Goal: Communication & Community: Answer question/provide support

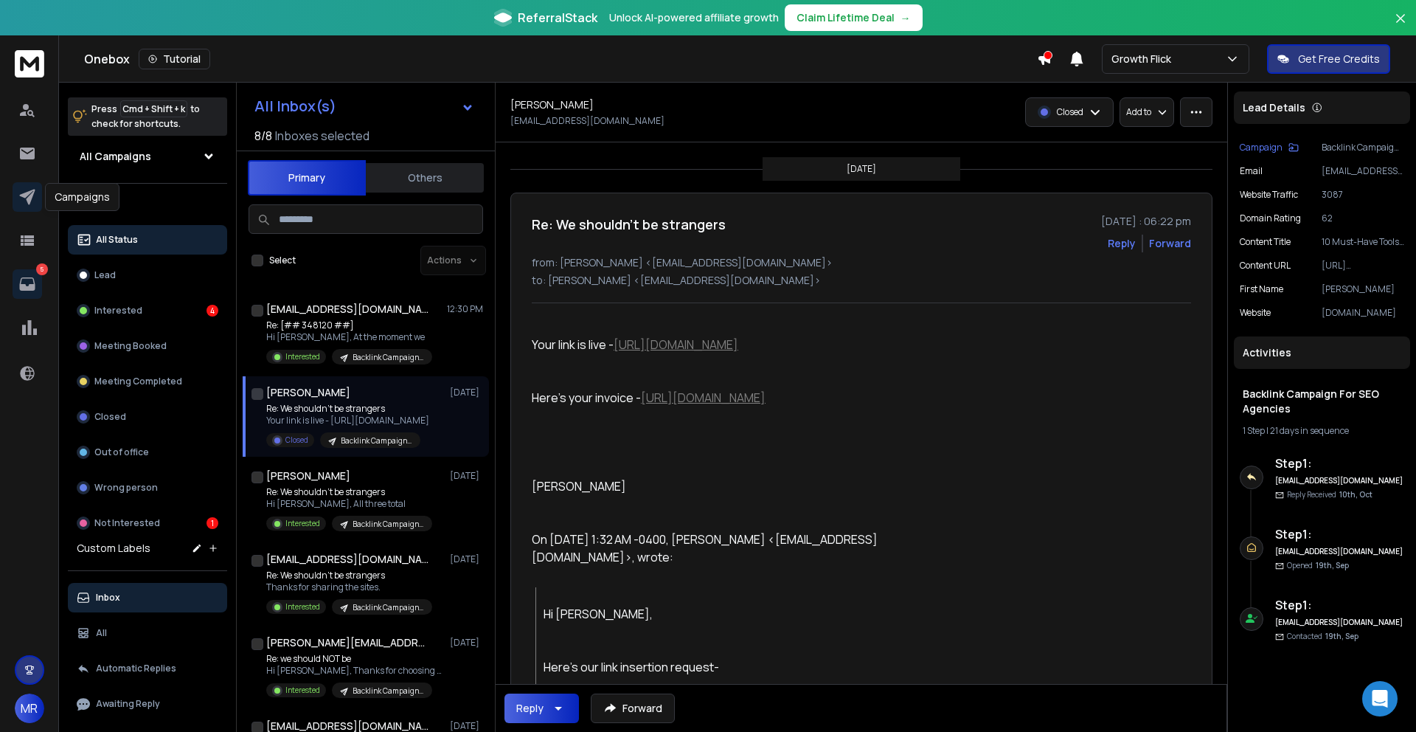
click at [25, 206] on link at bounding box center [27, 196] width 29 height 29
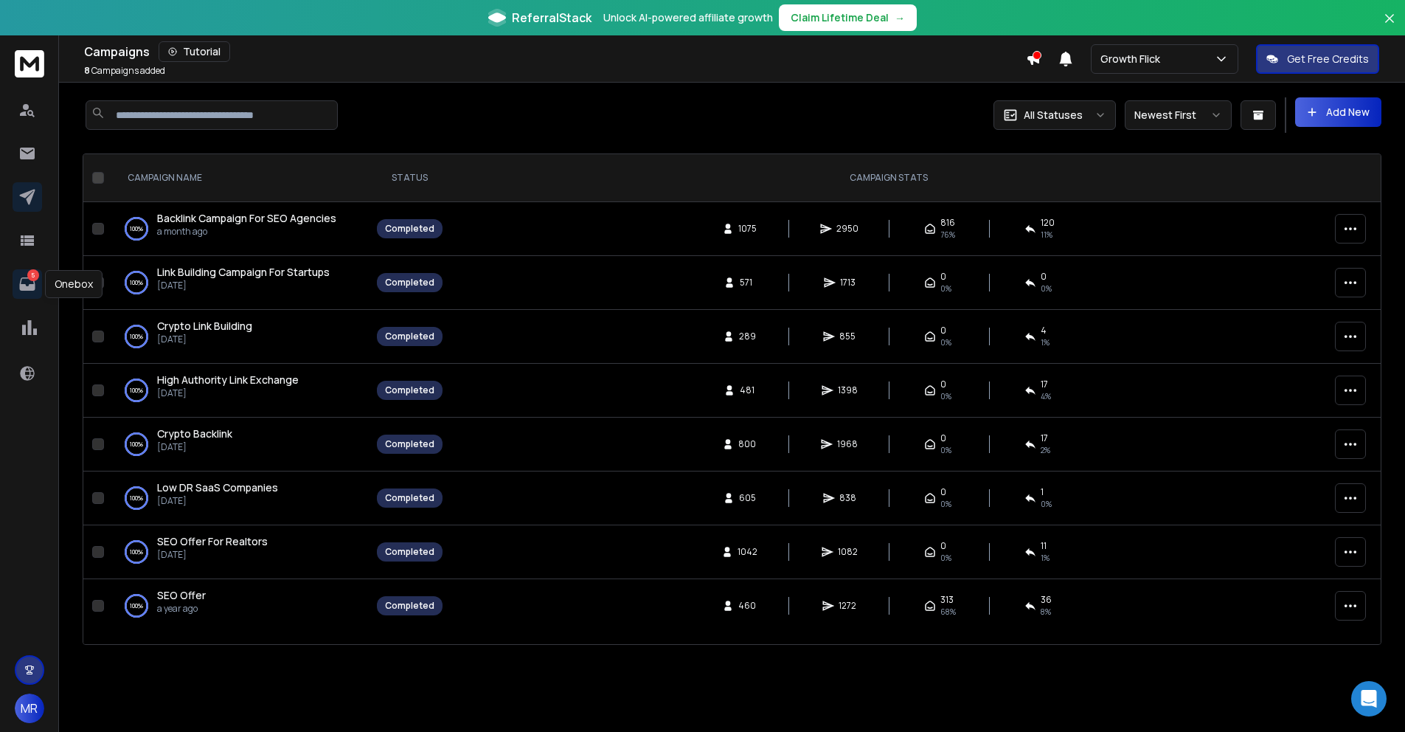
click at [38, 272] on p "5" at bounding box center [33, 275] width 12 height 12
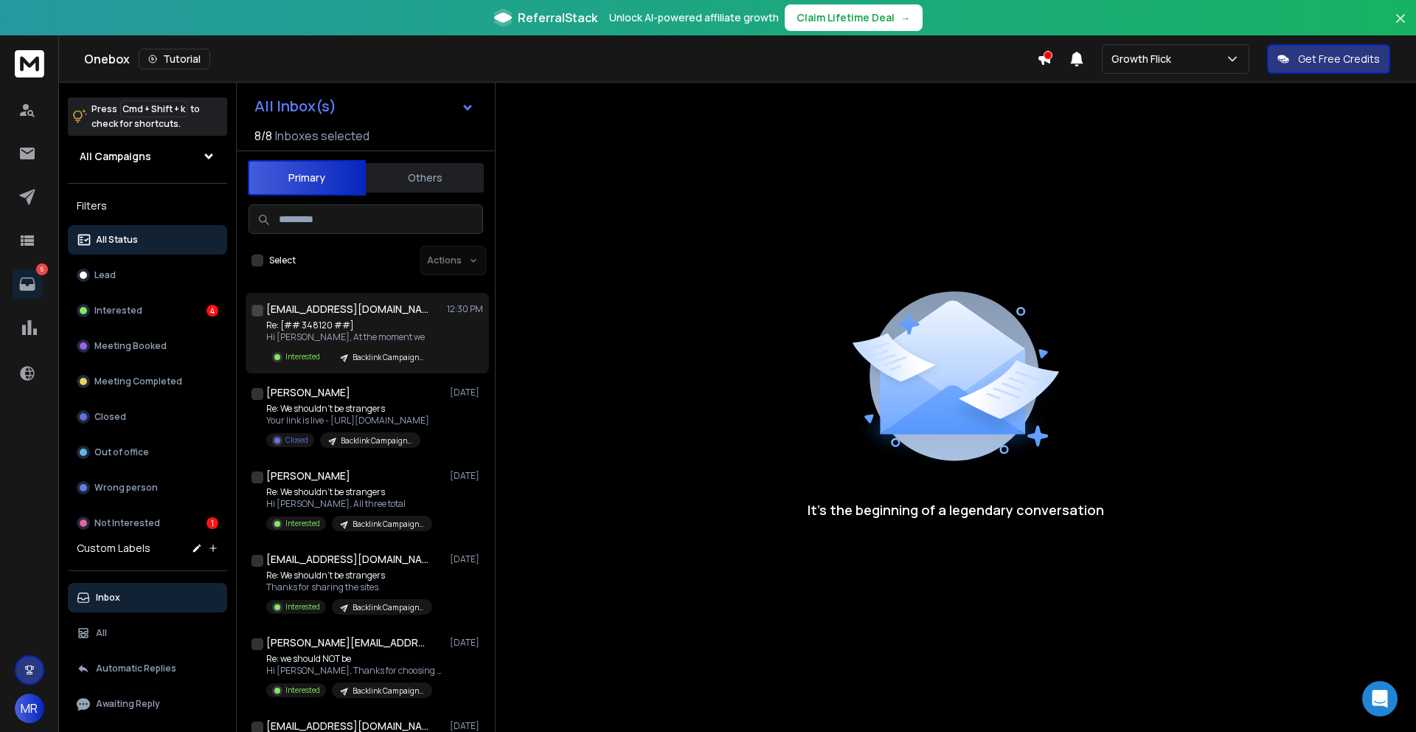
click at [372, 322] on p "Re: [## 348120 ##]" at bounding box center [349, 325] width 166 height 12
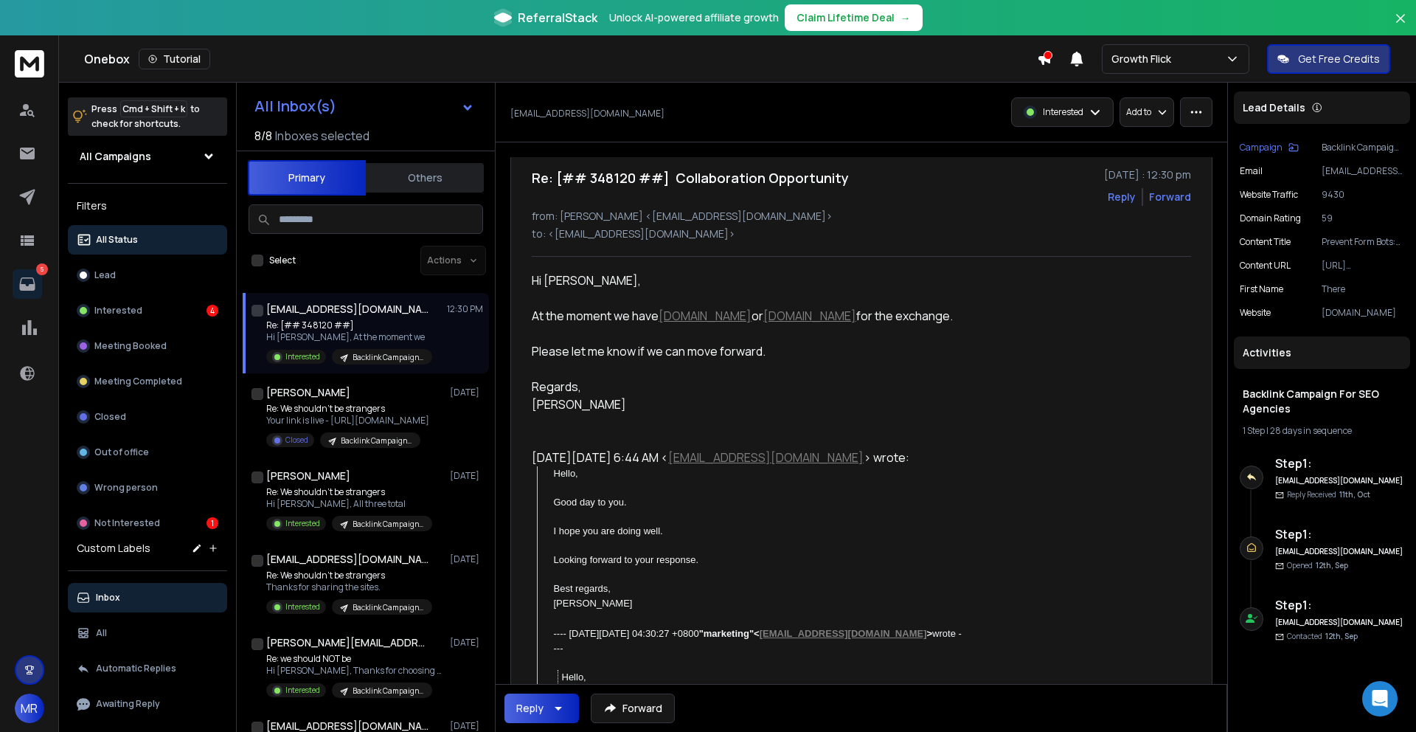
scroll to position [53, 0]
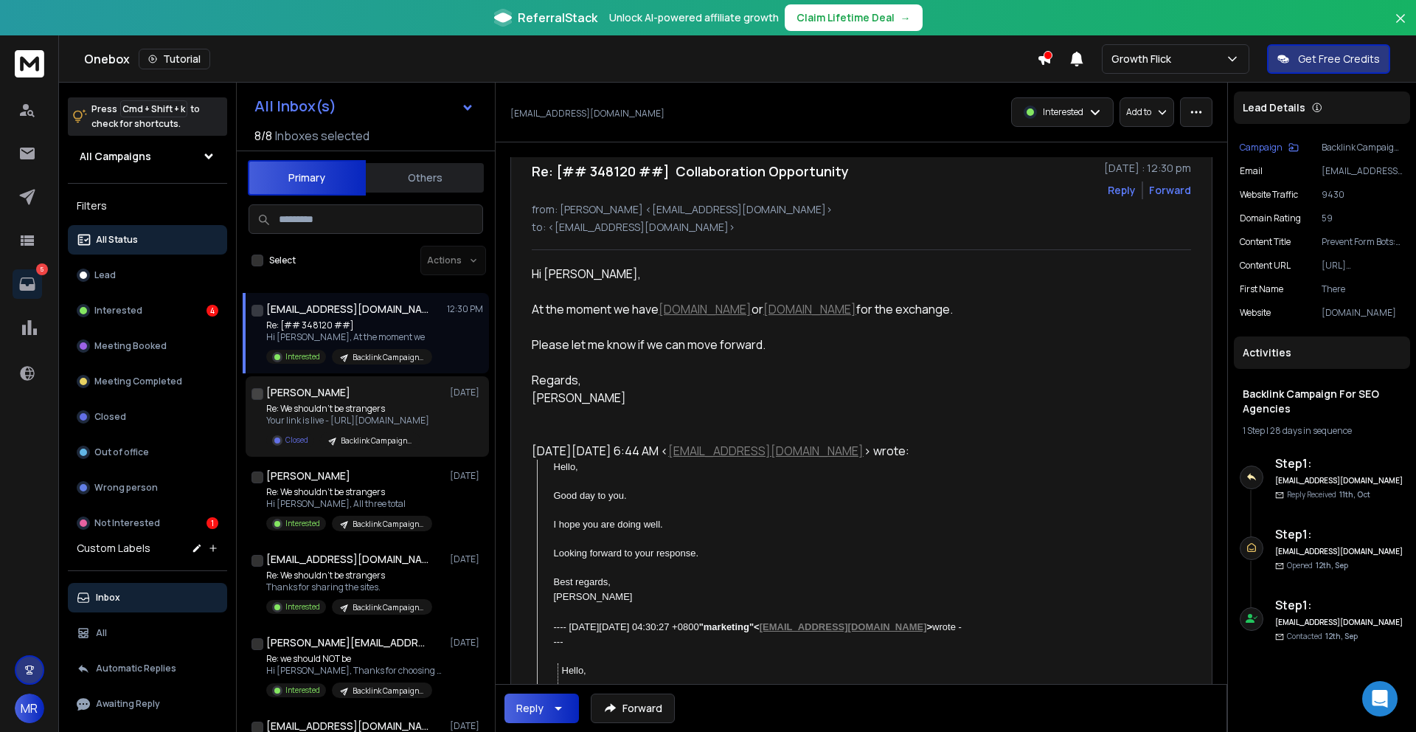
click at [340, 416] on p "Your link is live - [URL][DOMAIN_NAME]" at bounding box center [347, 420] width 163 height 12
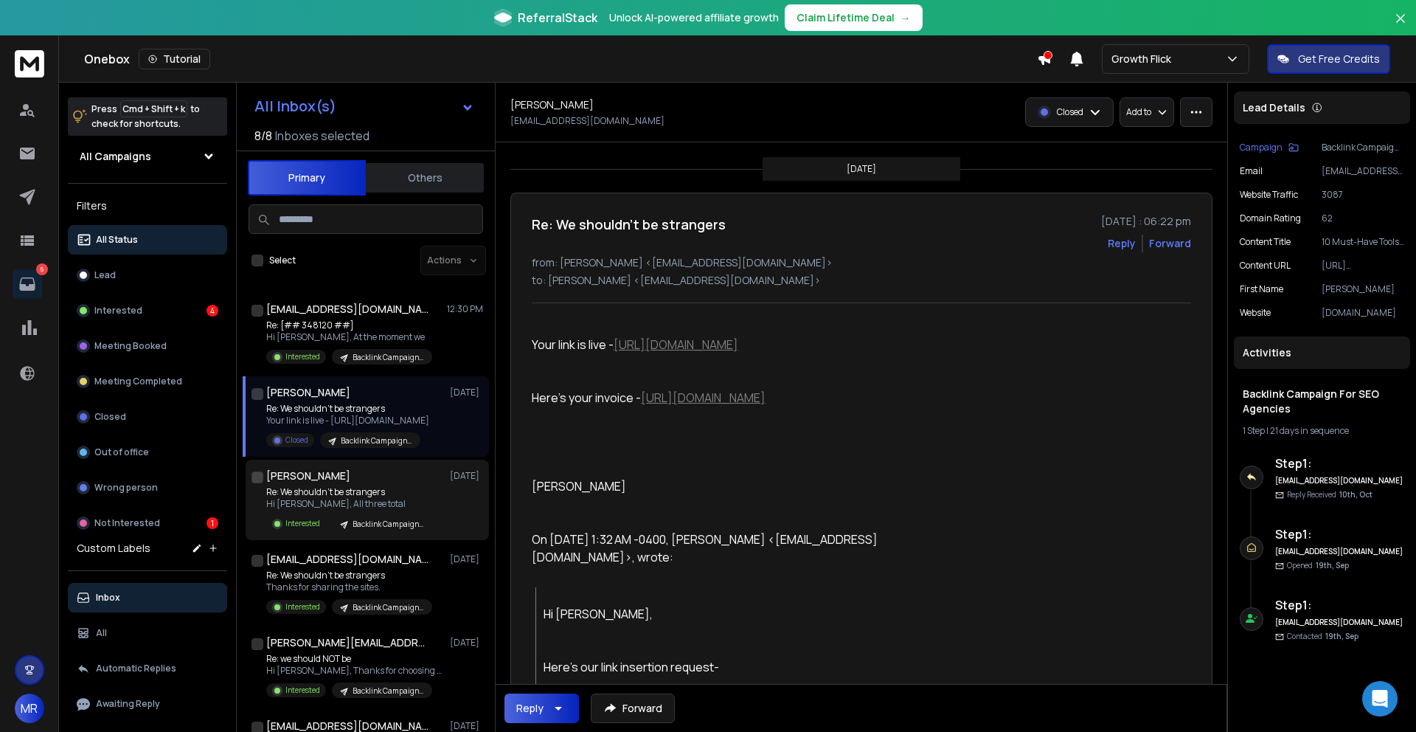
click at [353, 471] on div "[PERSON_NAME] [DATE]" at bounding box center [374, 475] width 217 height 15
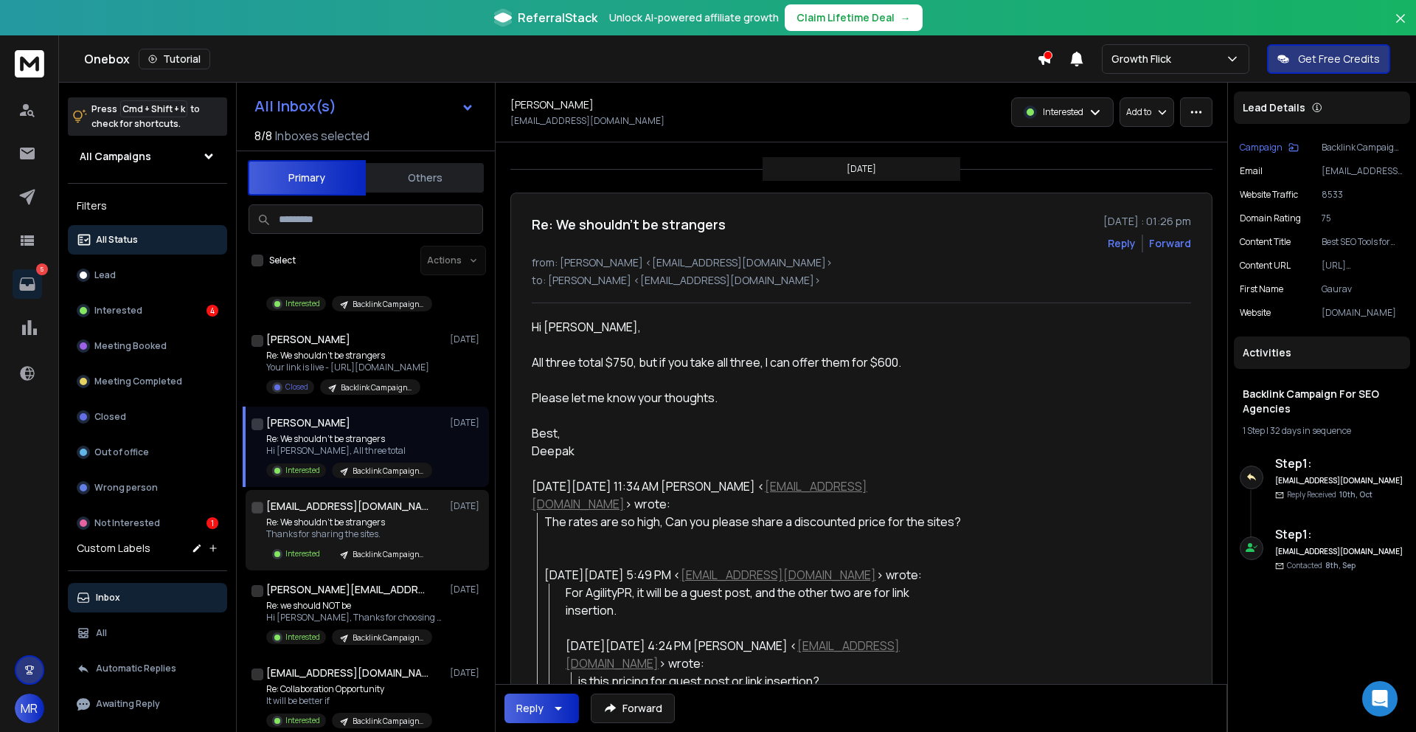
click at [375, 515] on div "[EMAIL_ADDRESS][DOMAIN_NAME] [DATE] Re: We shouldn't be strangers Thanks for sh…" at bounding box center [374, 530] width 217 height 63
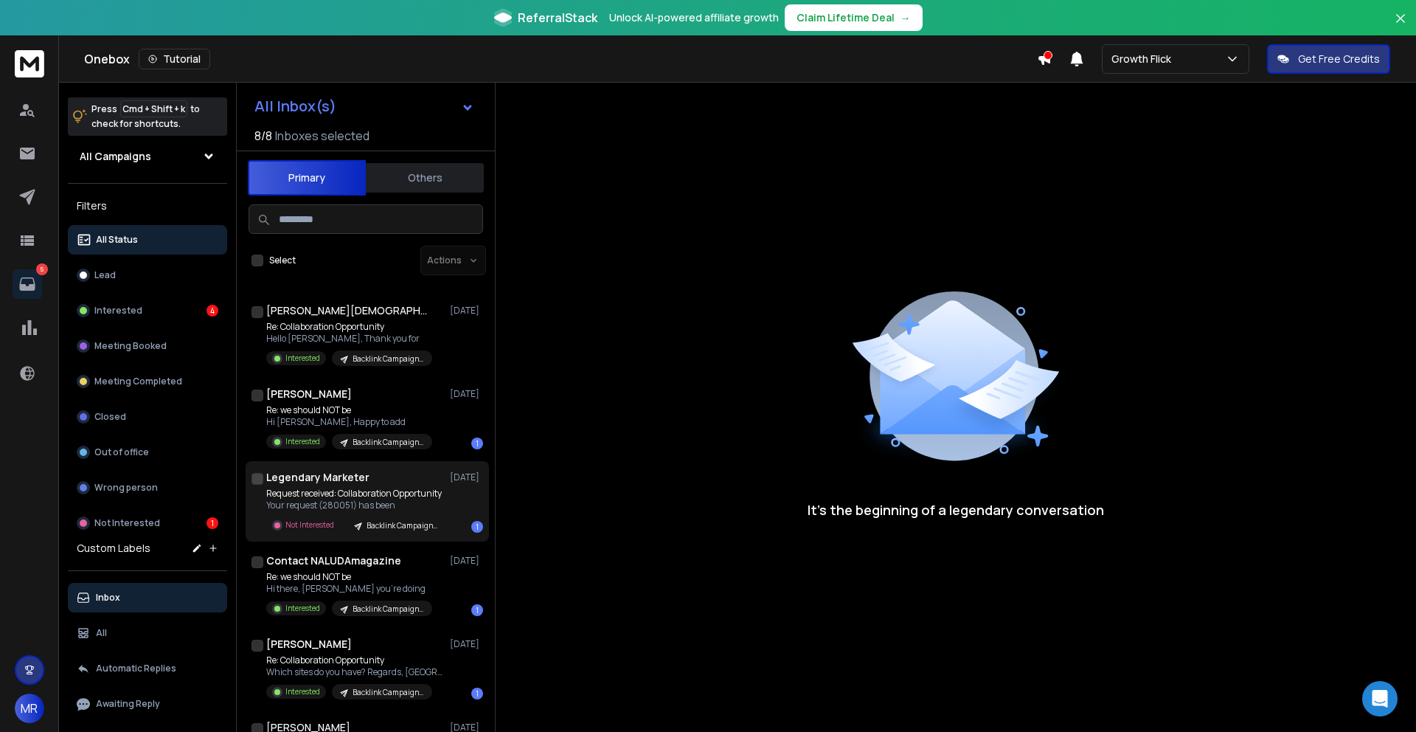
scroll to position [5636, 0]
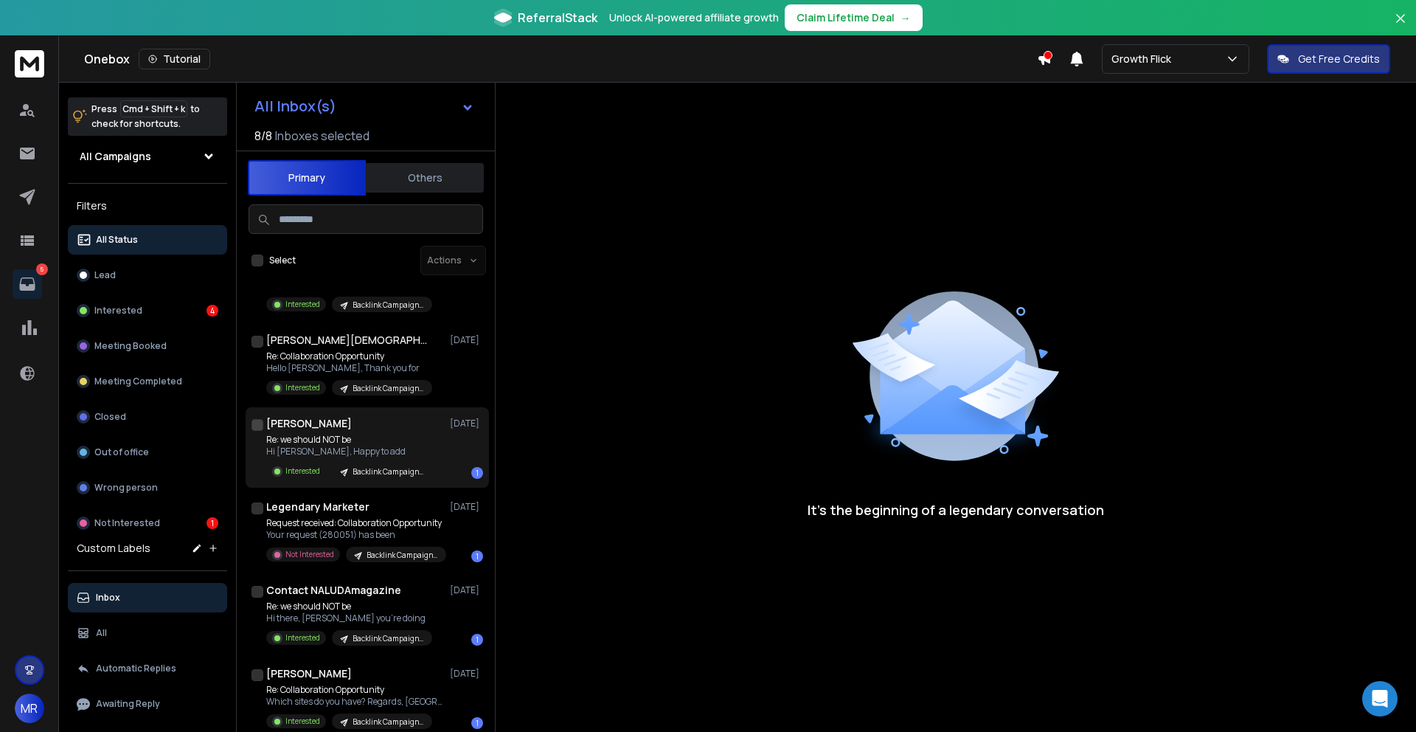
click at [385, 432] on div "[PERSON_NAME] [DATE] Re: we should NOT be Hi [PERSON_NAME], Happy to add Intere…" at bounding box center [374, 447] width 217 height 63
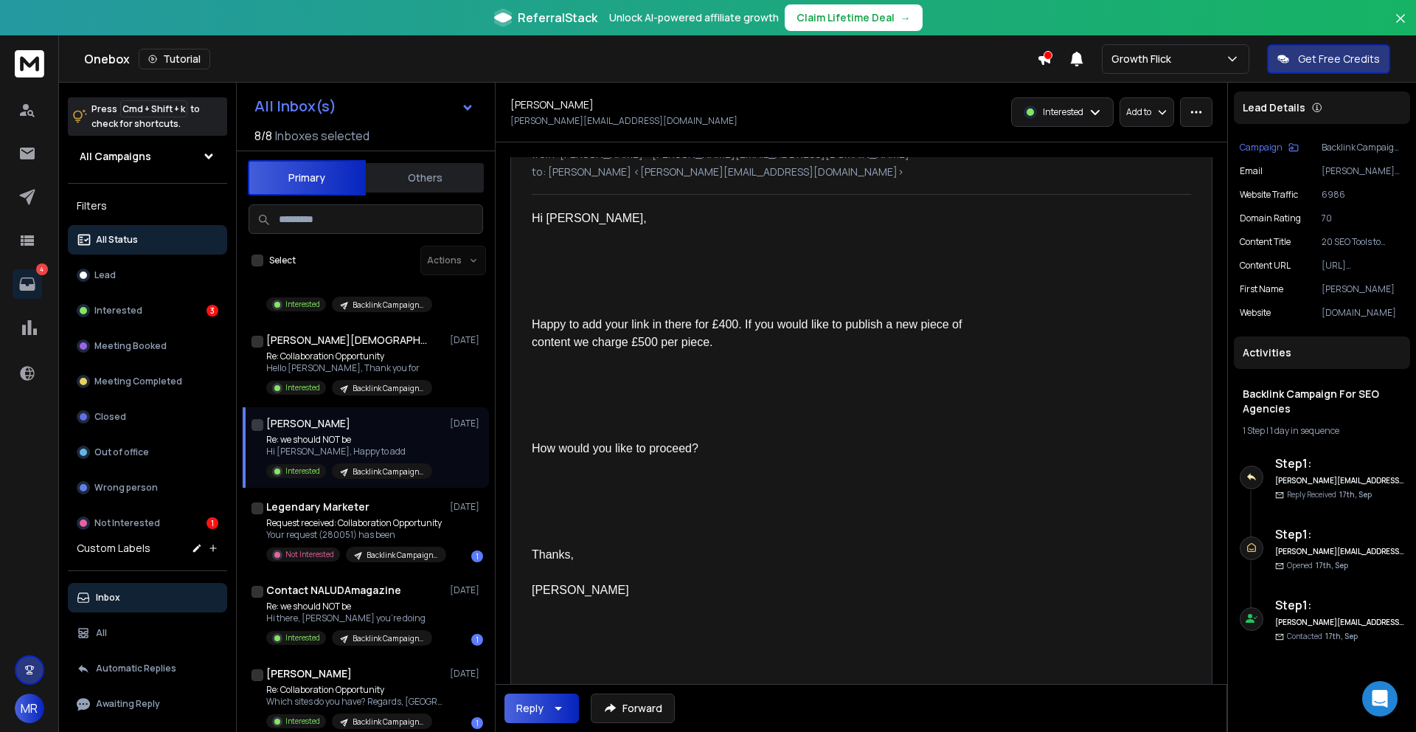
scroll to position [0, 0]
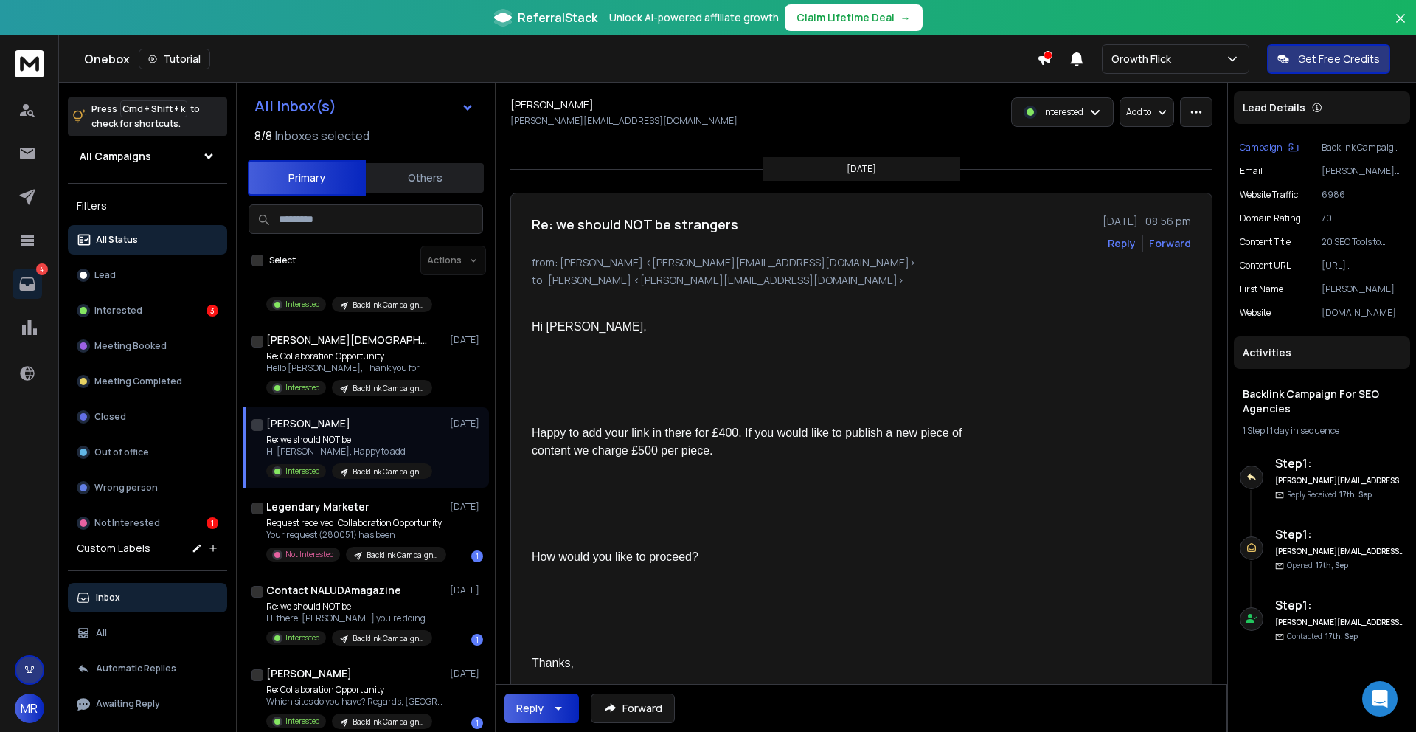
drag, startPoint x: 545, startPoint y: 711, endPoint x: 583, endPoint y: 679, distance: 49.2
click at [545, 711] on div "Reply" at bounding box center [541, 708] width 51 height 18
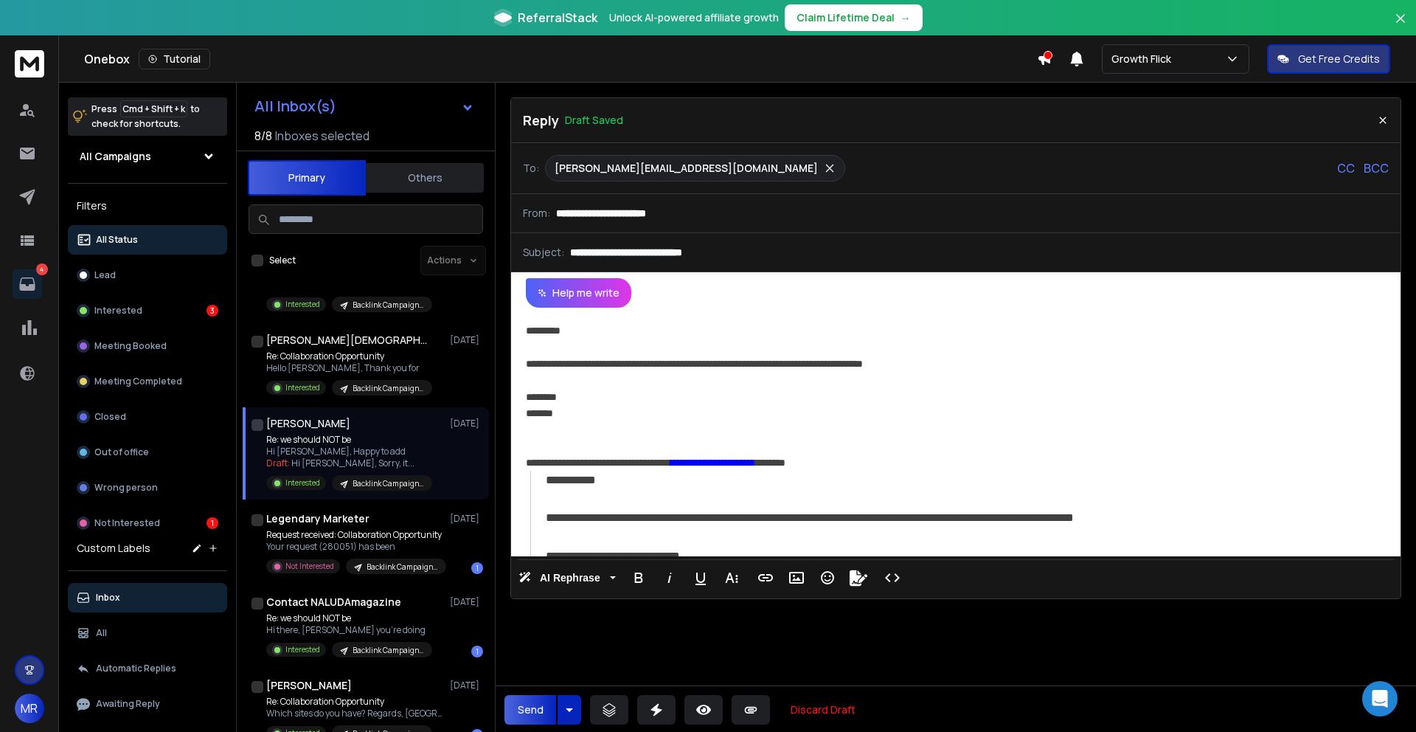
click at [541, 698] on button "Send" at bounding box center [530, 709] width 52 height 29
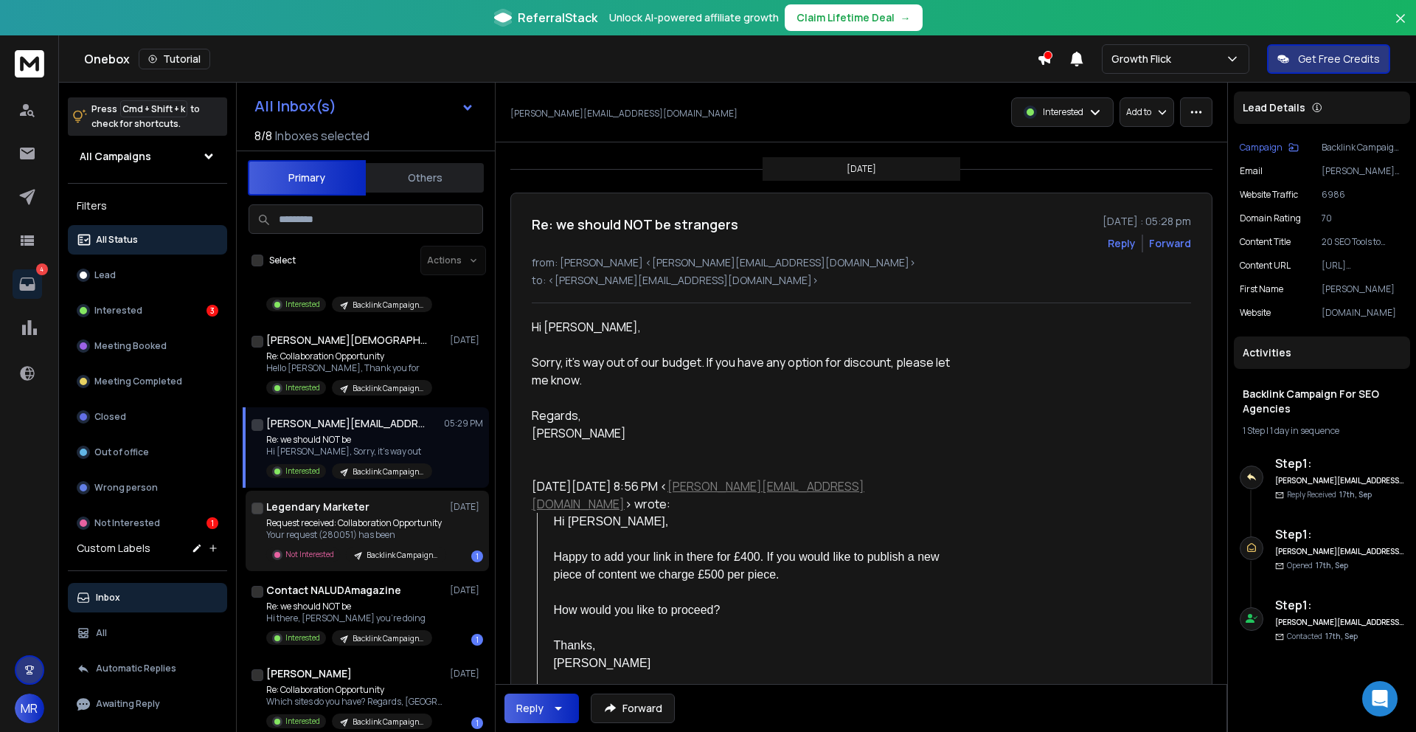
click at [320, 510] on h1 "Legendary Marketer" at bounding box center [317, 506] width 103 height 15
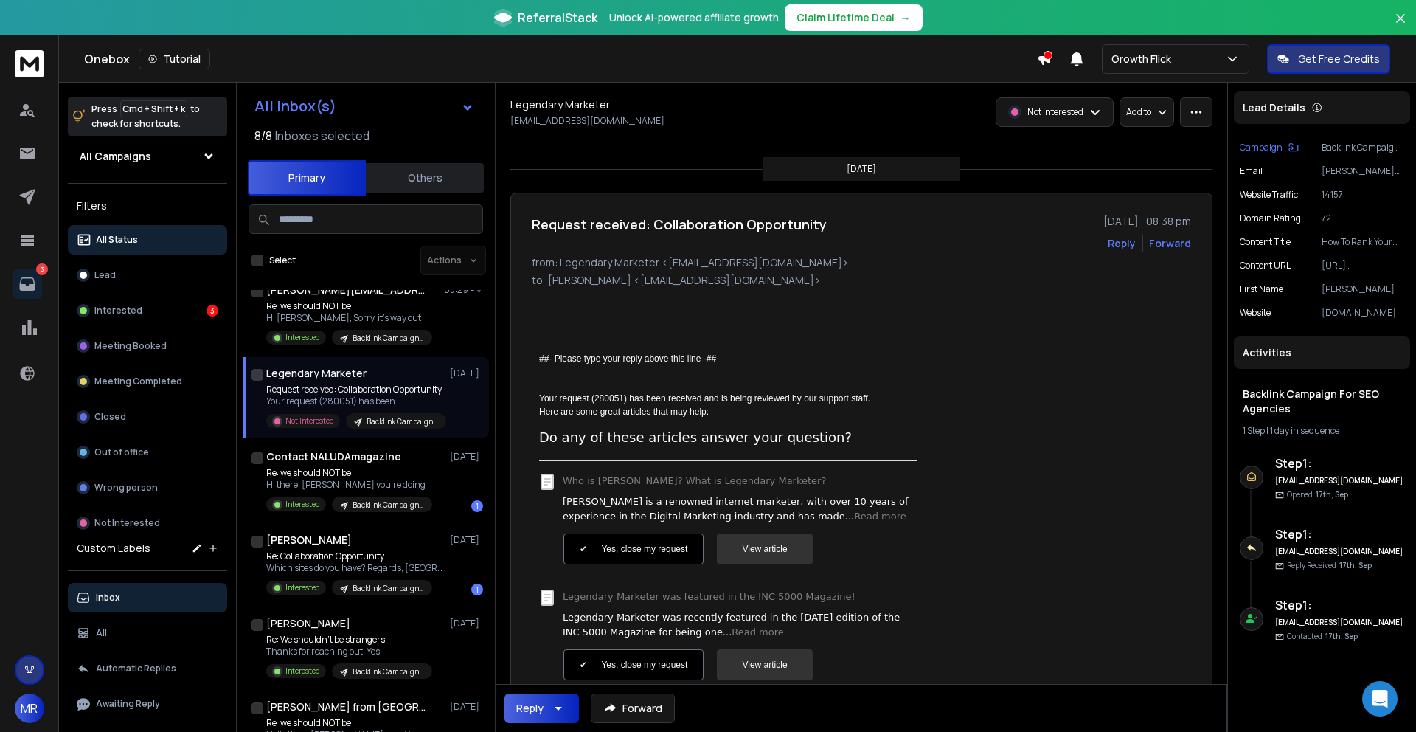
scroll to position [5849, 0]
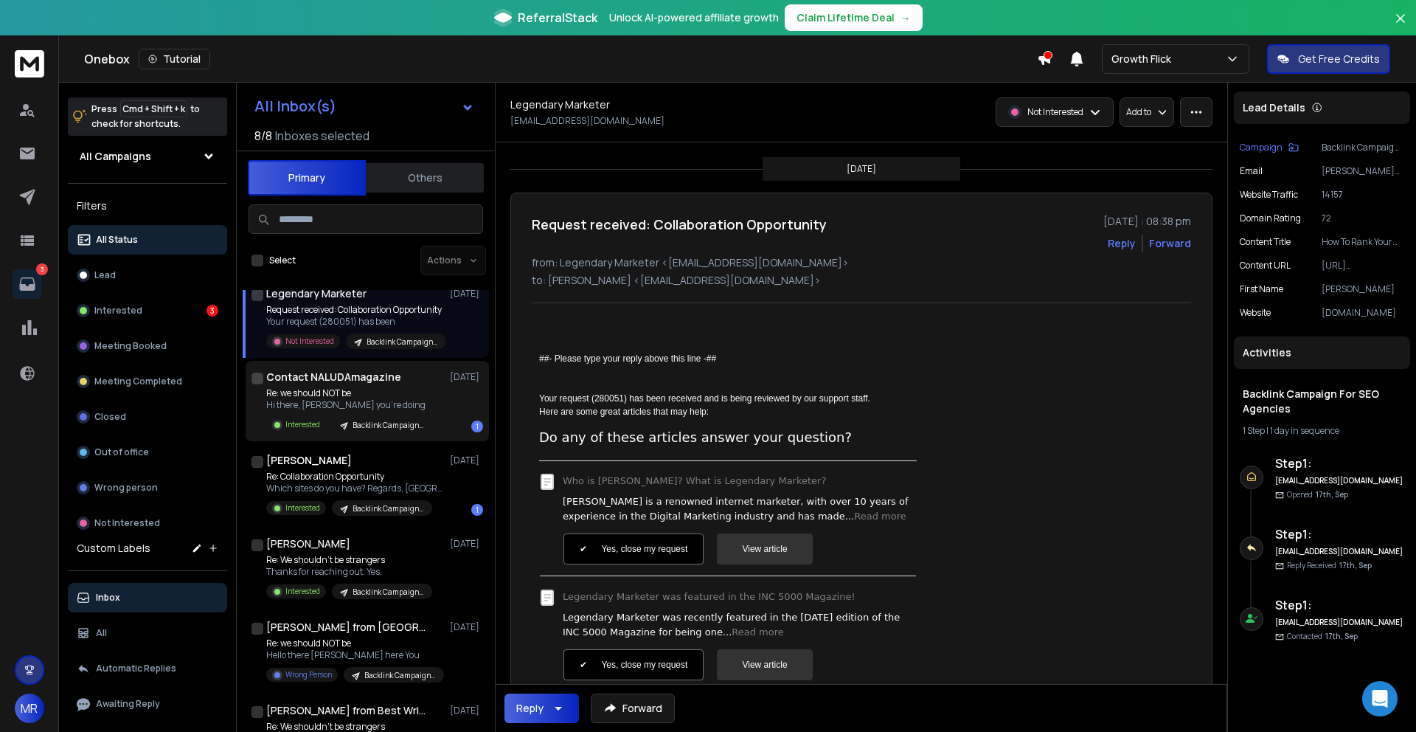
click at [338, 400] on p "Hi there, [PERSON_NAME] you’re doing" at bounding box center [349, 405] width 166 height 12
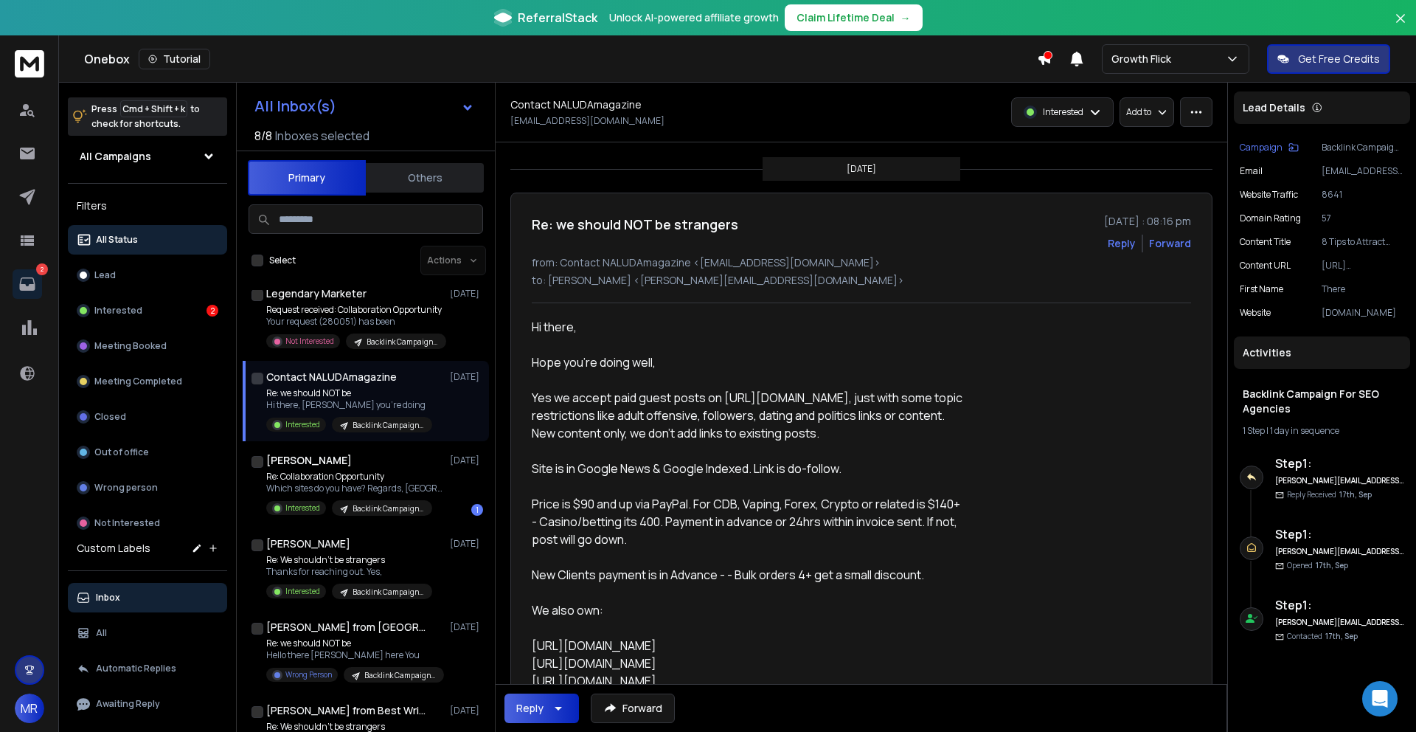
click at [1361, 309] on p "[DOMAIN_NAME]" at bounding box center [1363, 313] width 83 height 12
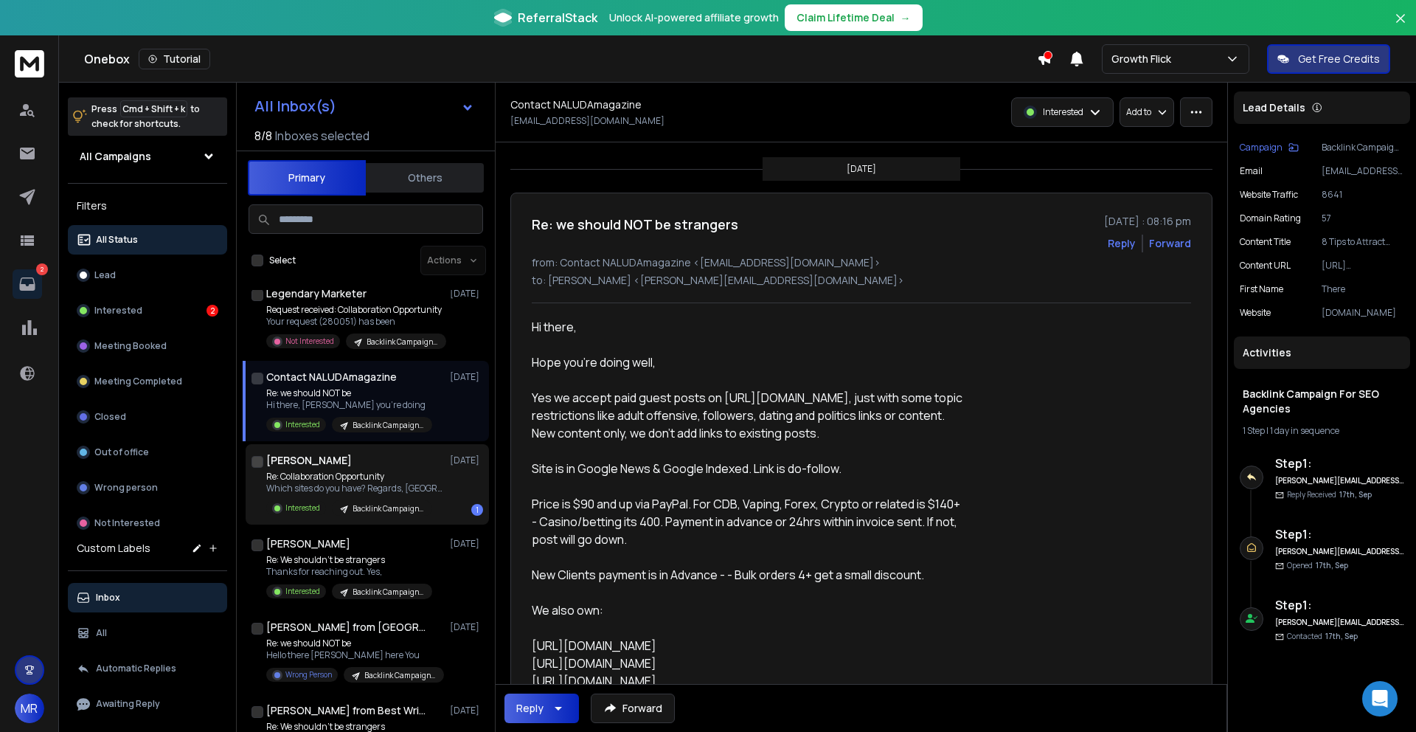
click at [310, 482] on p "Which sites do you have? Regards, [GEOGRAPHIC_DATA]" at bounding box center [354, 488] width 177 height 12
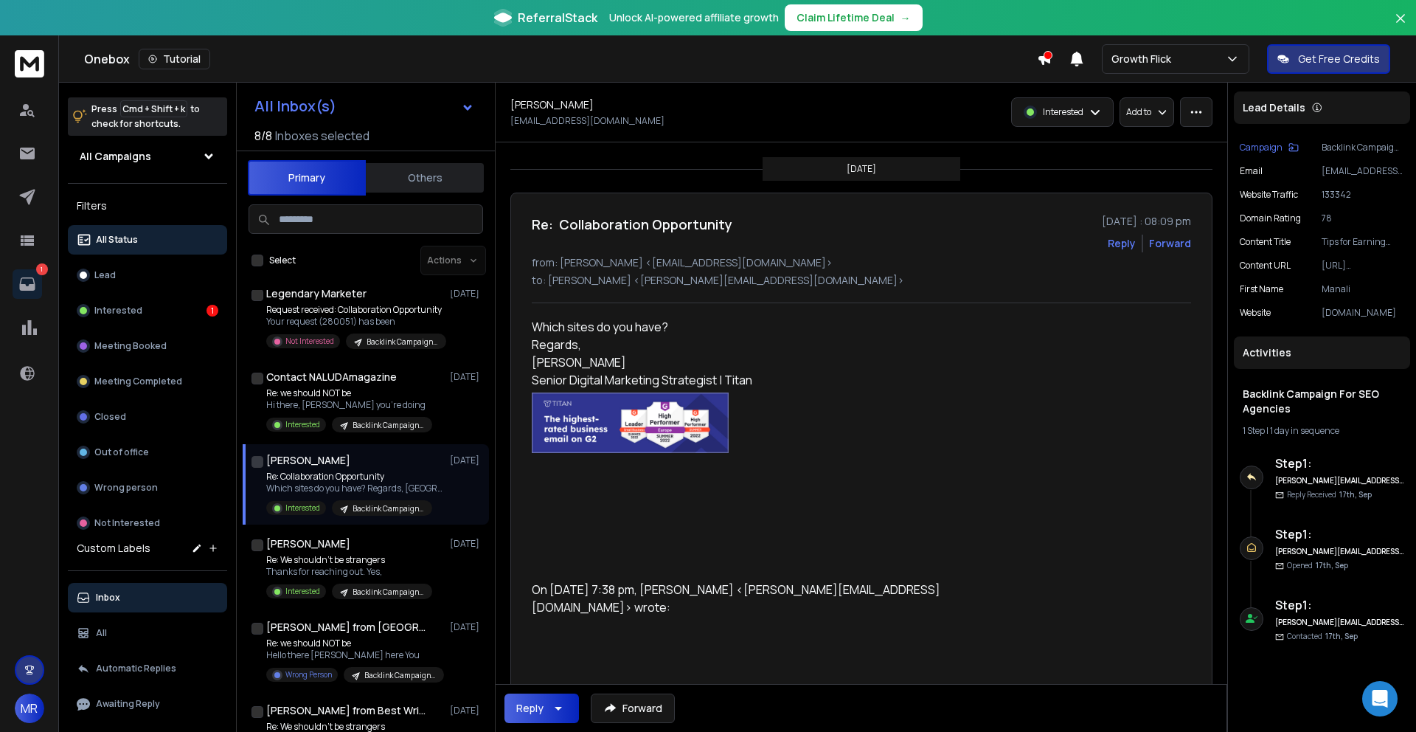
click at [1331, 314] on p "[DOMAIN_NAME]" at bounding box center [1363, 313] width 83 height 12
click at [530, 704] on div "Reply" at bounding box center [529, 708] width 27 height 15
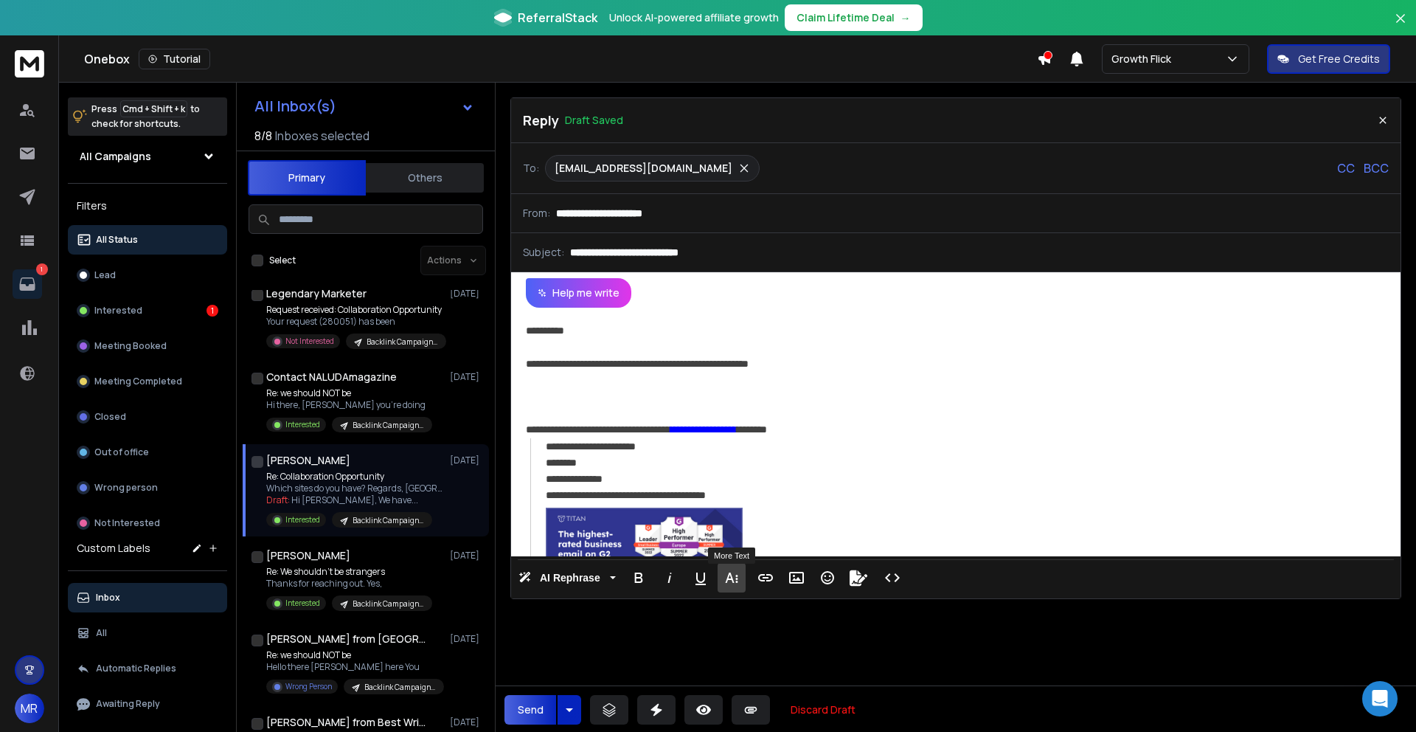
click at [735, 585] on icon "button" at bounding box center [732, 578] width 18 height 18
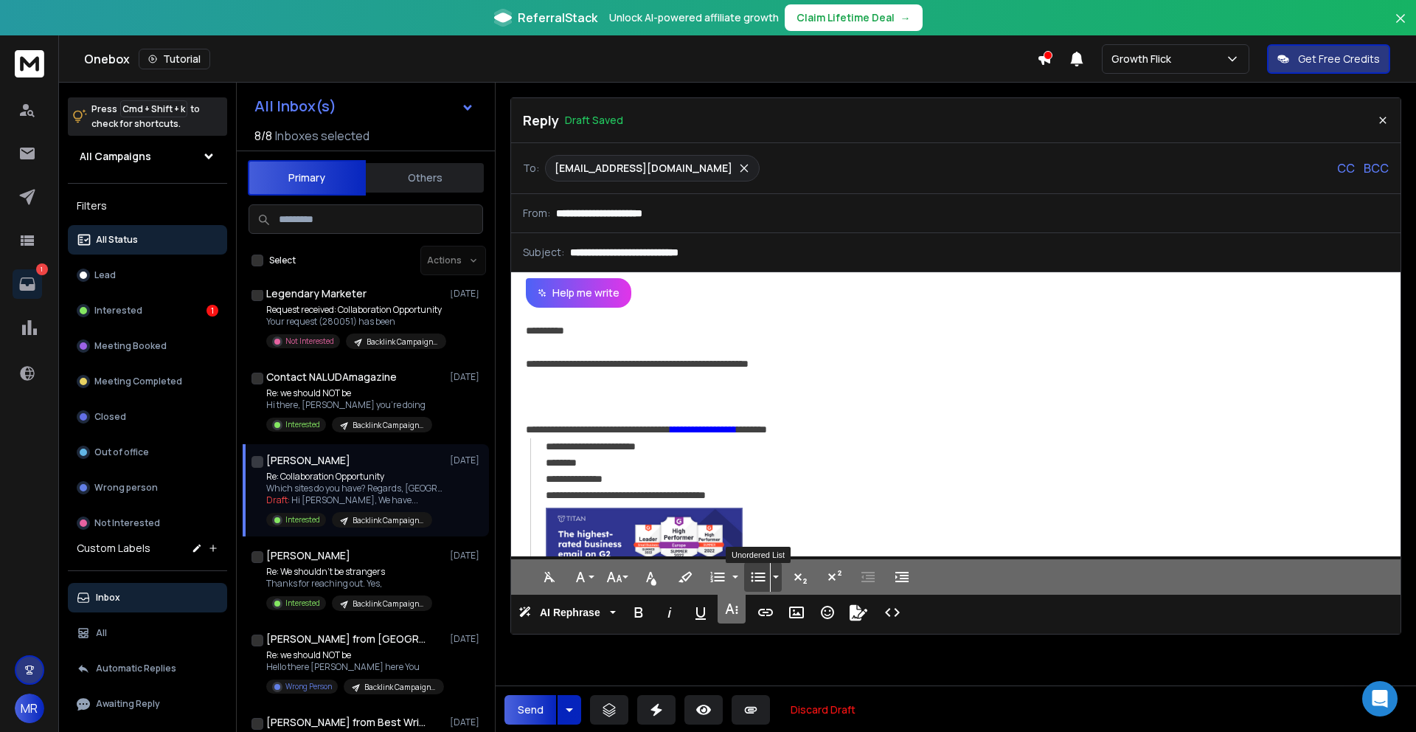
click at [749, 584] on icon "button" at bounding box center [758, 577] width 18 height 18
click at [760, 575] on icon "button" at bounding box center [758, 577] width 18 height 18
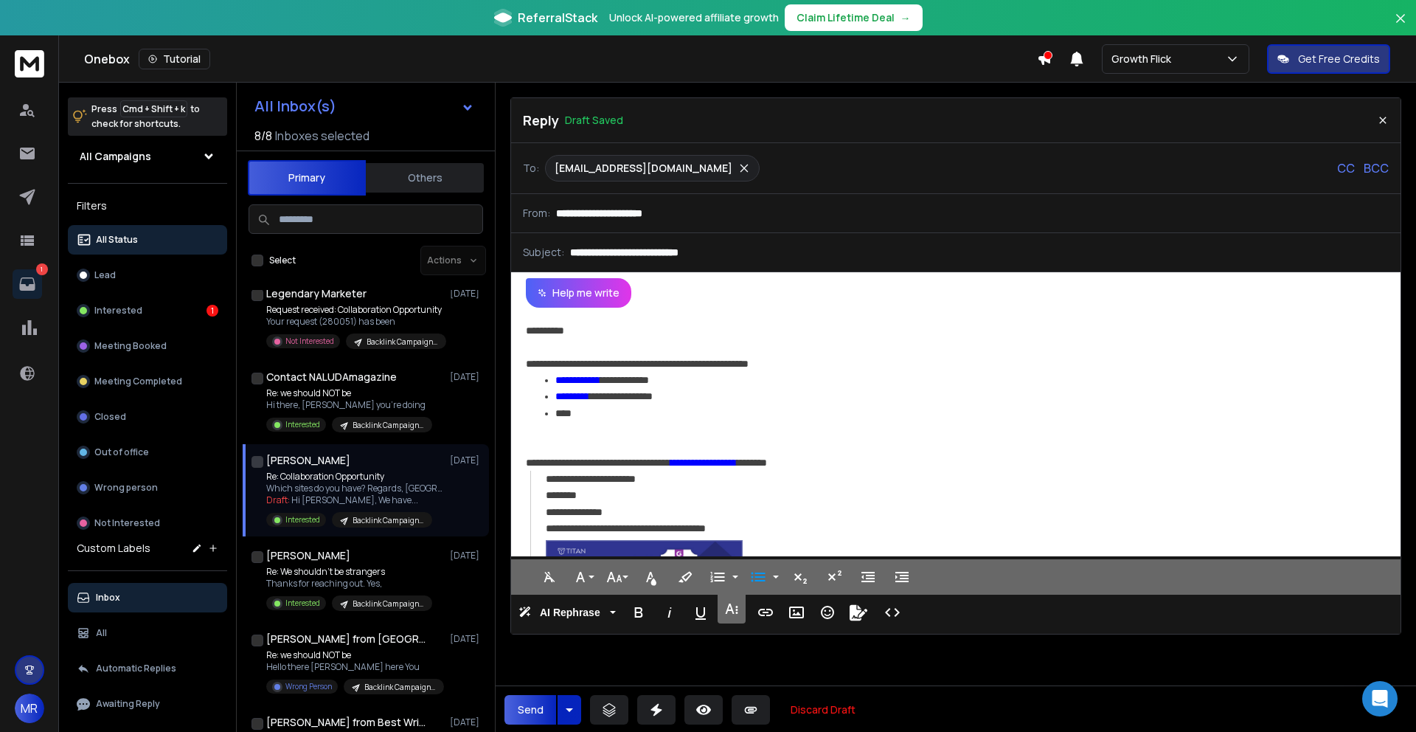
click at [620, 416] on li "****" at bounding box center [962, 413] width 815 height 16
click at [563, 411] on li "****" at bounding box center [962, 413] width 815 height 16
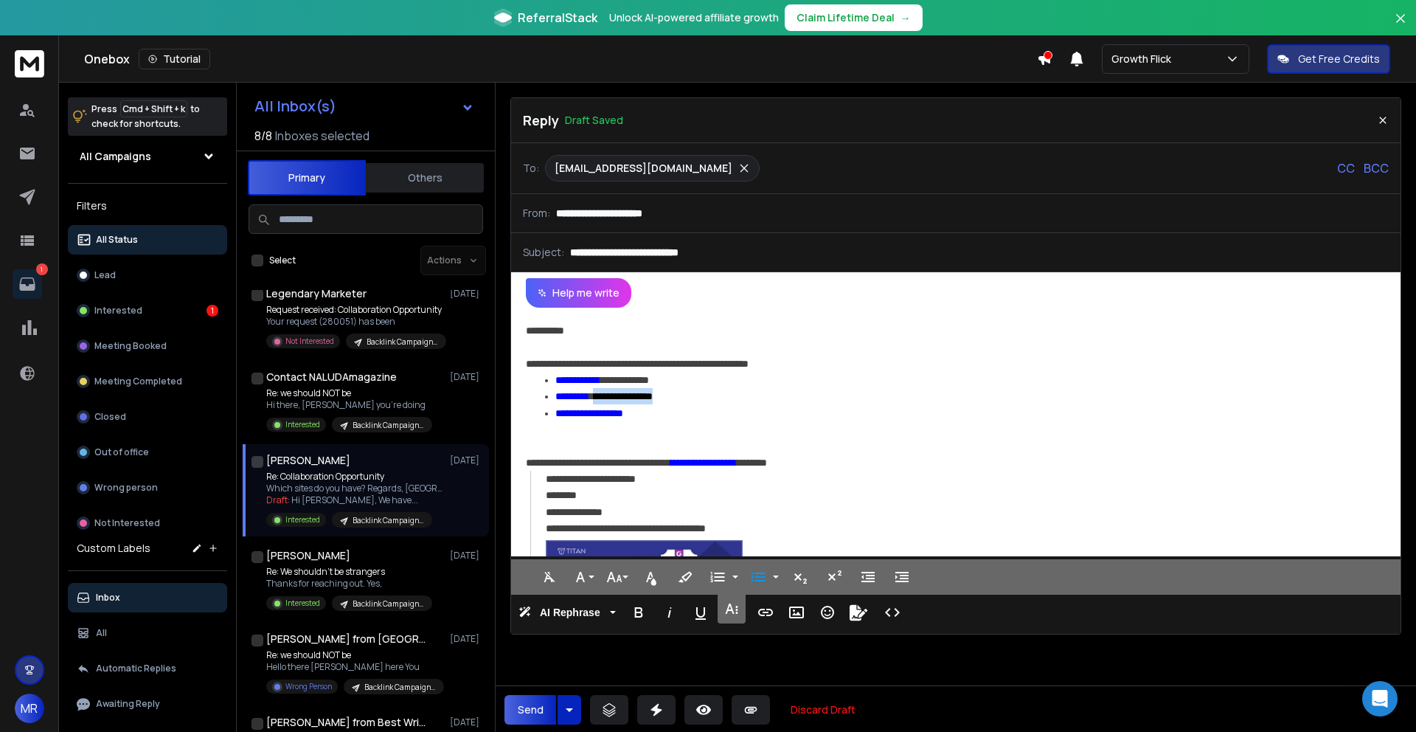
drag, startPoint x: 692, startPoint y: 400, endPoint x: 602, endPoint y: 392, distance: 91.1
click at [602, 392] on li "**********" at bounding box center [962, 396] width 815 height 16
click at [702, 416] on li "**********" at bounding box center [962, 413] width 815 height 16
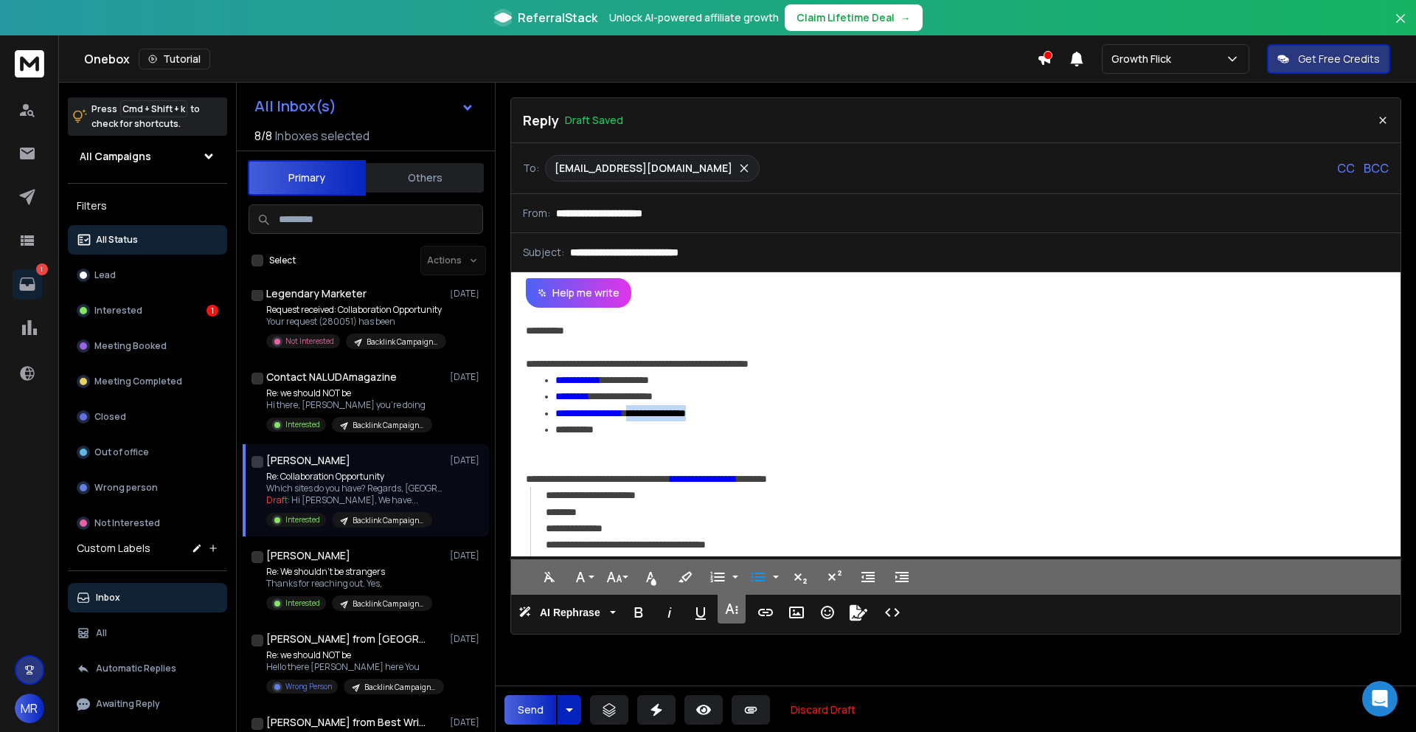
drag, startPoint x: 715, startPoint y: 414, endPoint x: 647, endPoint y: 414, distance: 67.8
click at [647, 414] on li "**********" at bounding box center [962, 413] width 815 height 16
click at [629, 432] on li "**********" at bounding box center [962, 429] width 815 height 16
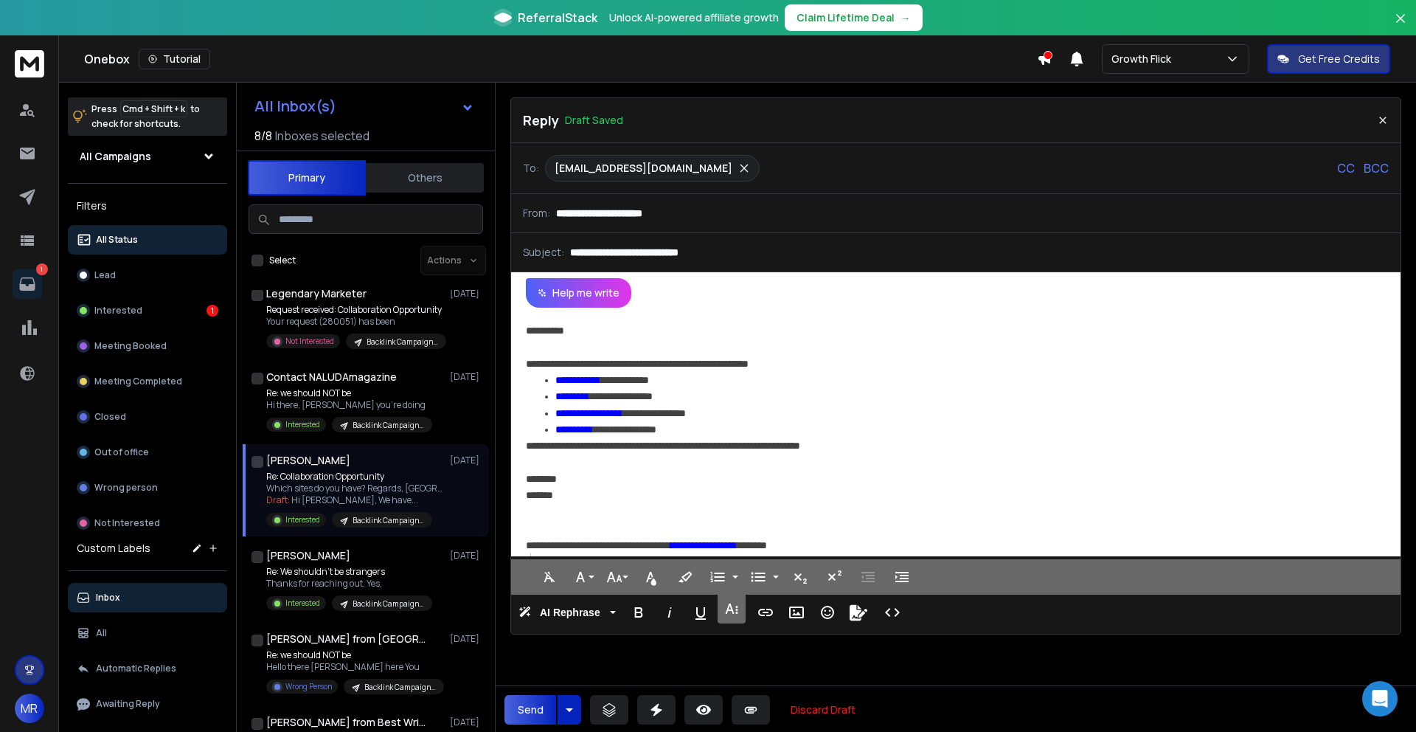
click at [540, 704] on button "Send" at bounding box center [530, 709] width 52 height 29
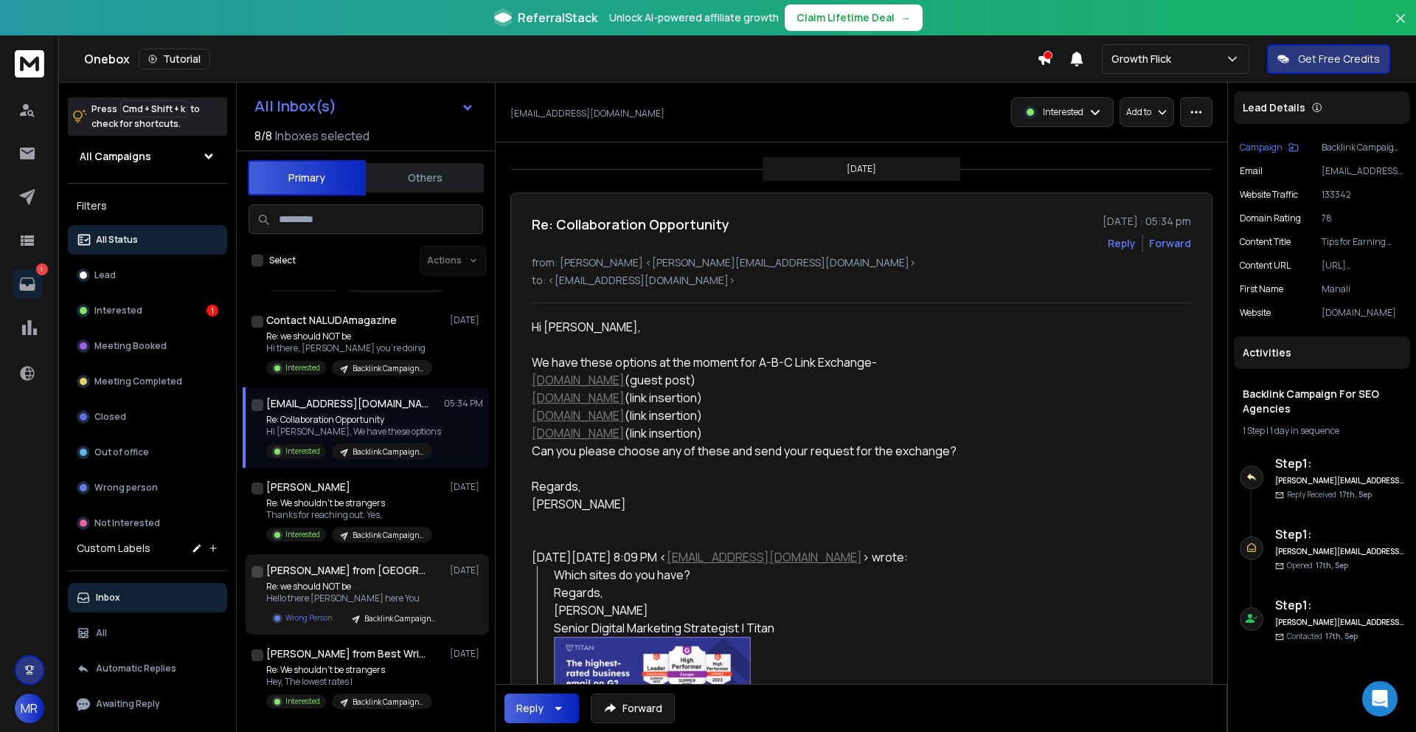
scroll to position [5954, 0]
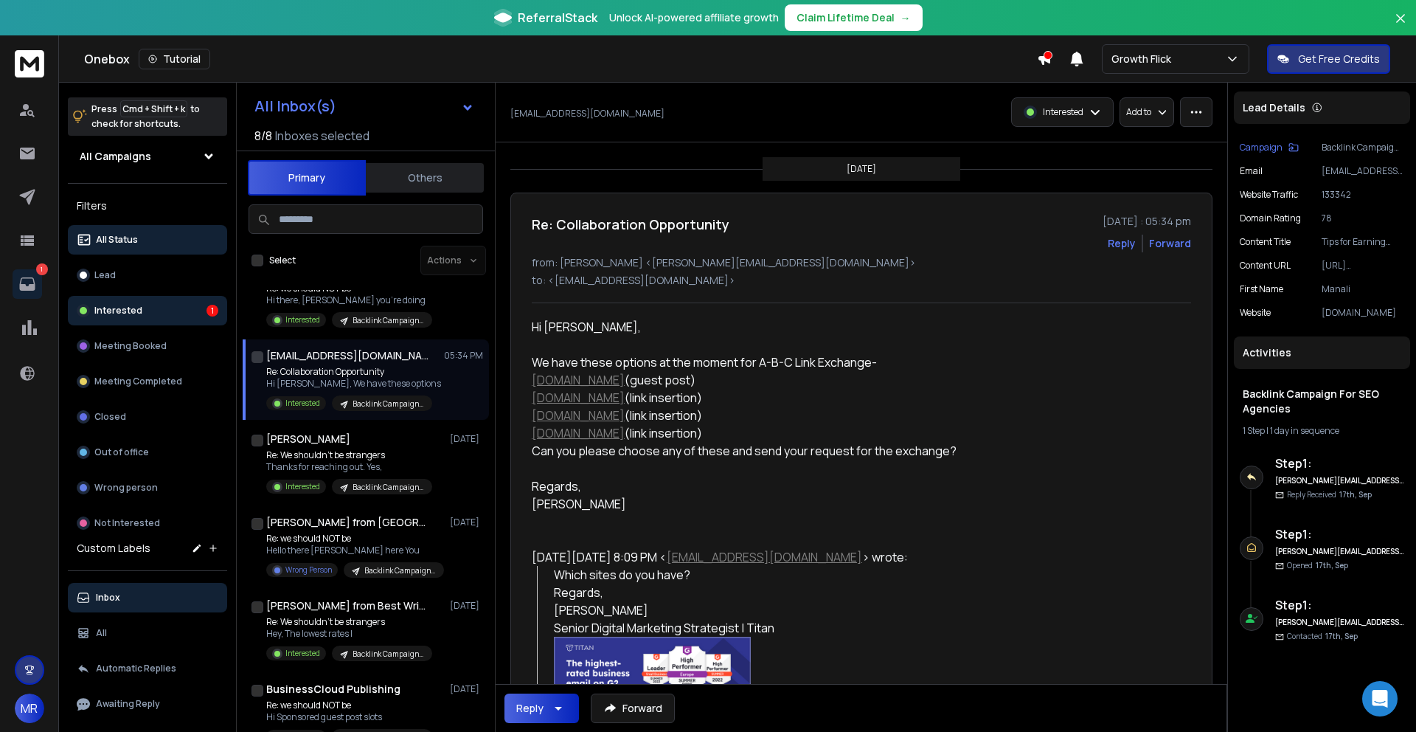
click at [126, 311] on p "Interested" at bounding box center [118, 311] width 48 height 12
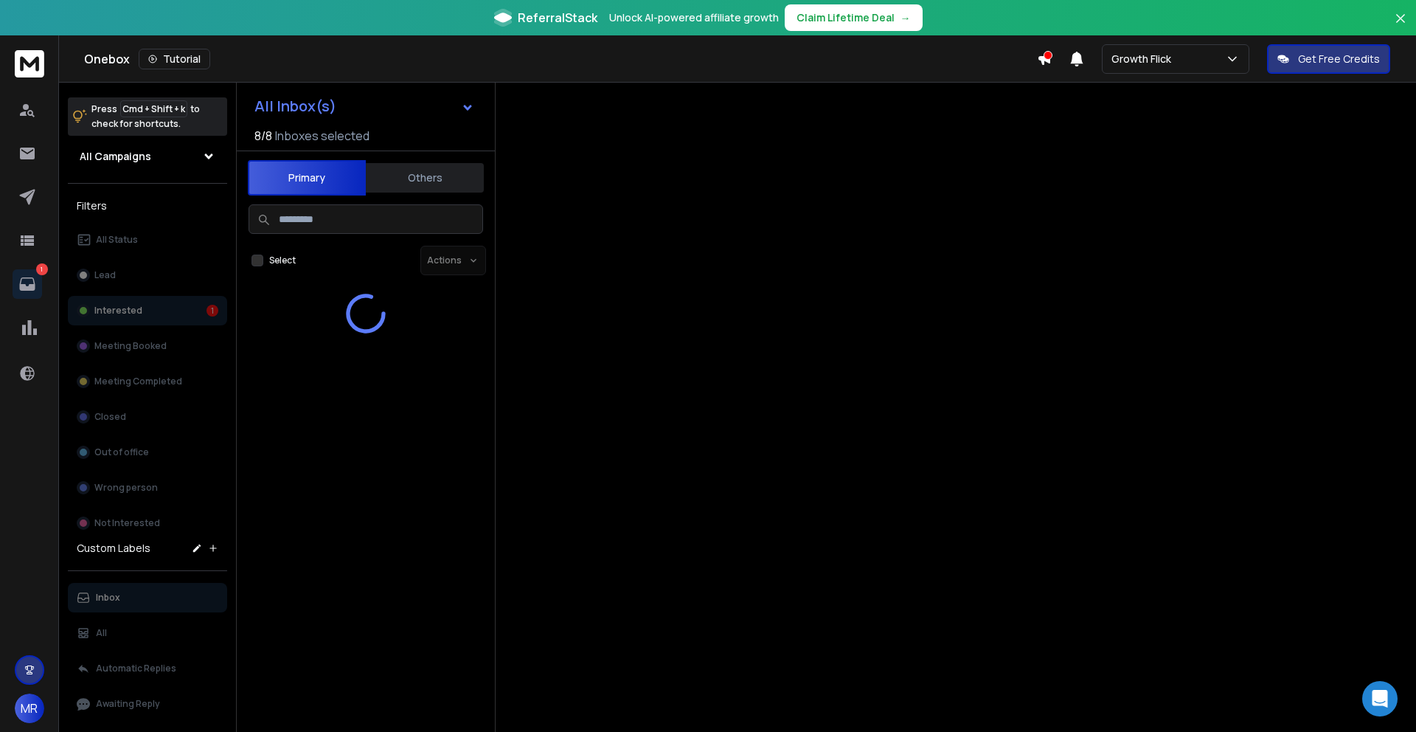
scroll to position [0, 0]
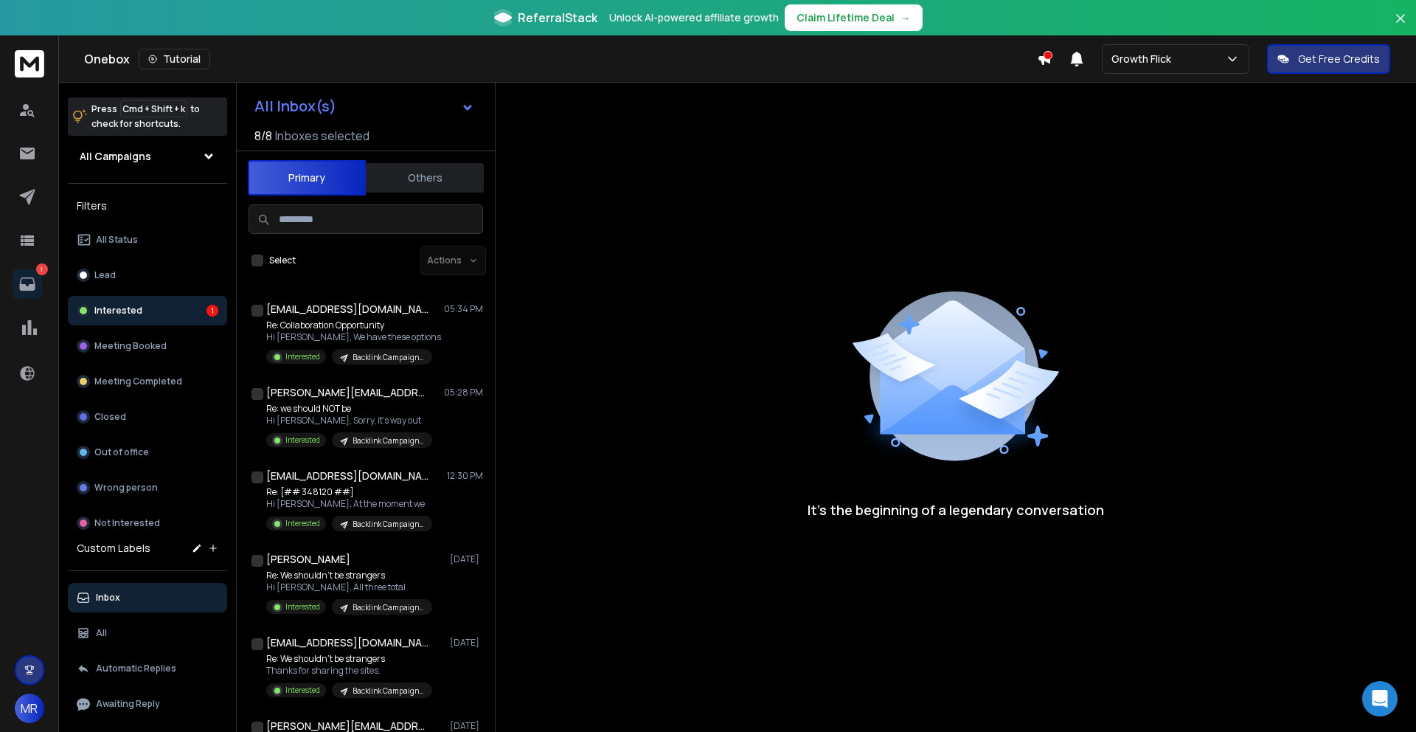
click at [461, 265] on div "Actions" at bounding box center [453, 260] width 66 height 29
click at [454, 257] on div "Actions" at bounding box center [453, 260] width 66 height 29
click at [457, 261] on div "Actions" at bounding box center [453, 260] width 66 height 29
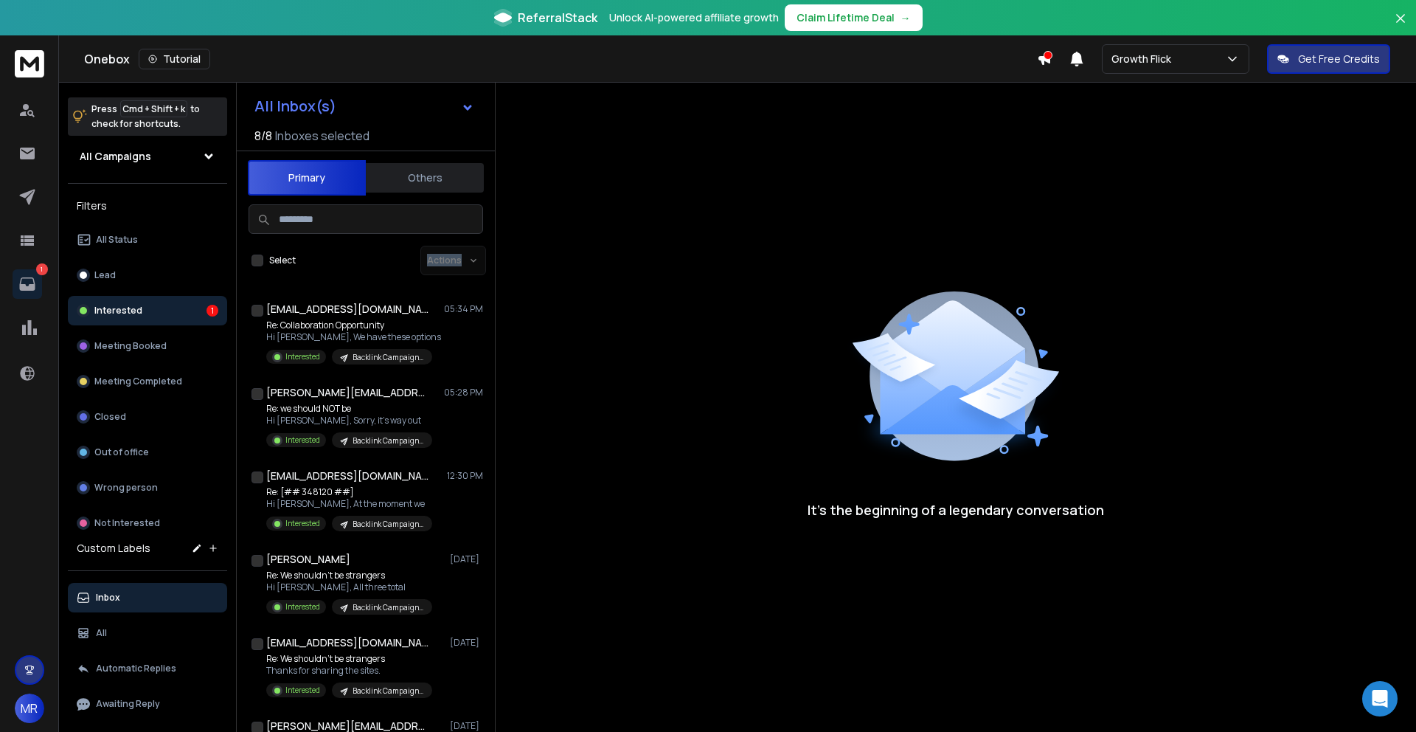
click at [457, 261] on div "Actions" at bounding box center [453, 260] width 66 height 29
click at [202, 159] on icon at bounding box center [208, 156] width 13 height 13
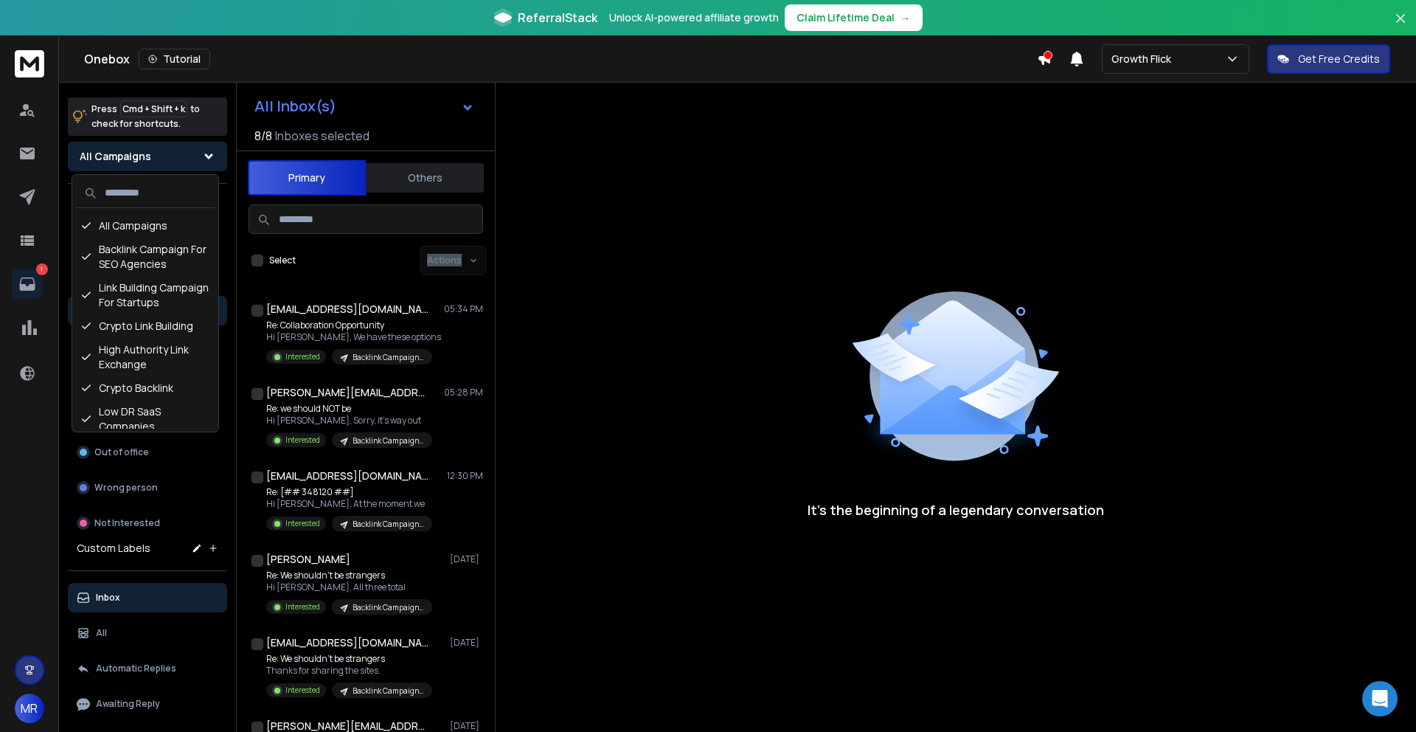
click at [204, 159] on icon at bounding box center [208, 156] width 13 height 13
click at [664, 264] on div "It’s the beginning of a legendary conversation" at bounding box center [956, 394] width 920 height 622
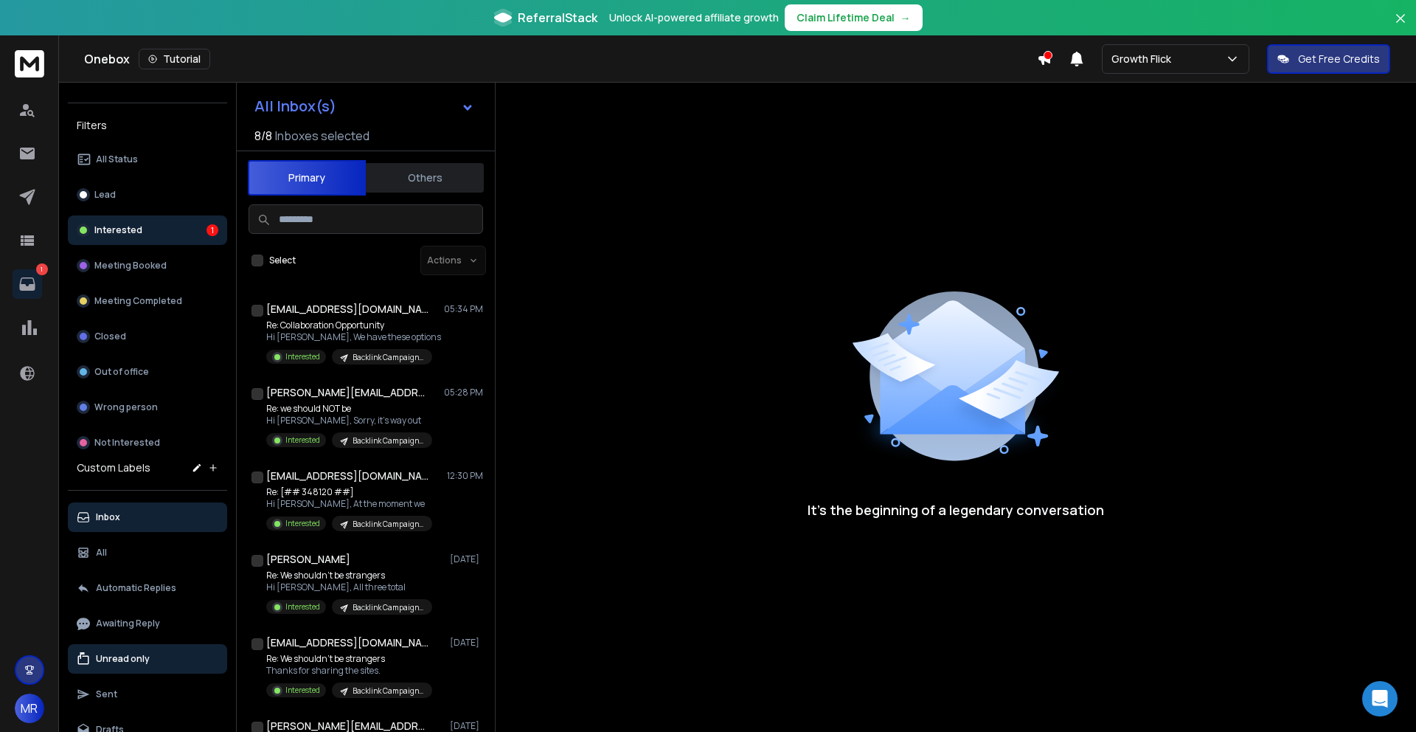
scroll to position [151, 0]
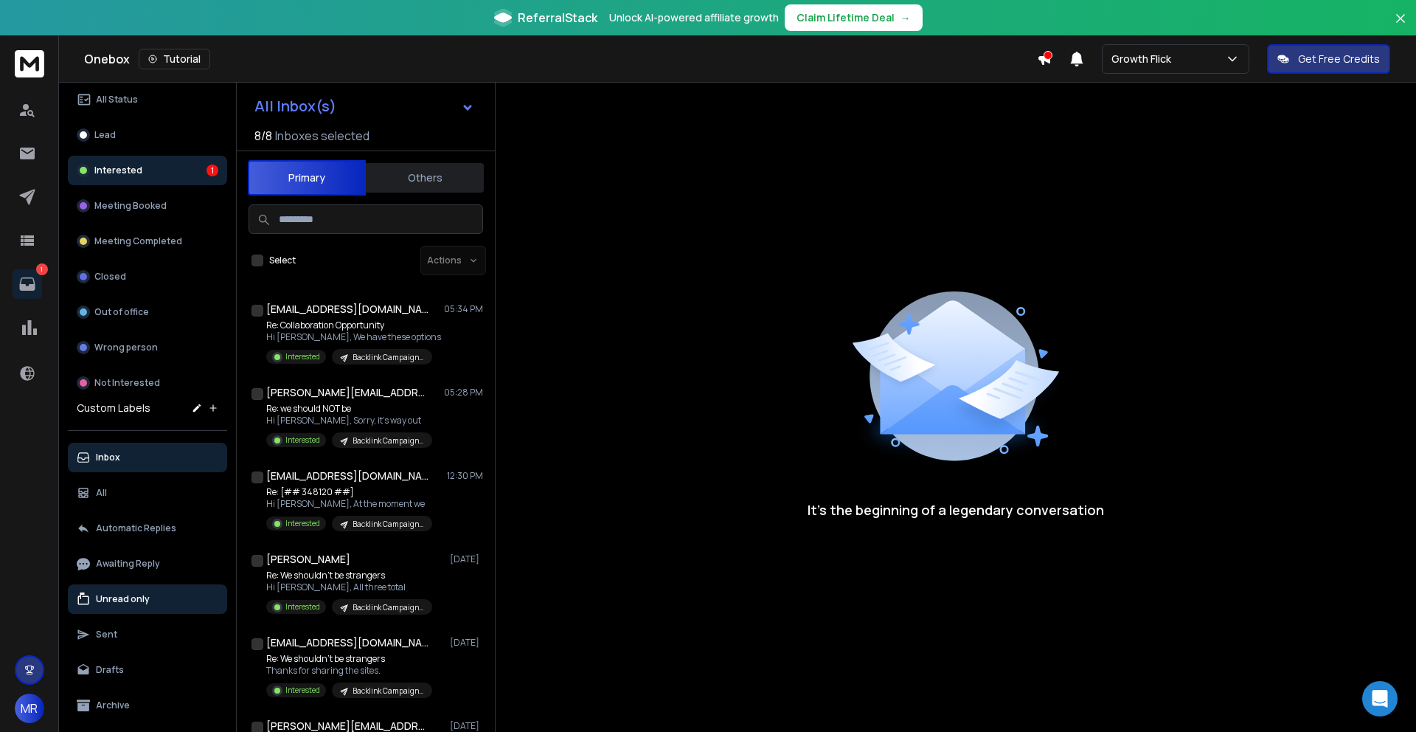
click at [146, 593] on p "Unread only" at bounding box center [123, 599] width 54 height 12
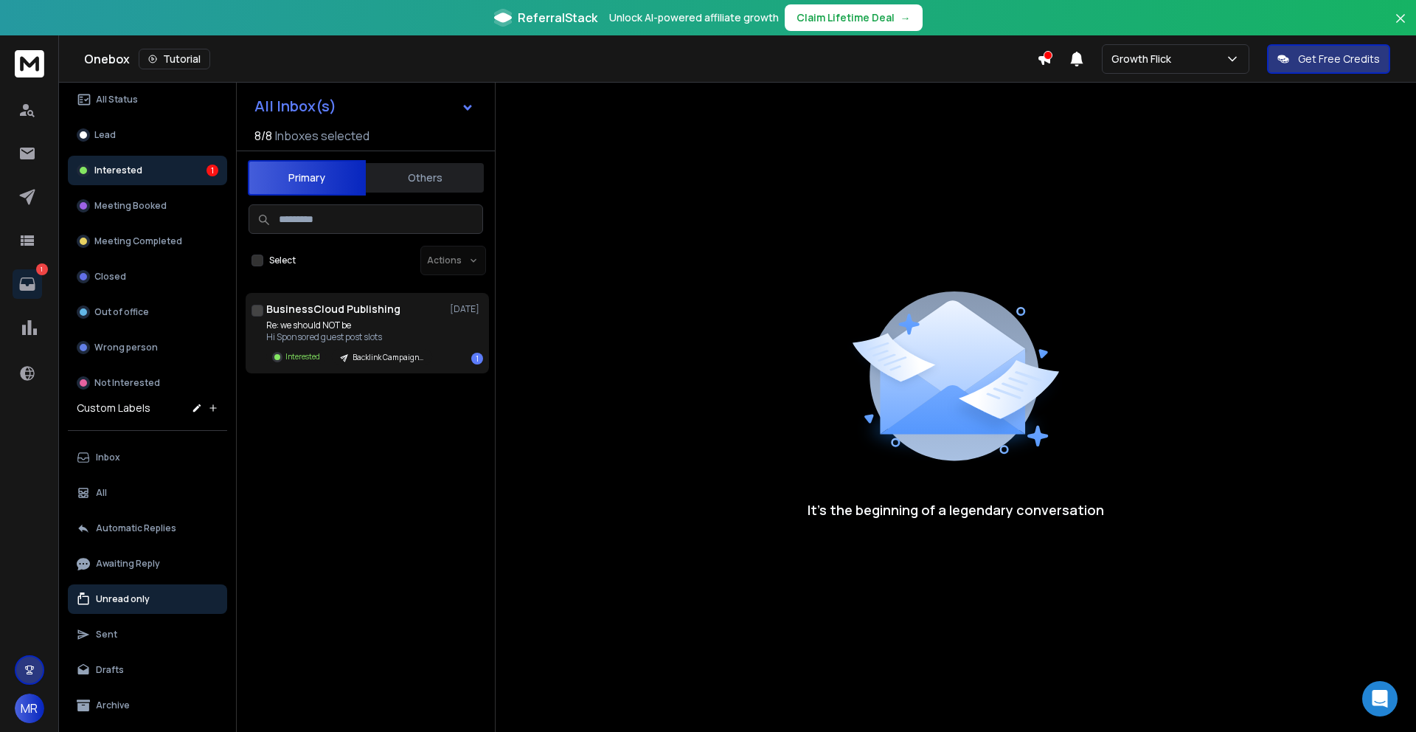
click at [369, 316] on h1 "BusinessCloud Publishing" at bounding box center [333, 309] width 134 height 15
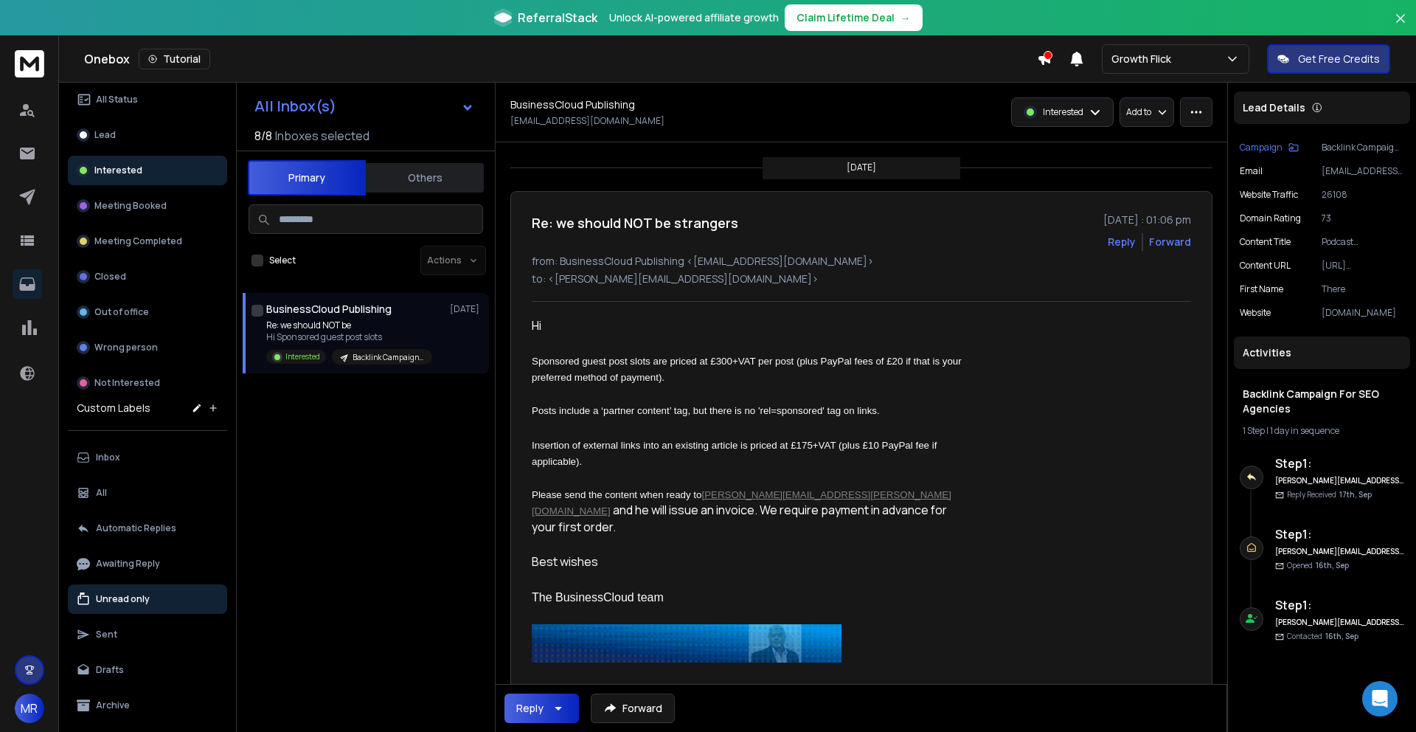
scroll to position [0, 0]
click at [1358, 310] on p "[DOMAIN_NAME]" at bounding box center [1363, 313] width 83 height 12
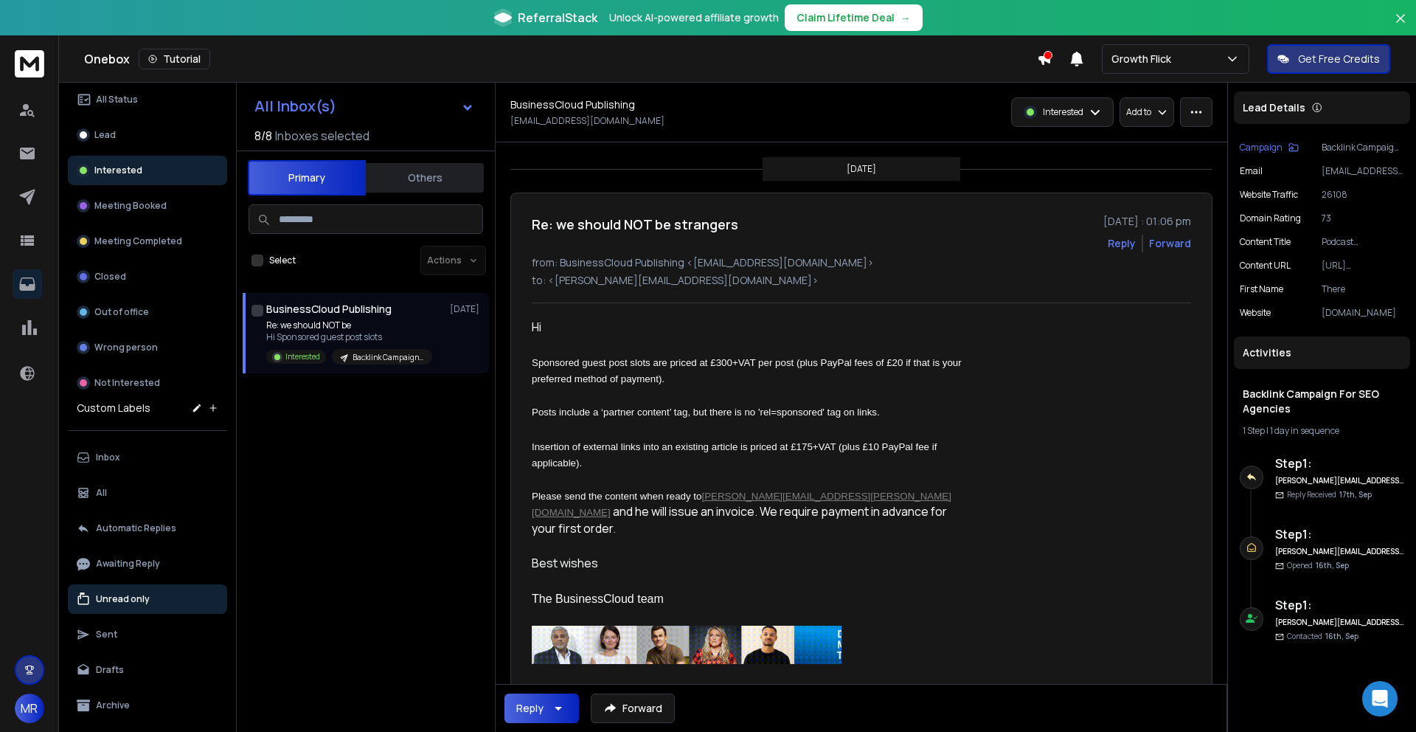
click at [522, 699] on div "Reply" at bounding box center [541, 708] width 51 height 18
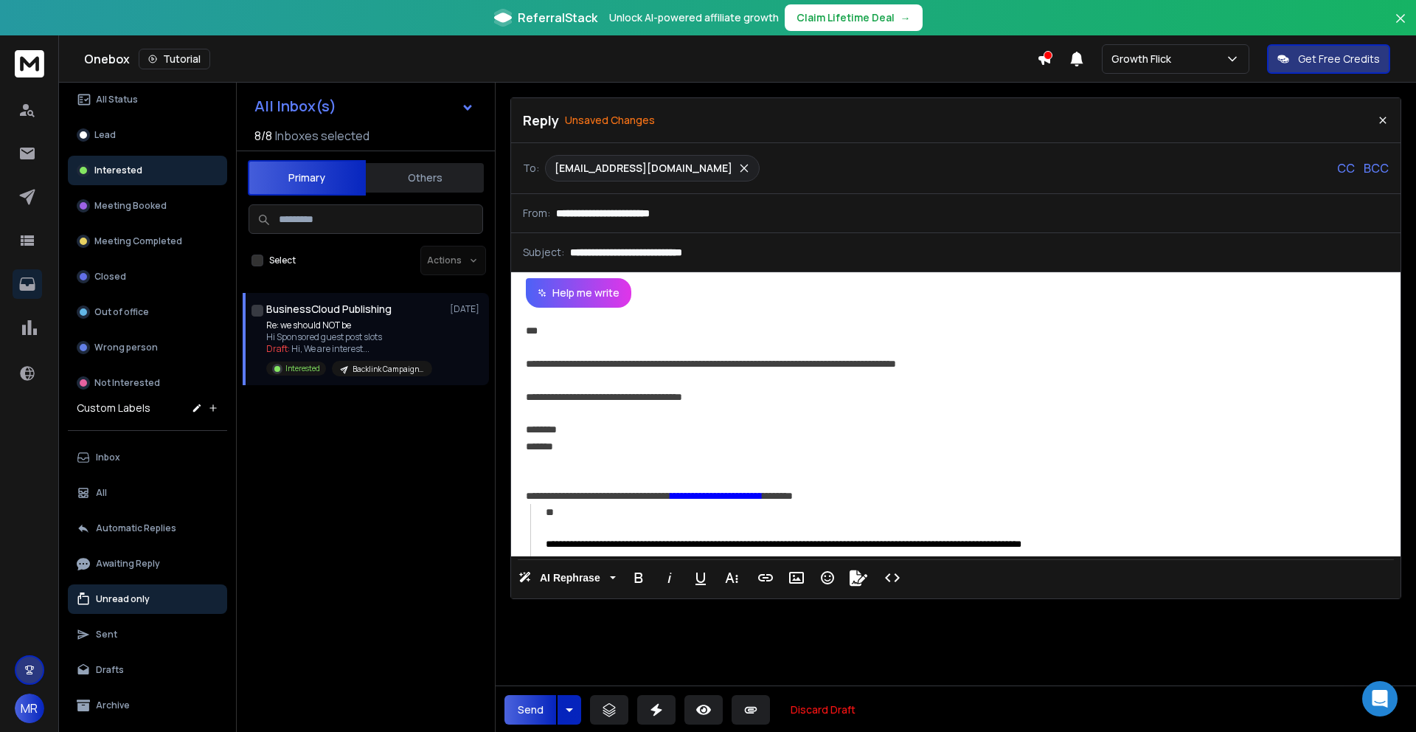
click at [521, 715] on button "Send" at bounding box center [530, 709] width 52 height 29
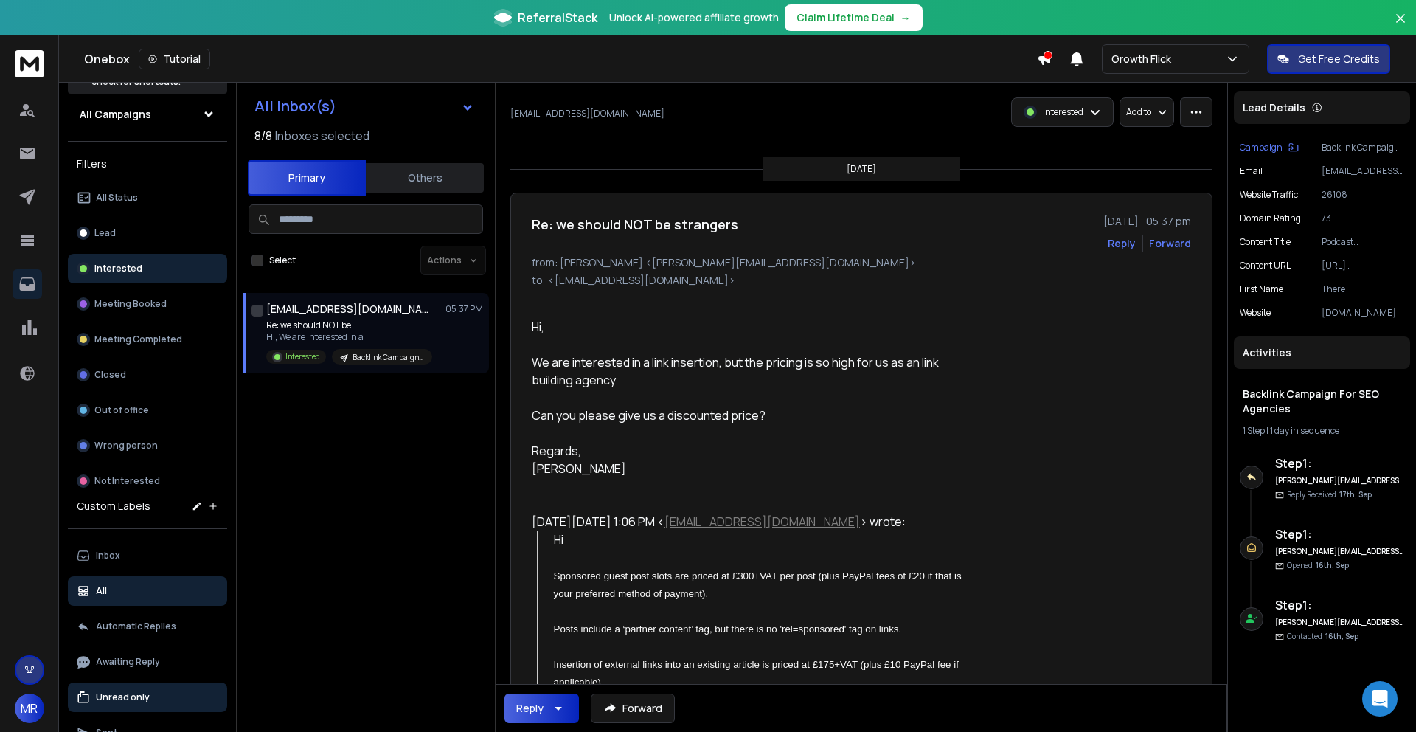
scroll to position [151, 0]
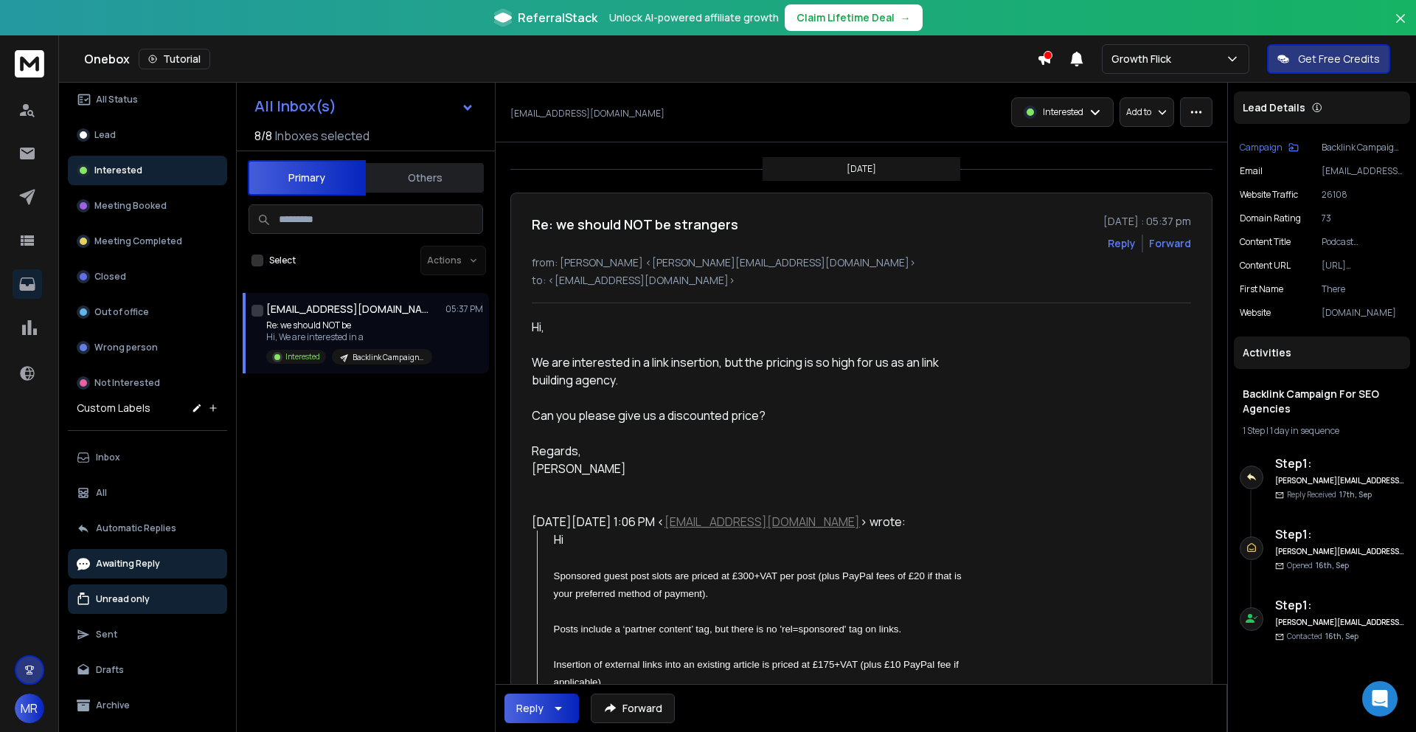
click at [139, 558] on p "Awaiting Reply" at bounding box center [128, 564] width 64 height 12
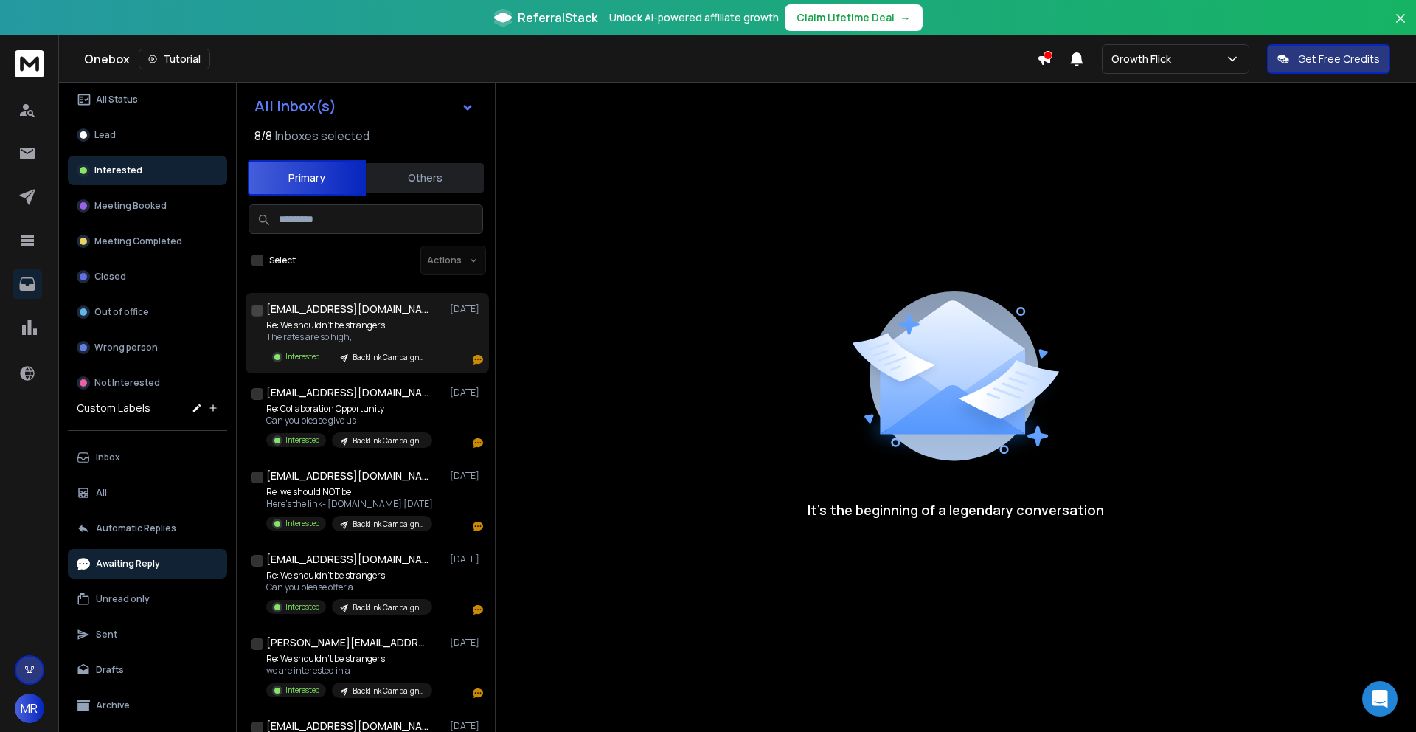
click at [319, 324] on p "Re: We shouldn't be strangers" at bounding box center [349, 325] width 166 height 12
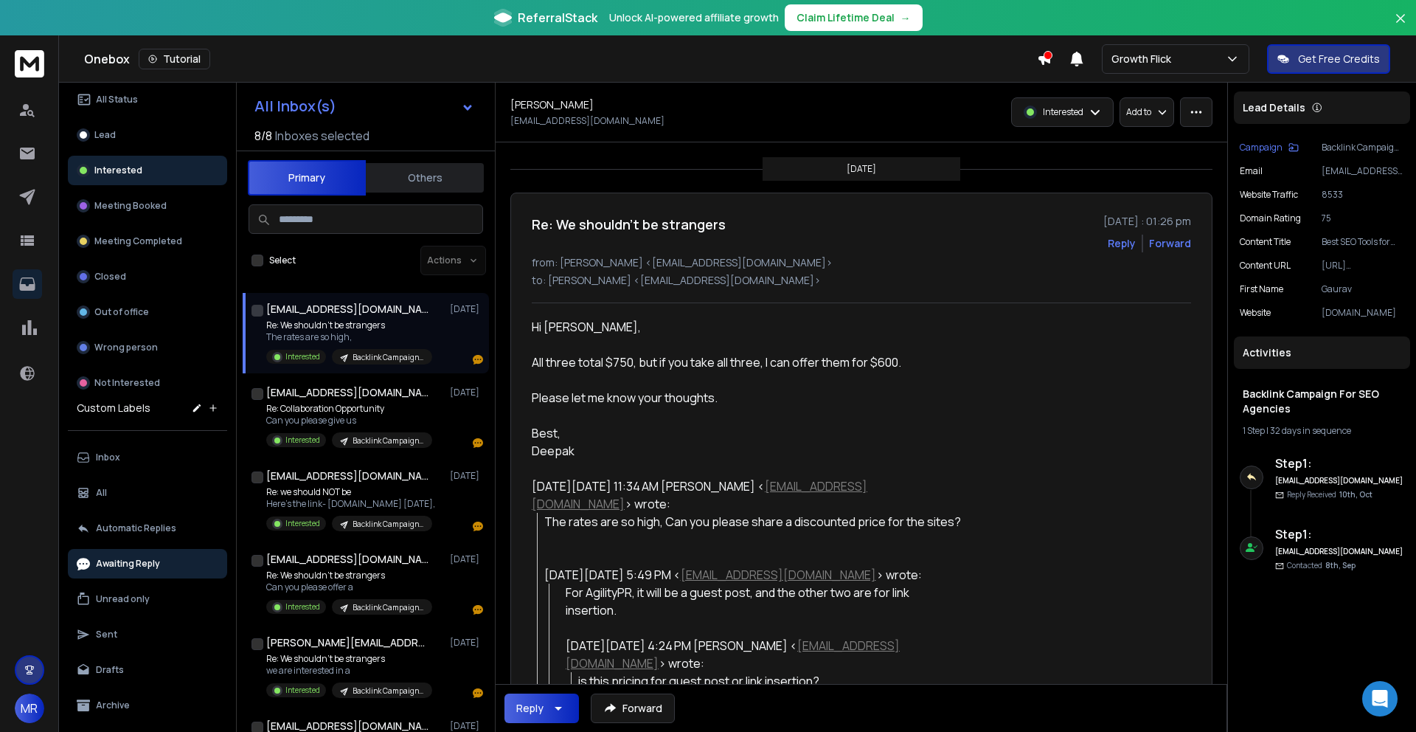
click at [549, 708] on icon "button" at bounding box center [558, 708] width 18 height 18
click at [552, 642] on p "Reply" at bounding box center [542, 640] width 27 height 15
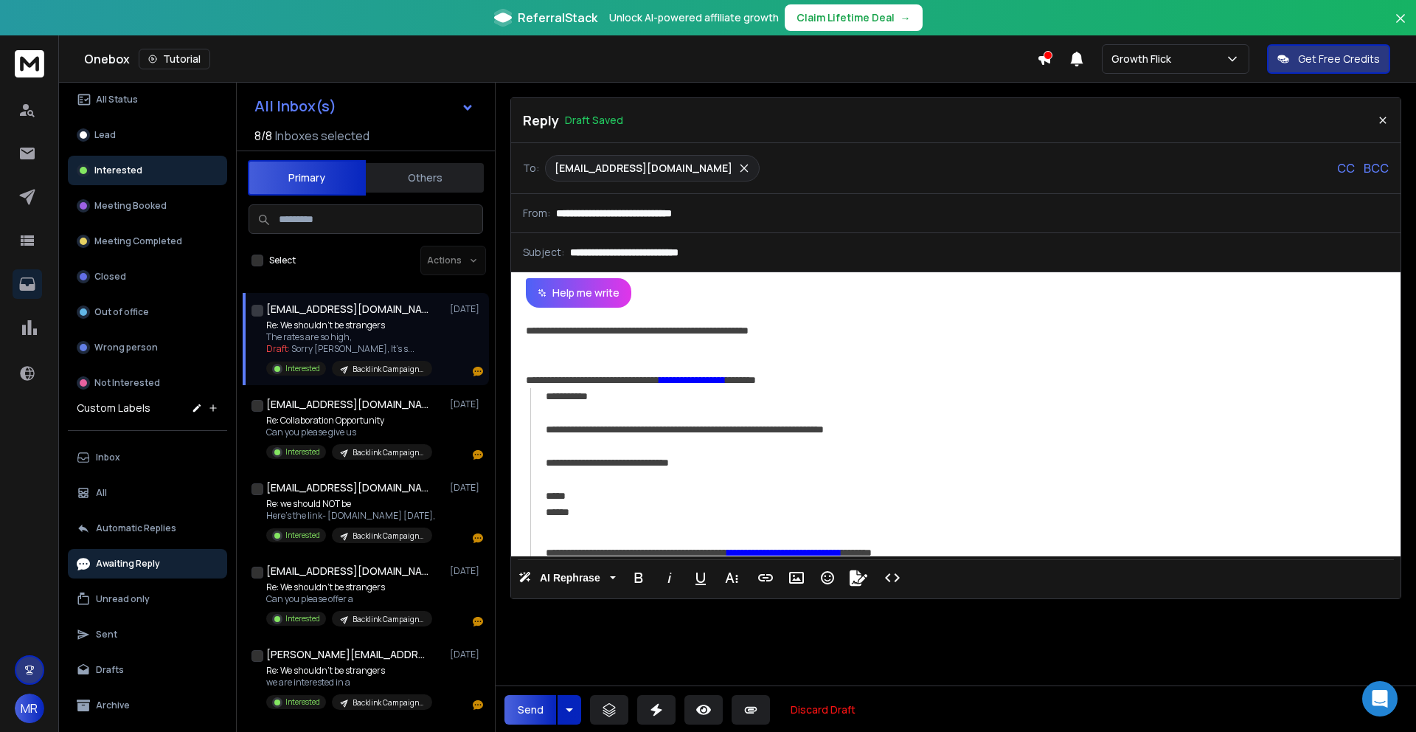
click at [540, 716] on button "Send" at bounding box center [530, 709] width 52 height 29
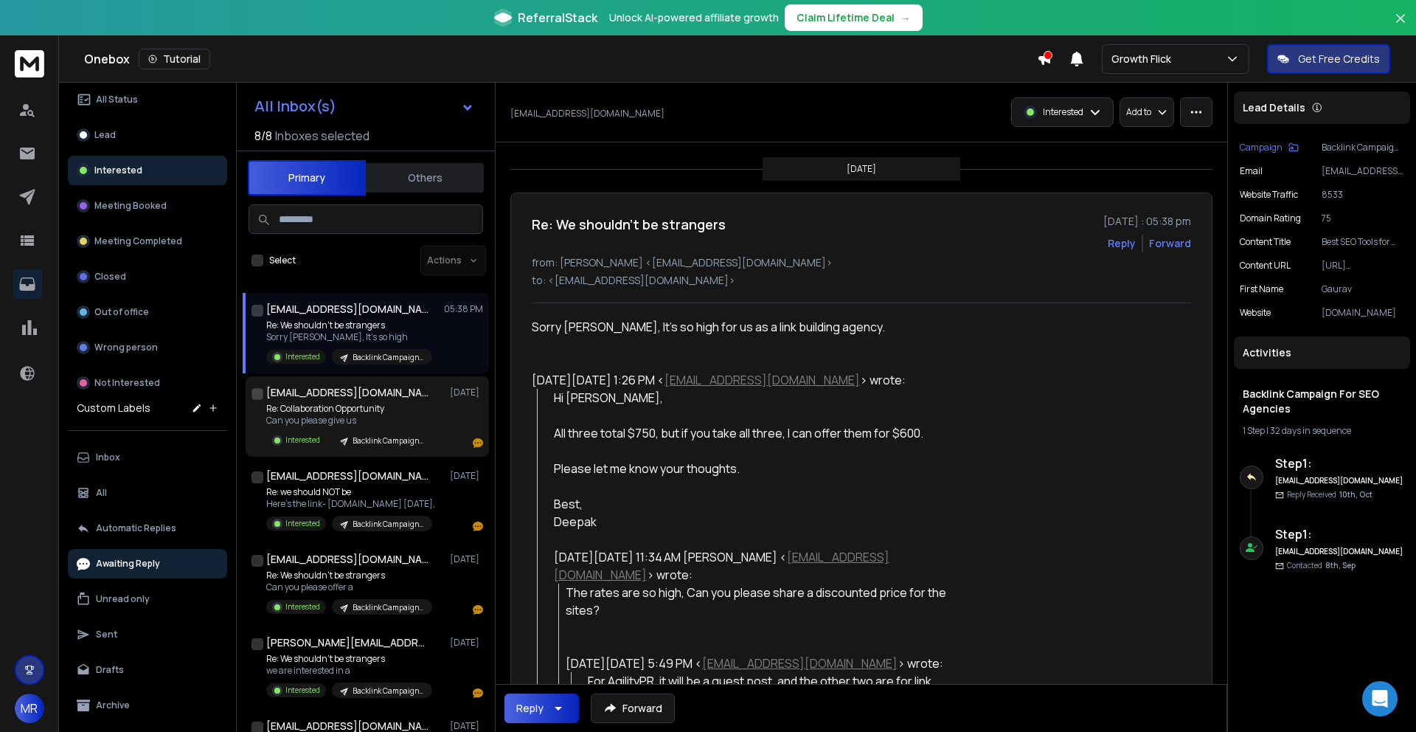
click at [350, 406] on p "Re: Collaboration Opportunity" at bounding box center [349, 409] width 166 height 12
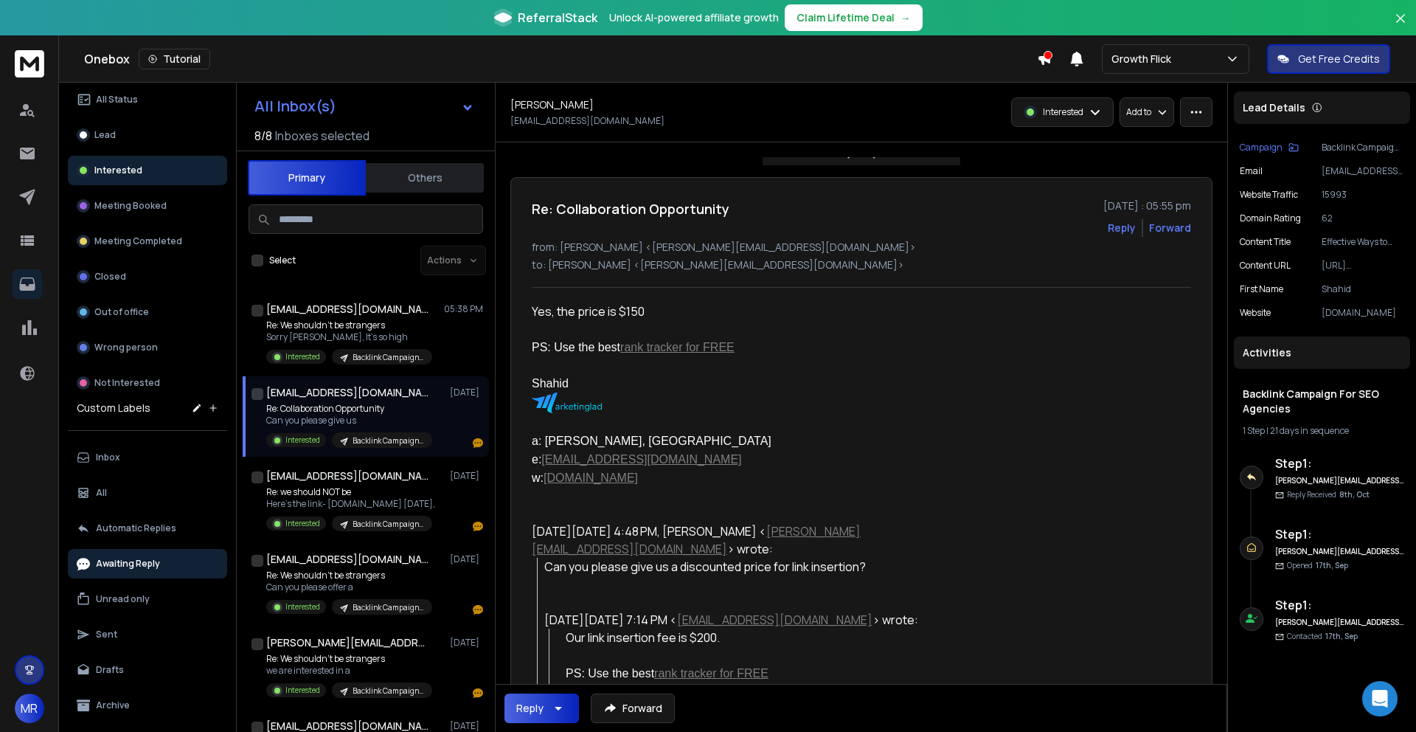
scroll to position [0, 0]
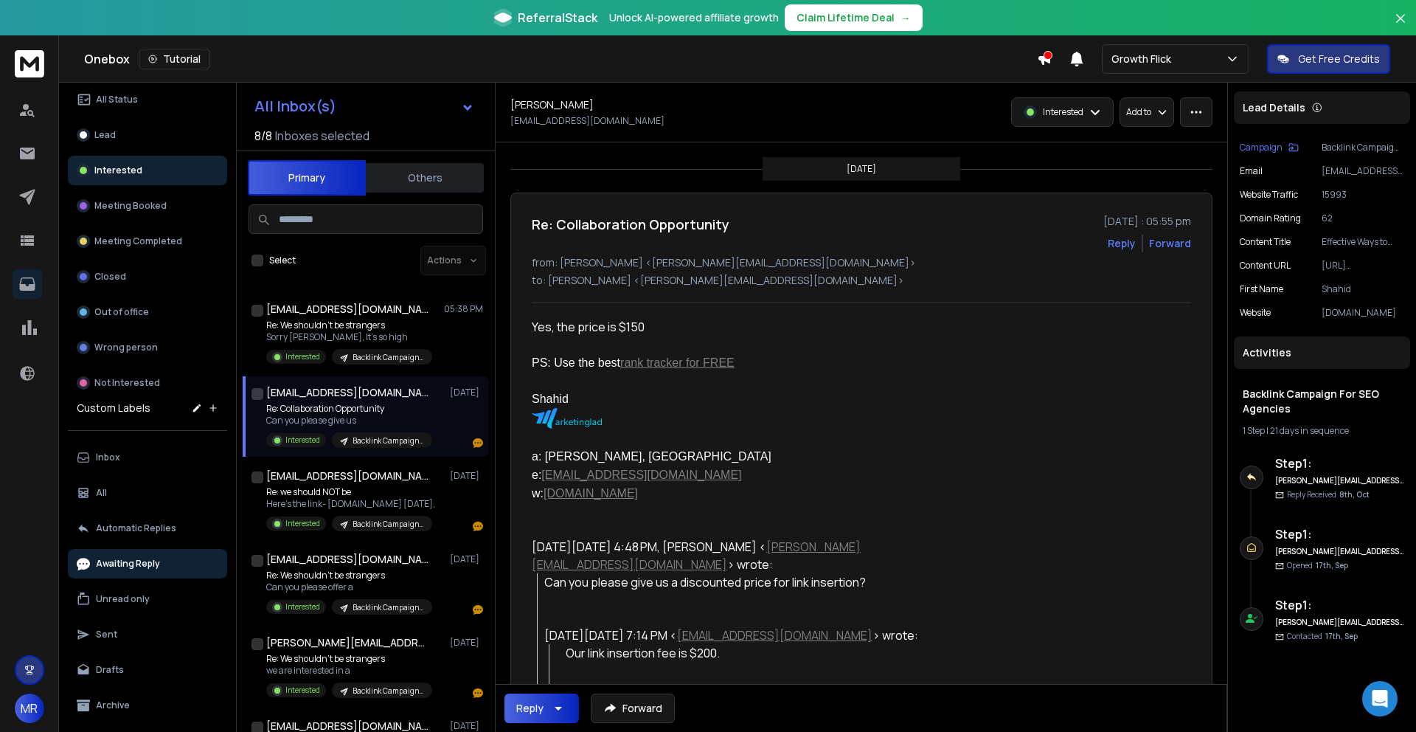
click at [555, 709] on icon "button" at bounding box center [558, 708] width 18 height 18
click at [549, 637] on p "Reply" at bounding box center [542, 640] width 27 height 15
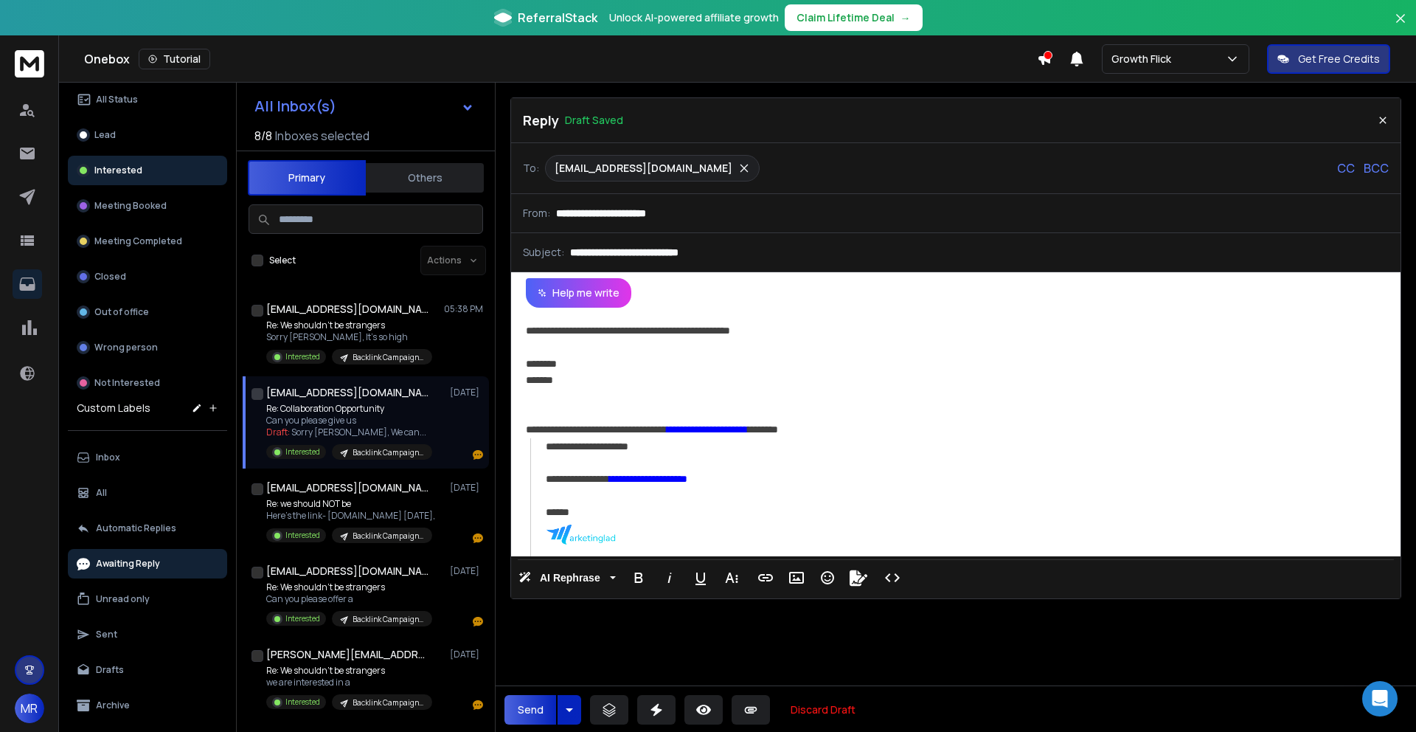
click at [539, 715] on button "Send" at bounding box center [530, 709] width 52 height 29
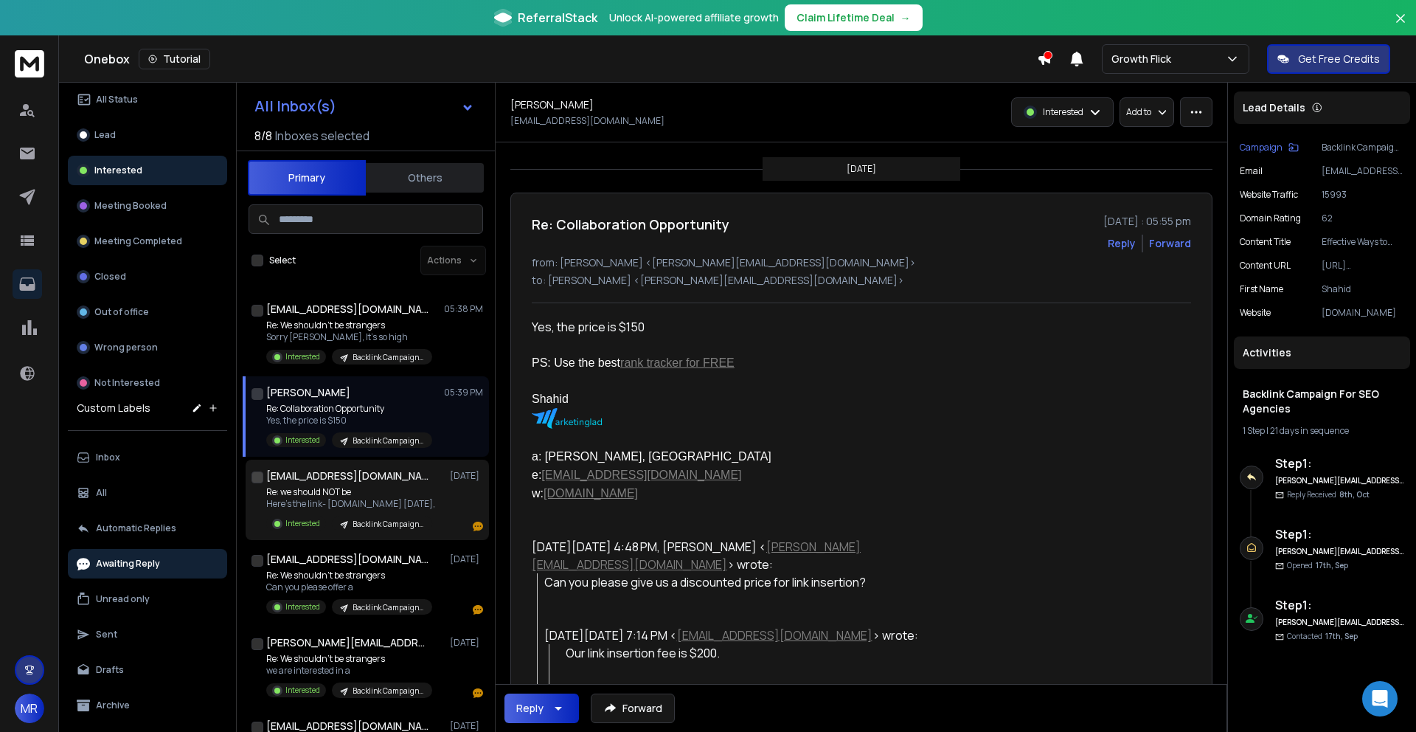
click at [403, 481] on div "[EMAIL_ADDRESS][DOMAIN_NAME] [DATE]" at bounding box center [374, 475] width 217 height 15
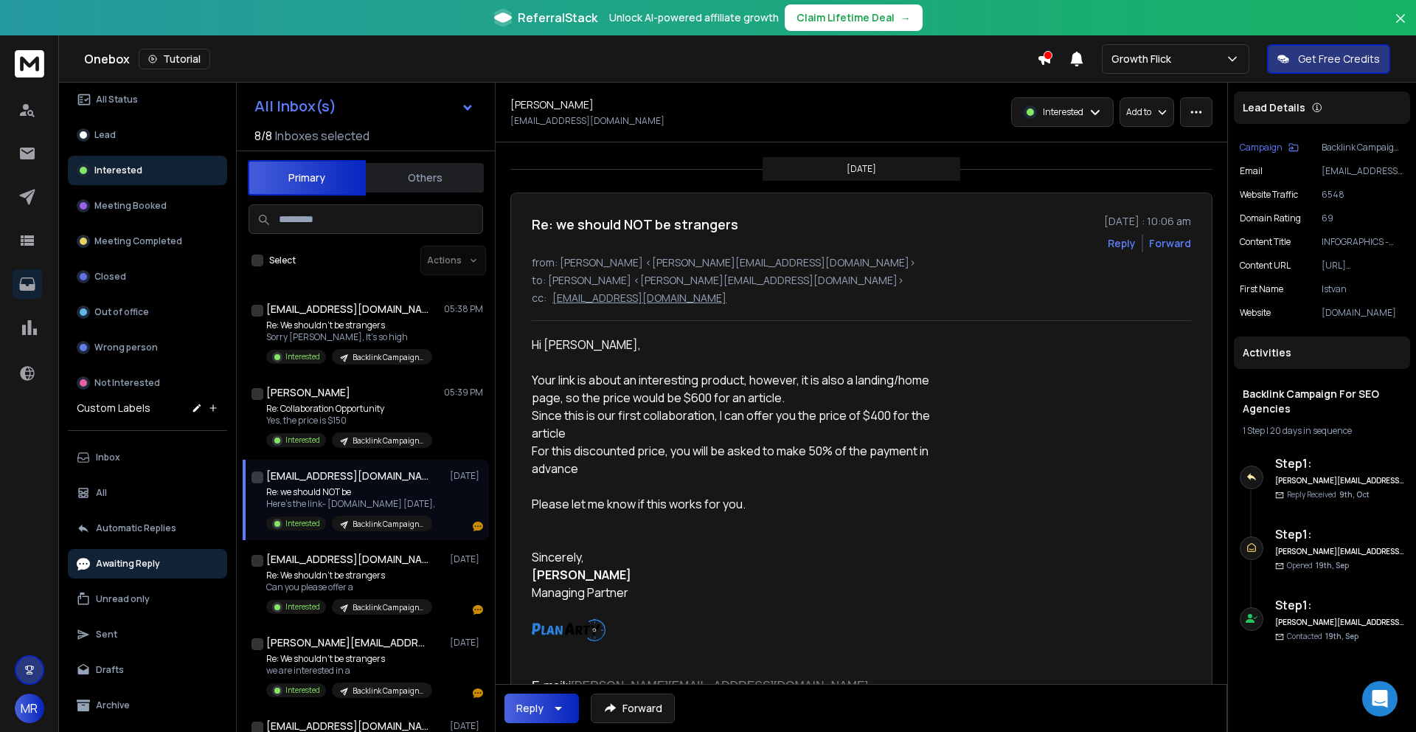
click at [538, 712] on div "Reply" at bounding box center [529, 708] width 27 height 15
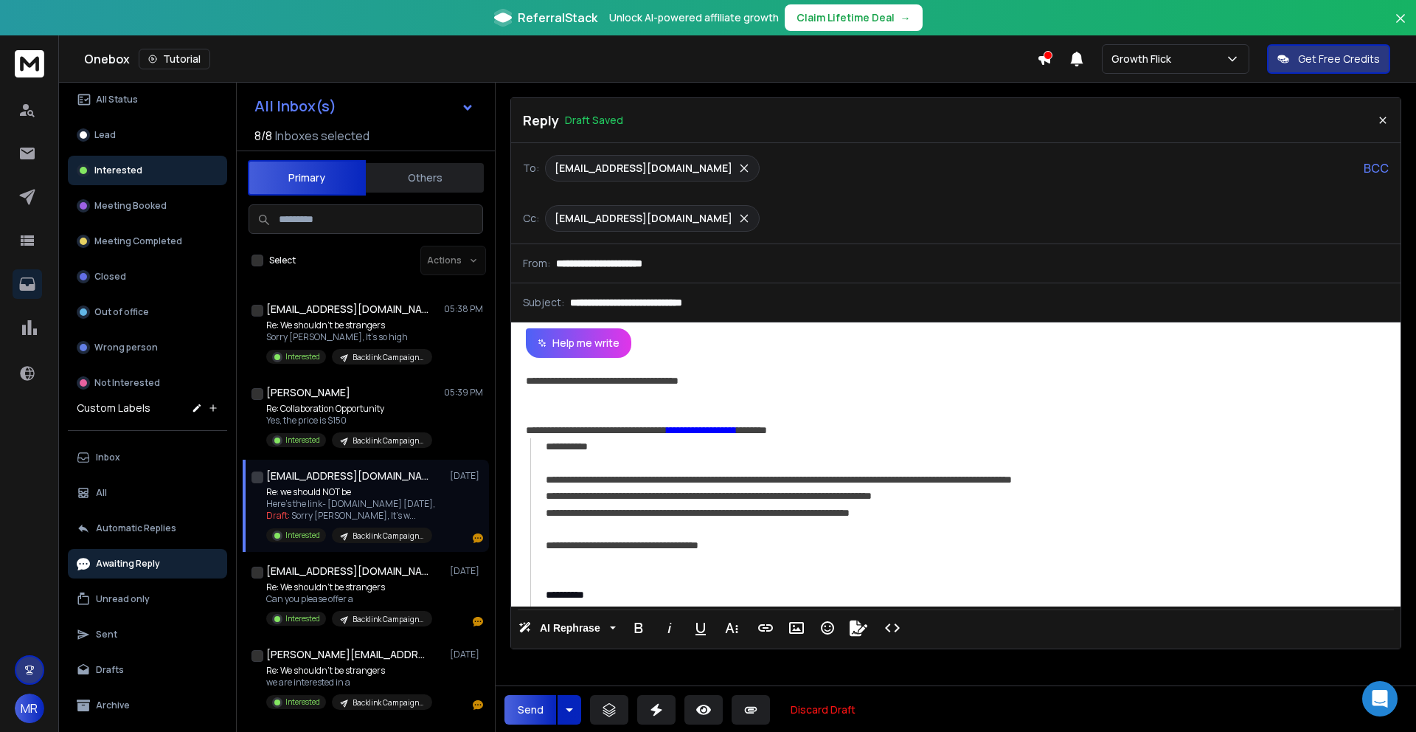
click at [547, 713] on button "Send" at bounding box center [530, 709] width 52 height 29
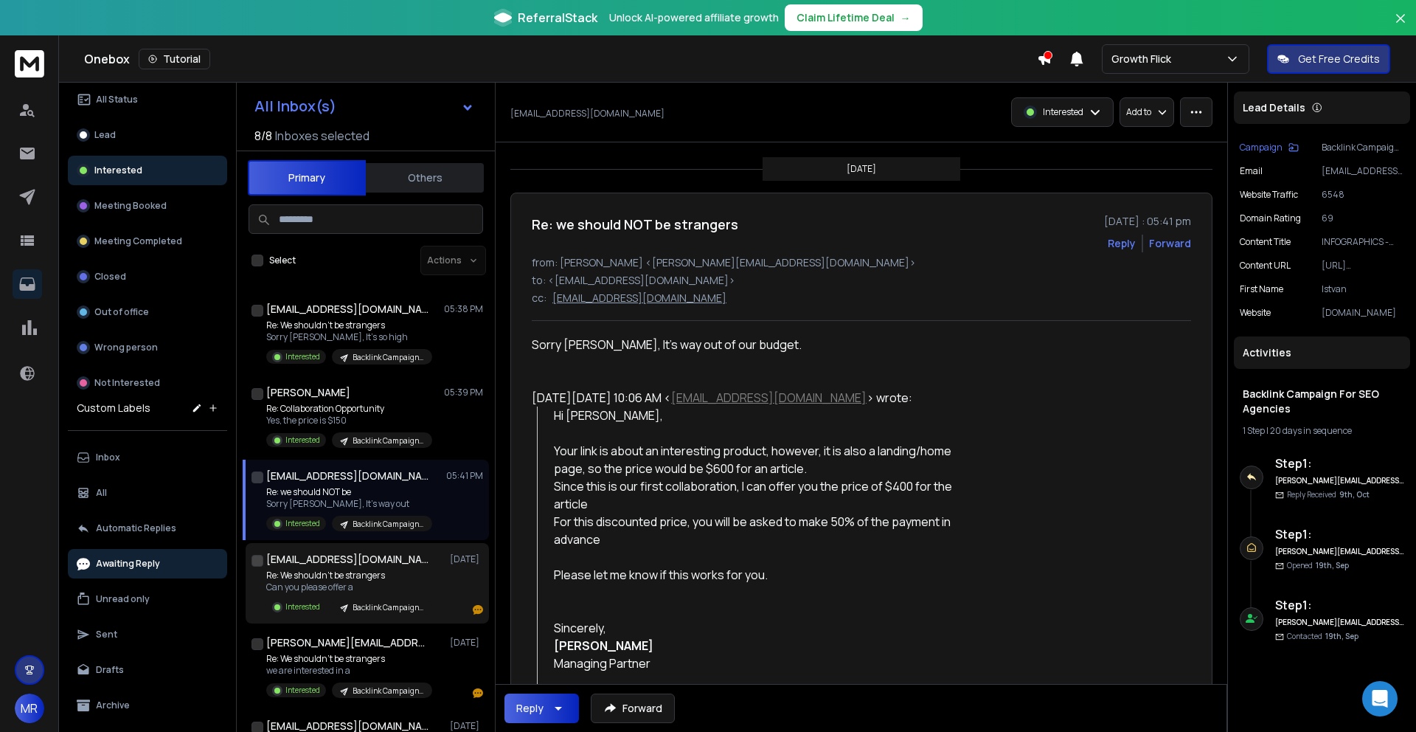
click at [333, 577] on p "Re: We shouldn't be strangers" at bounding box center [349, 575] width 166 height 12
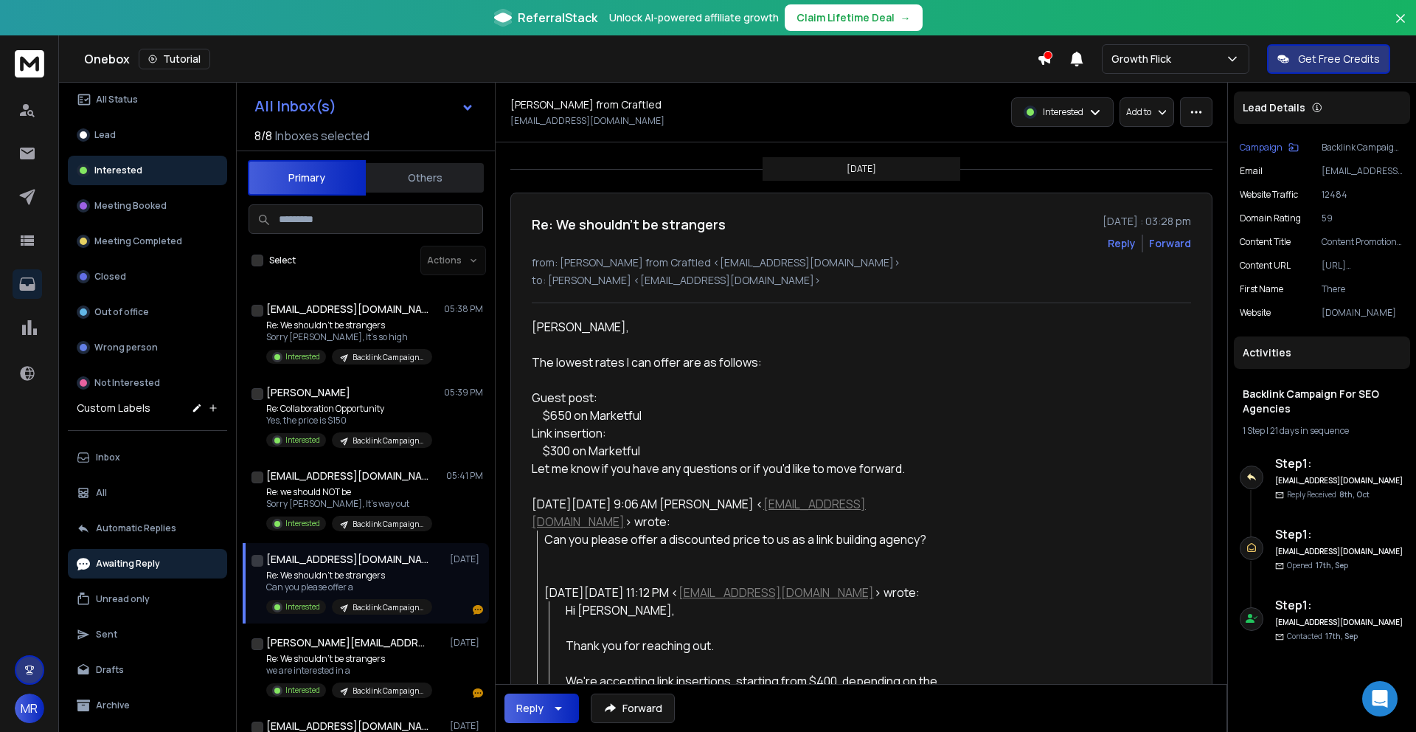
click at [1330, 308] on p "[DOMAIN_NAME]" at bounding box center [1363, 313] width 83 height 12
click at [535, 699] on div "Reply" at bounding box center [541, 708] width 51 height 18
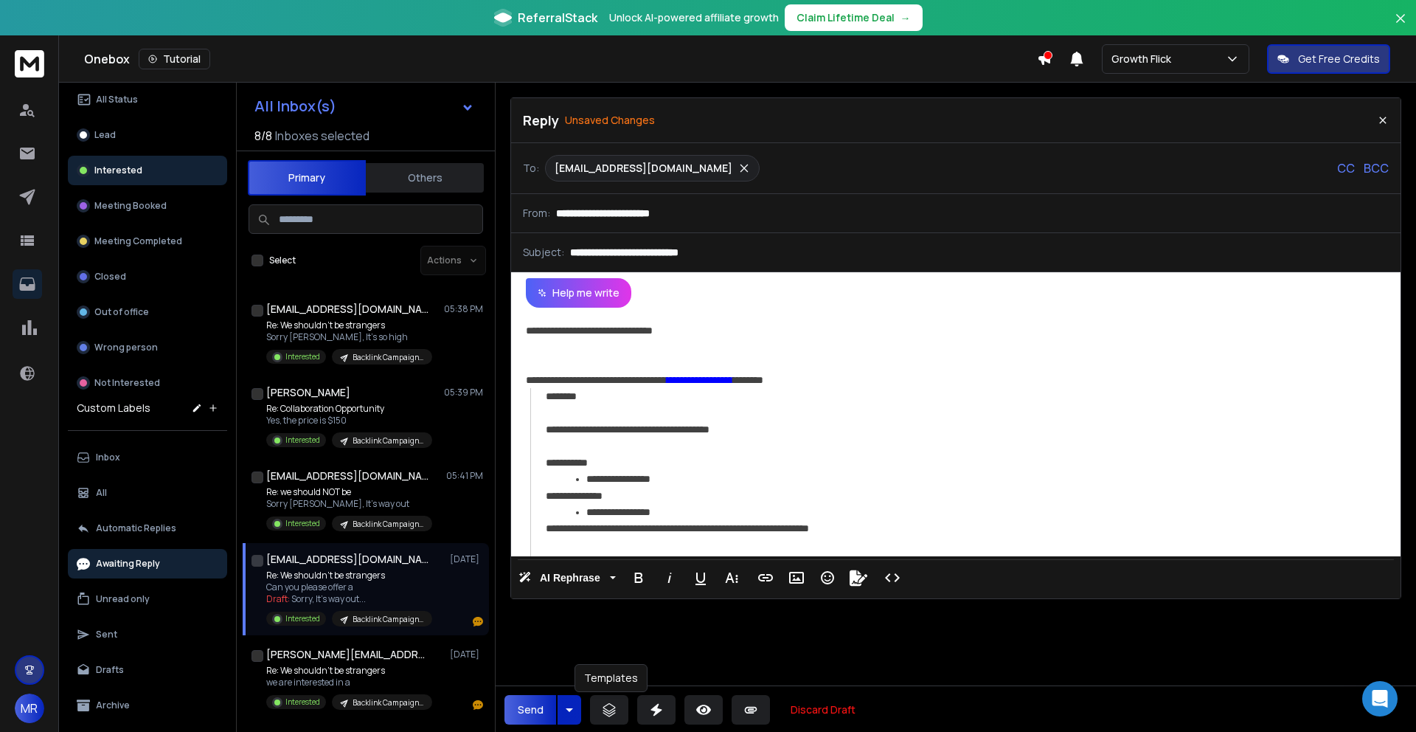
click at [546, 719] on button "Send" at bounding box center [530, 709] width 52 height 29
click at [535, 717] on button "Send" at bounding box center [530, 709] width 52 height 29
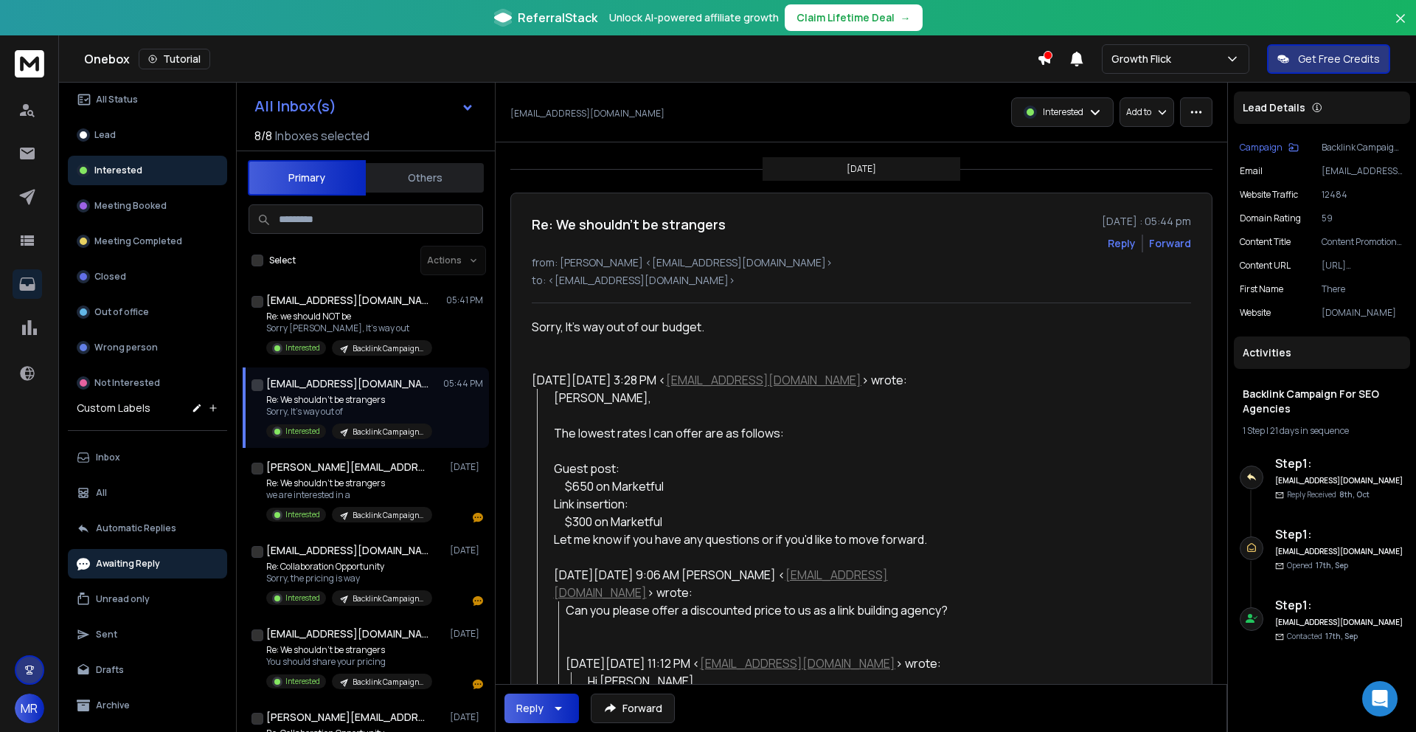
scroll to position [236, 0]
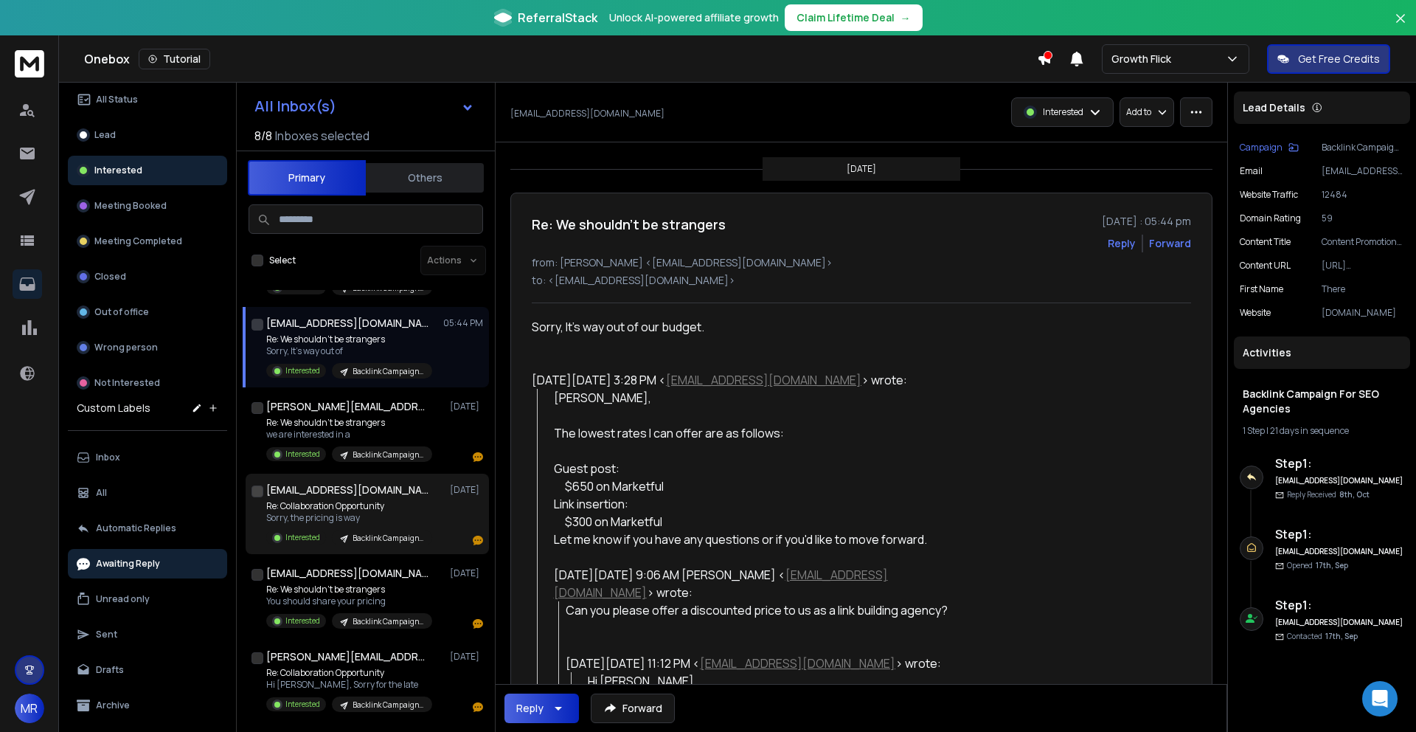
click at [391, 501] on p "Re: Collaboration Opportunity" at bounding box center [349, 506] width 166 height 12
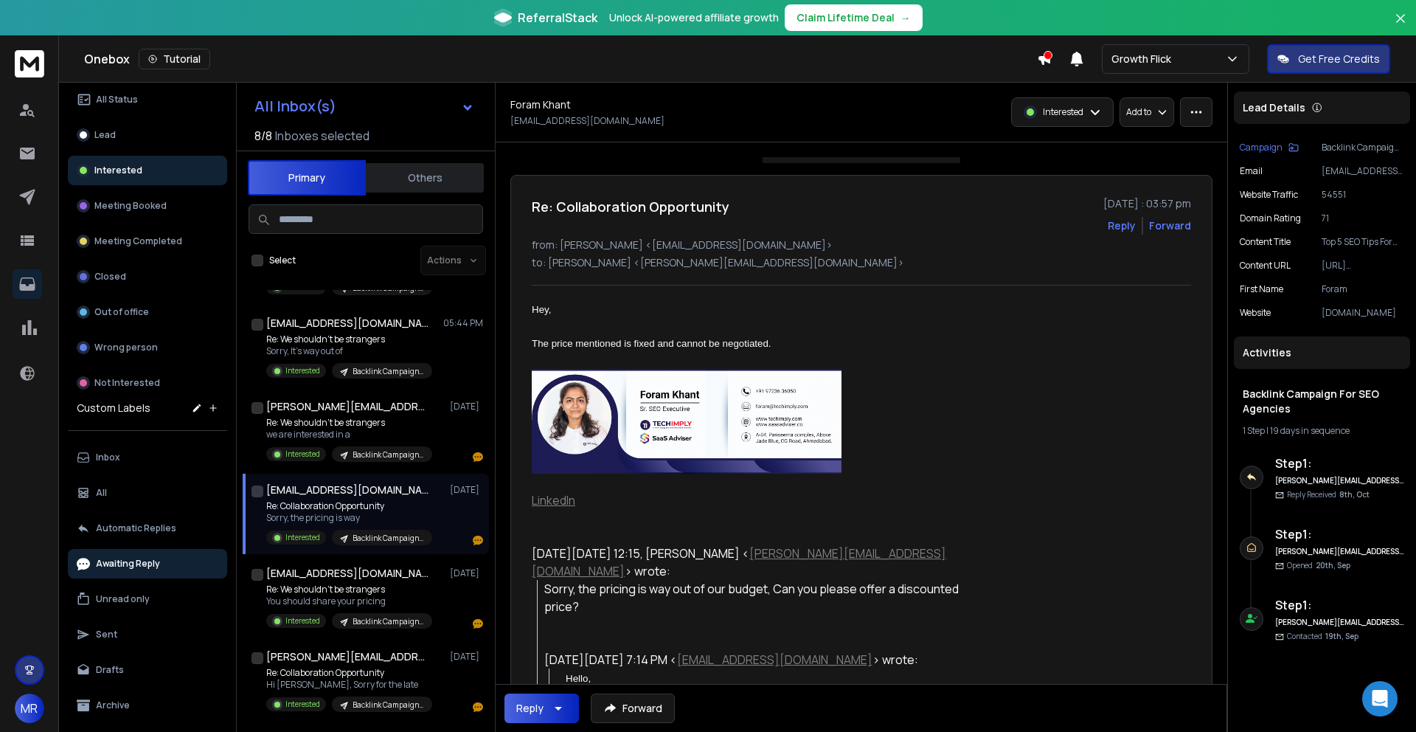
scroll to position [0, 0]
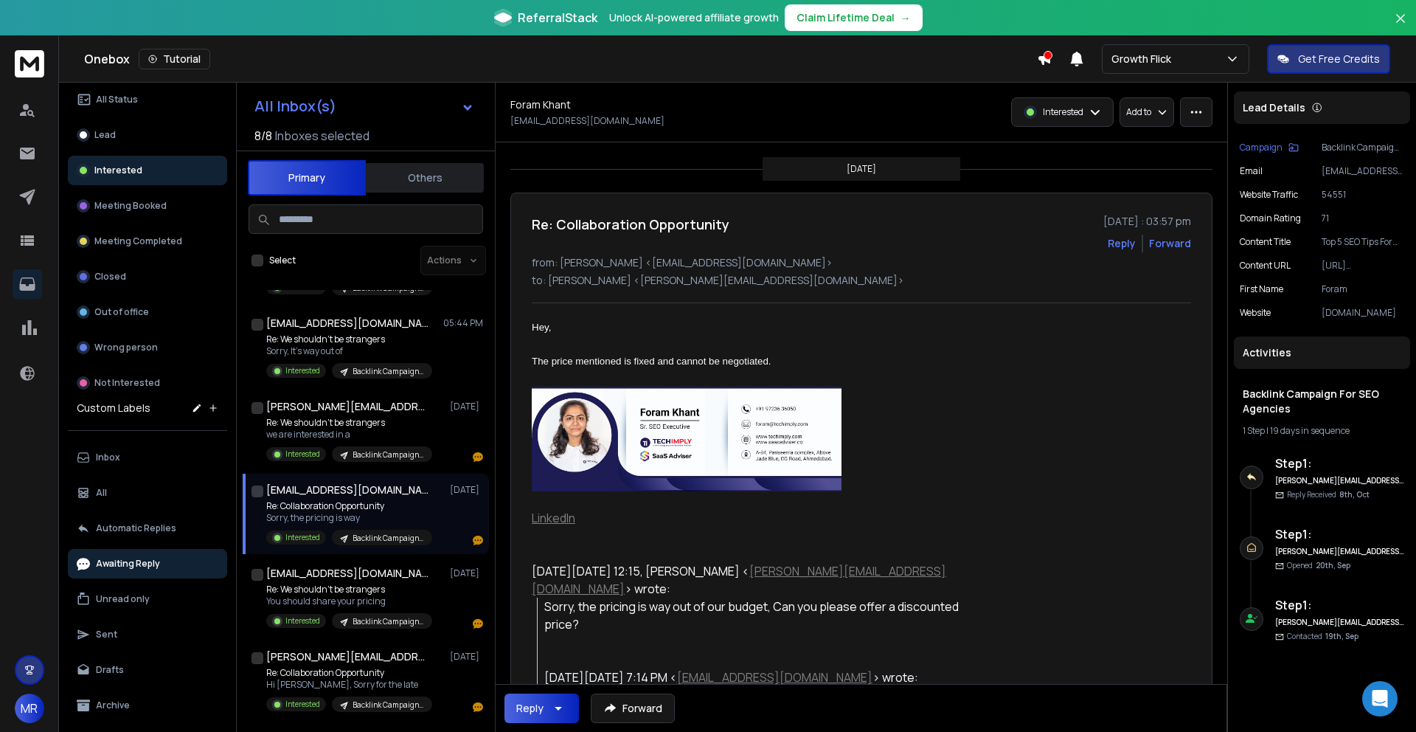
click at [1351, 314] on p "[DOMAIN_NAME]" at bounding box center [1363, 313] width 83 height 12
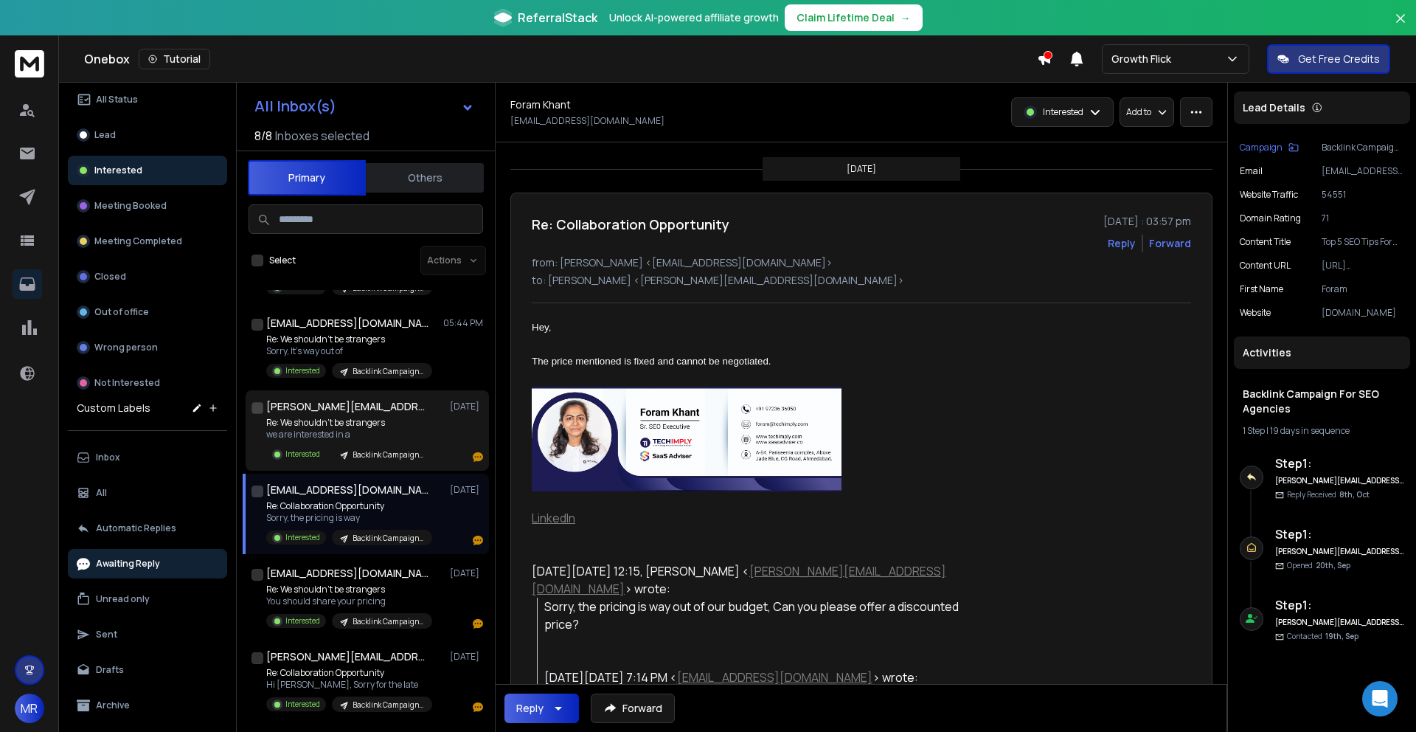
click at [407, 423] on p "Re: We shouldn't be strangers" at bounding box center [349, 423] width 166 height 12
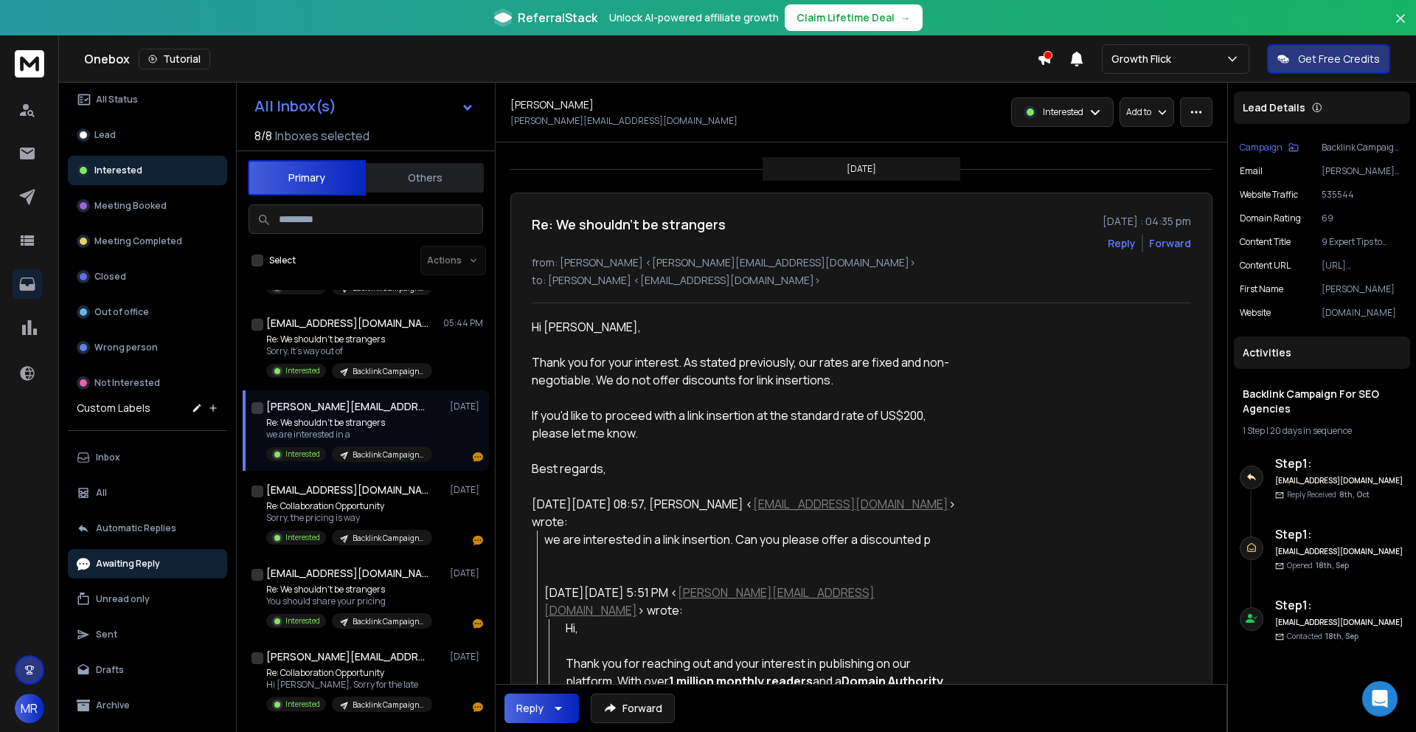
click at [1345, 310] on p "[DOMAIN_NAME]" at bounding box center [1363, 313] width 83 height 12
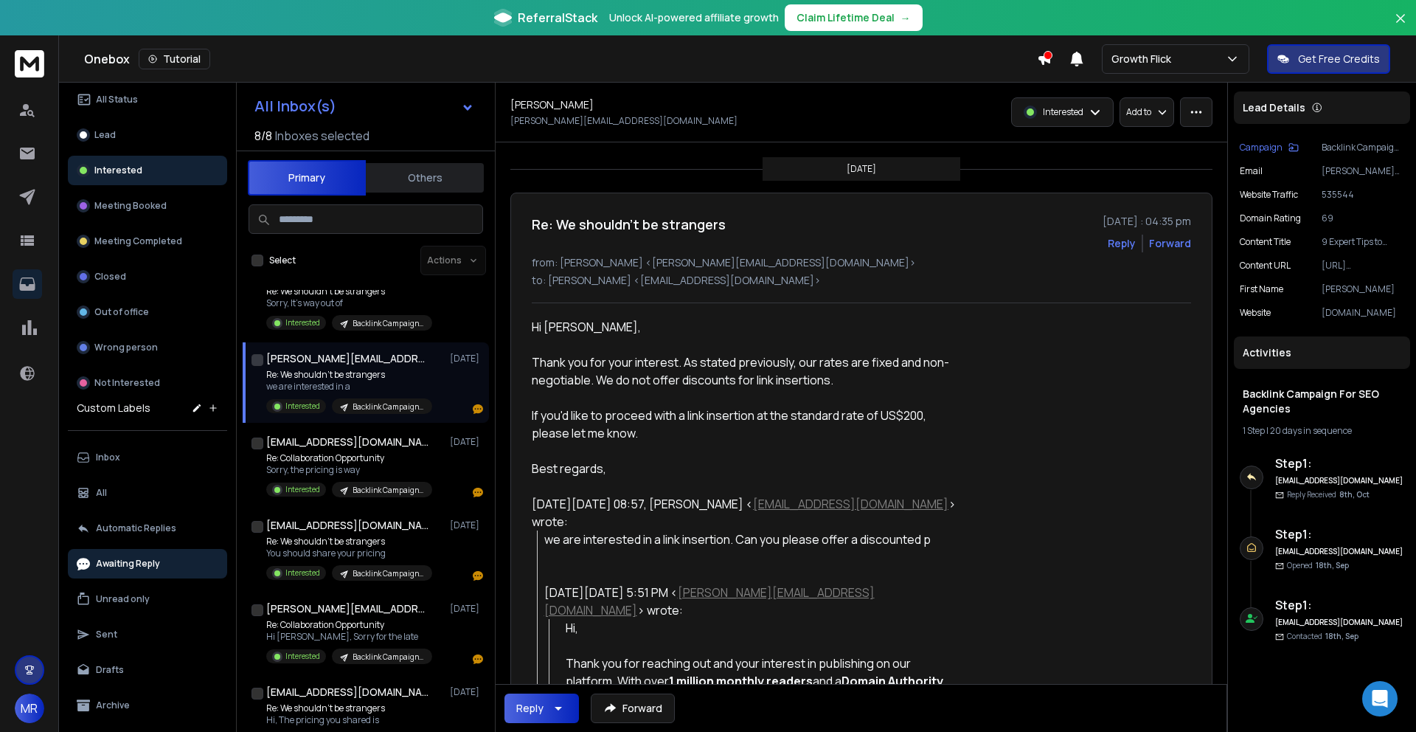
scroll to position [306, 0]
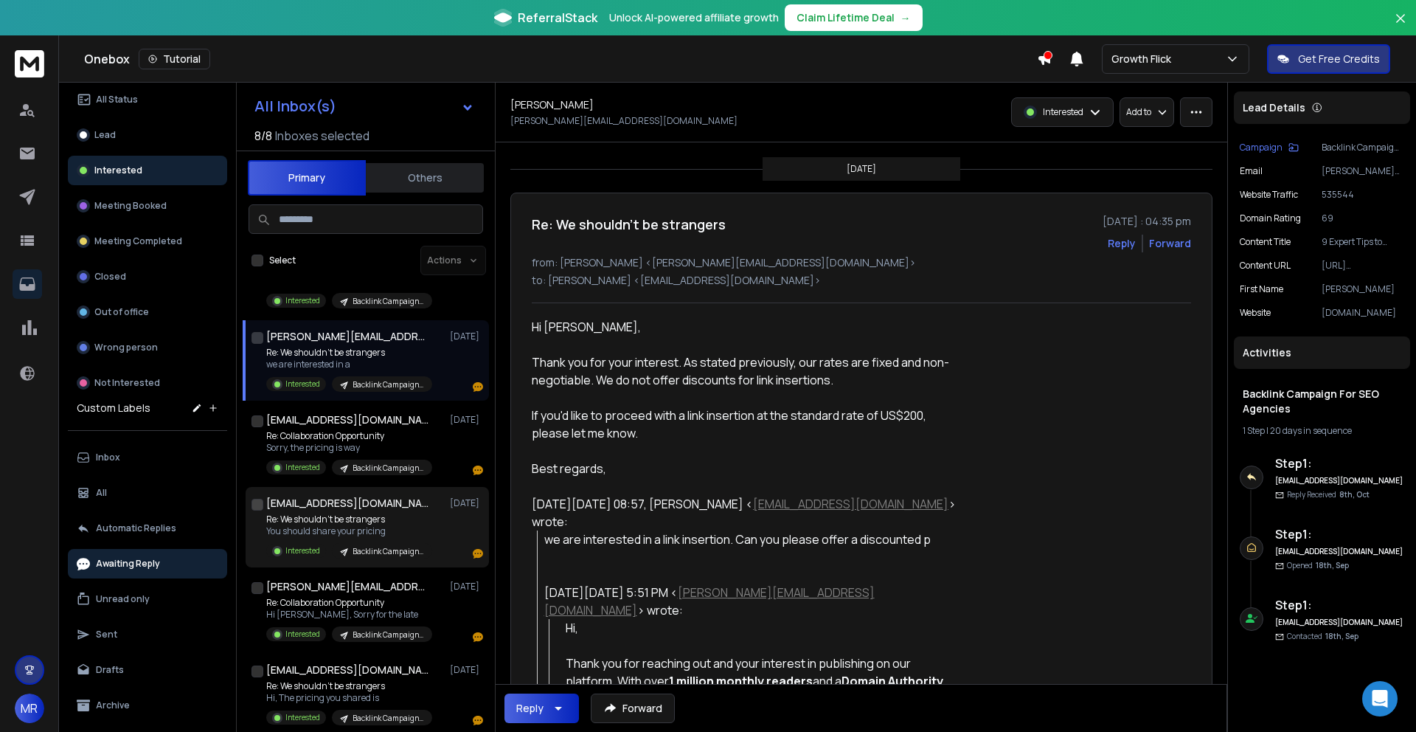
click at [380, 507] on div "[EMAIL_ADDRESS][DOMAIN_NAME] [DATE]" at bounding box center [374, 503] width 217 height 15
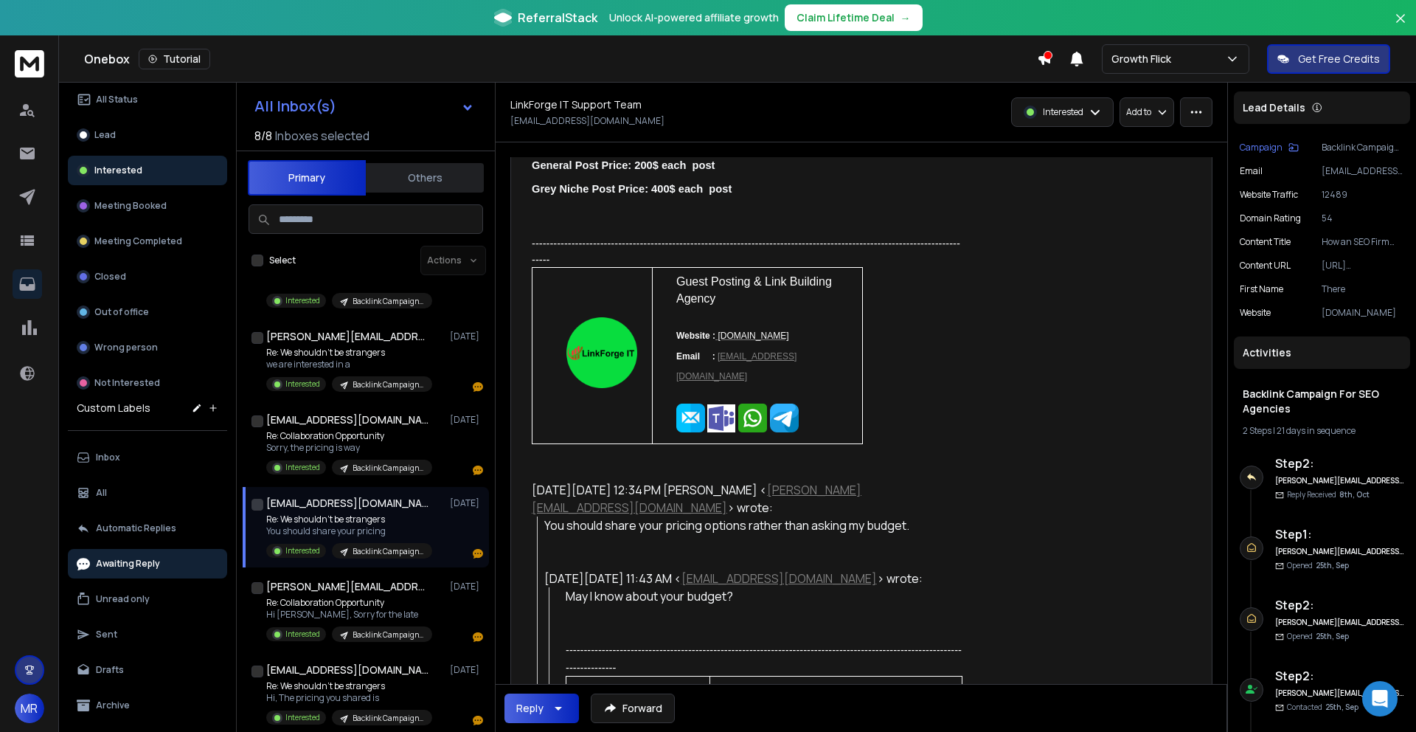
scroll to position [0, 0]
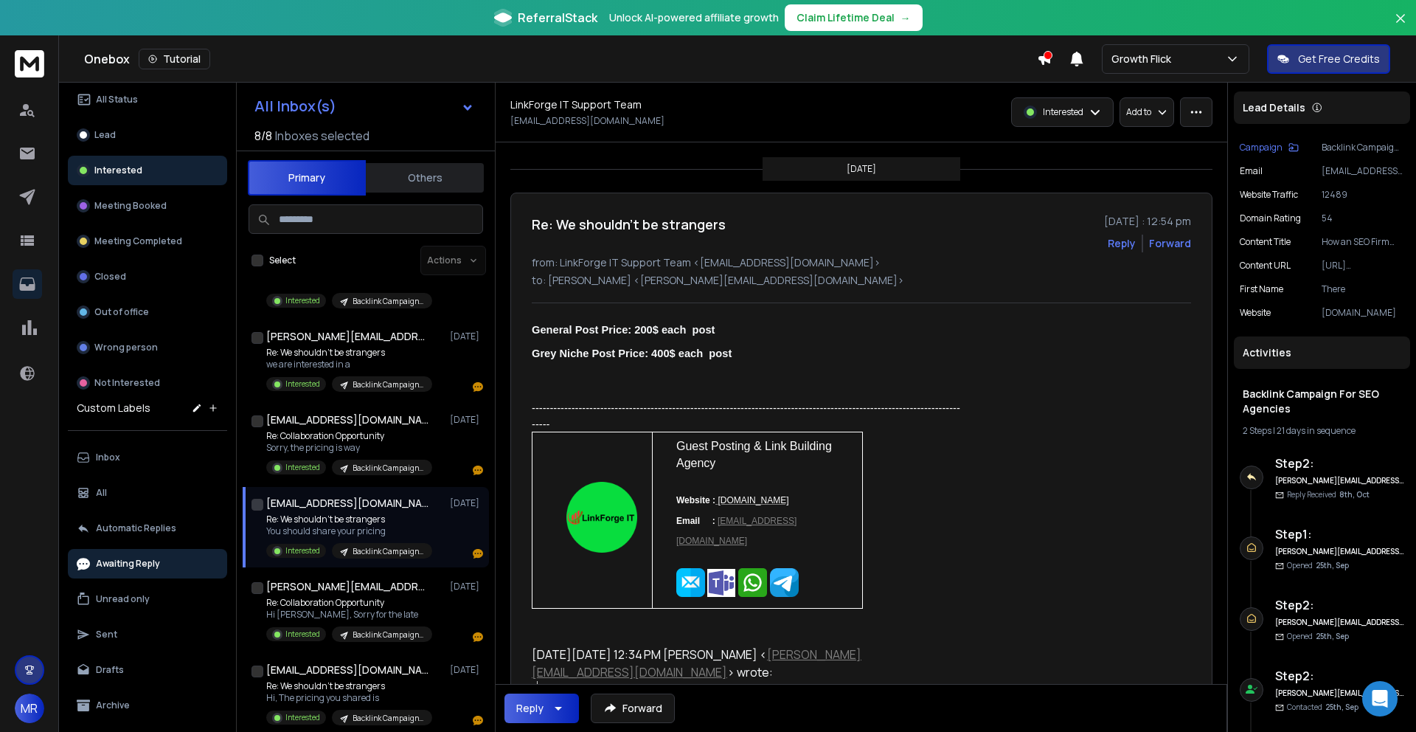
click at [1322, 311] on p "[DOMAIN_NAME]" at bounding box center [1363, 313] width 83 height 12
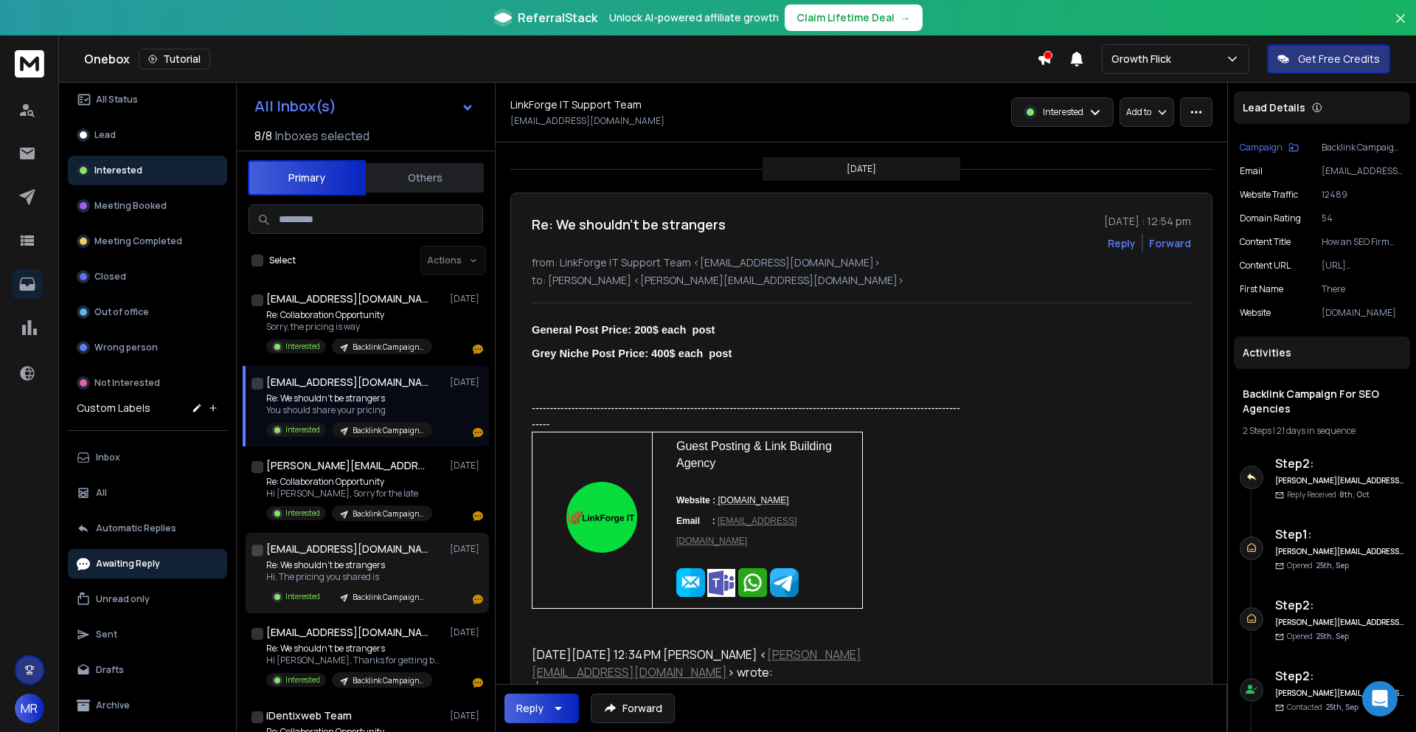
scroll to position [445, 0]
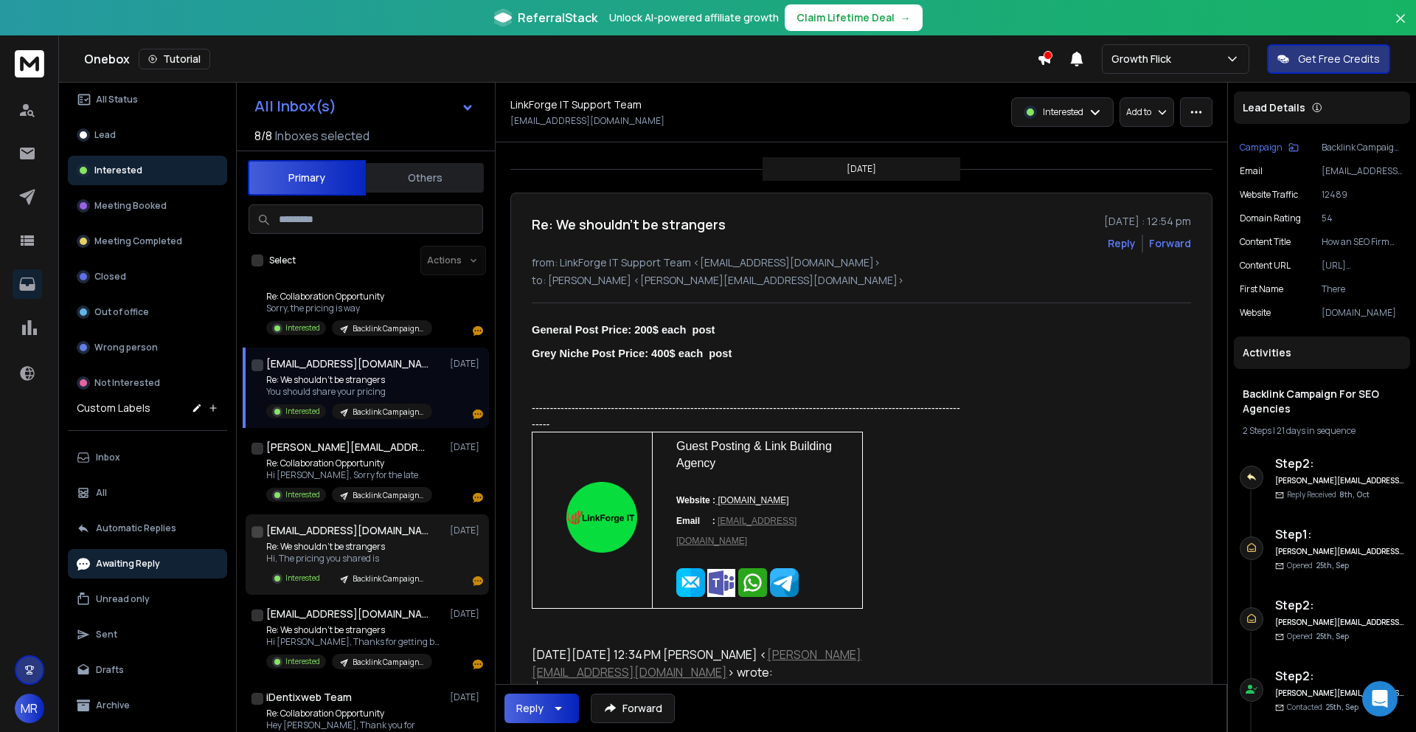
click at [337, 533] on h1 "[EMAIL_ADDRESS][DOMAIN_NAME]" at bounding box center [347, 530] width 162 height 15
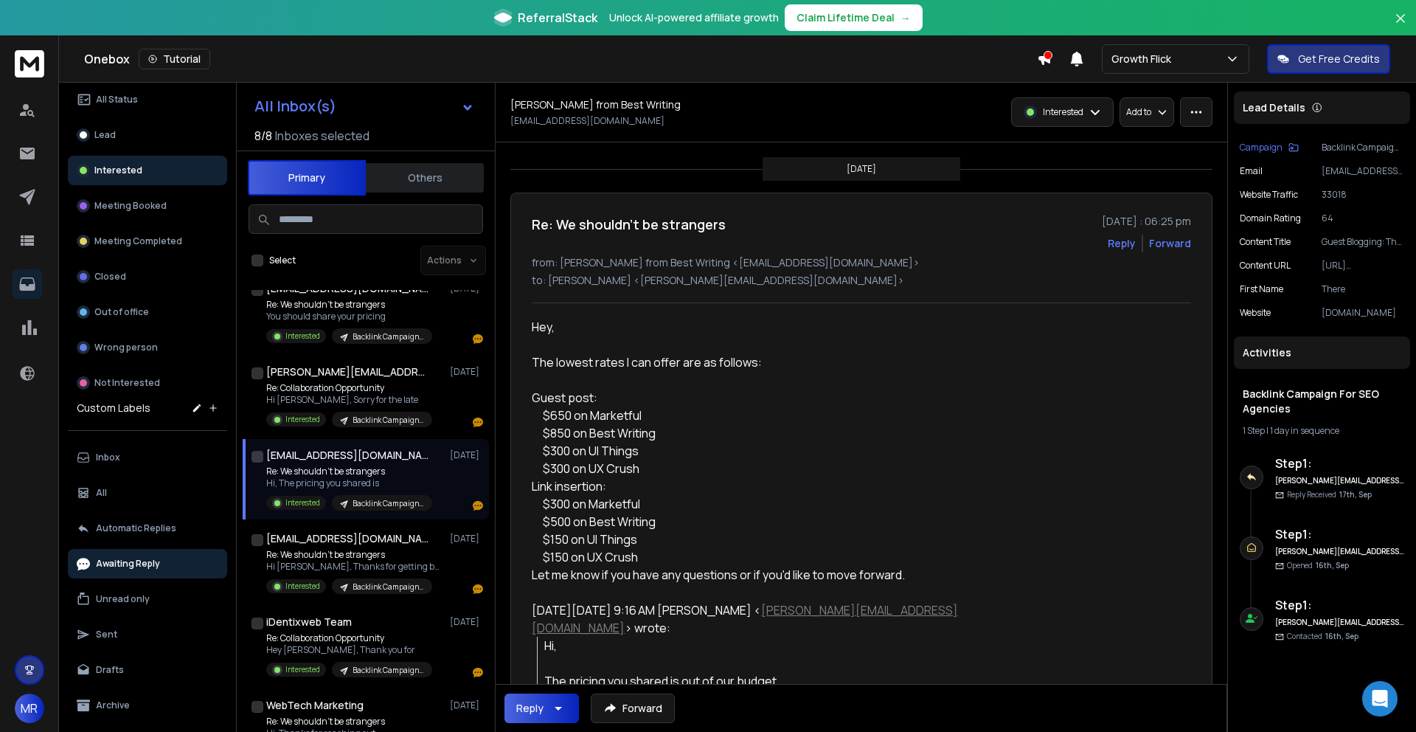
scroll to position [538, 0]
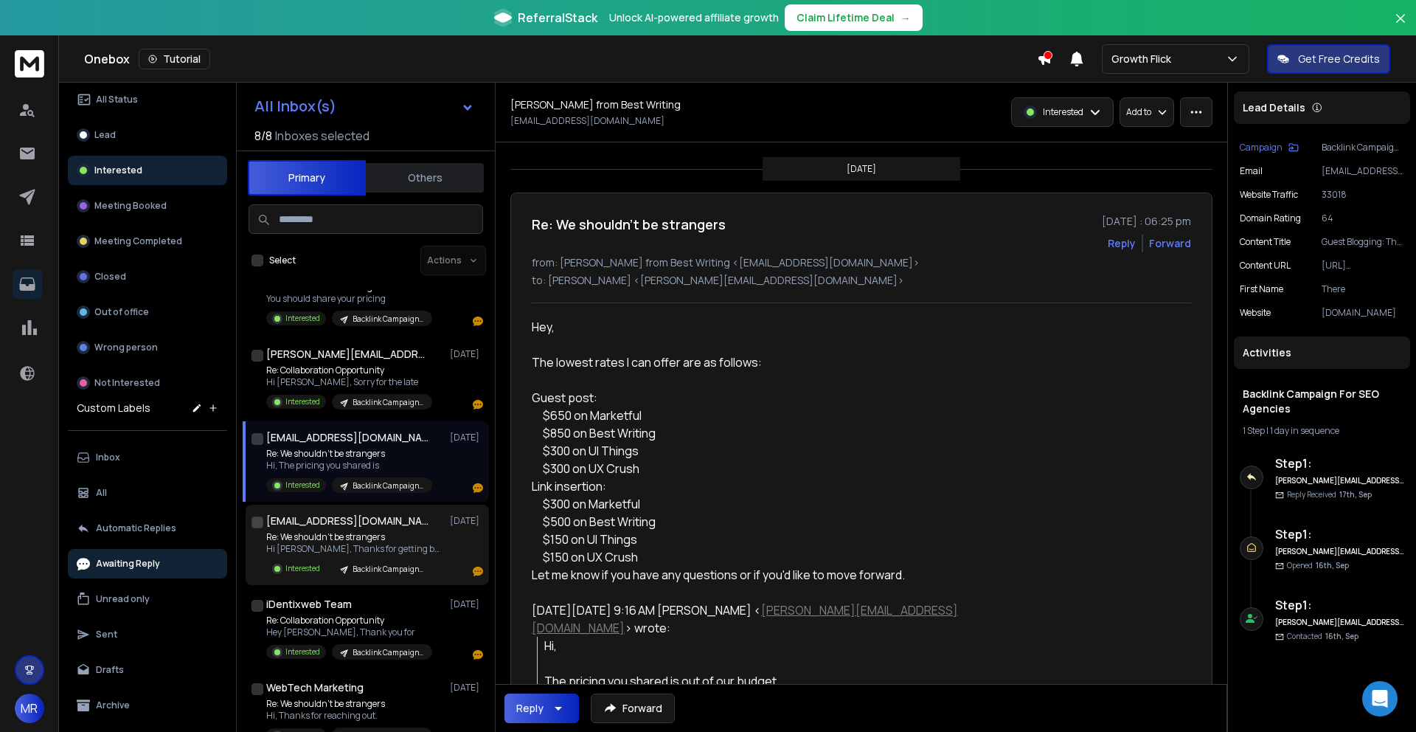
click at [341, 541] on p "Re: We shouldn't be strangers" at bounding box center [354, 537] width 177 height 12
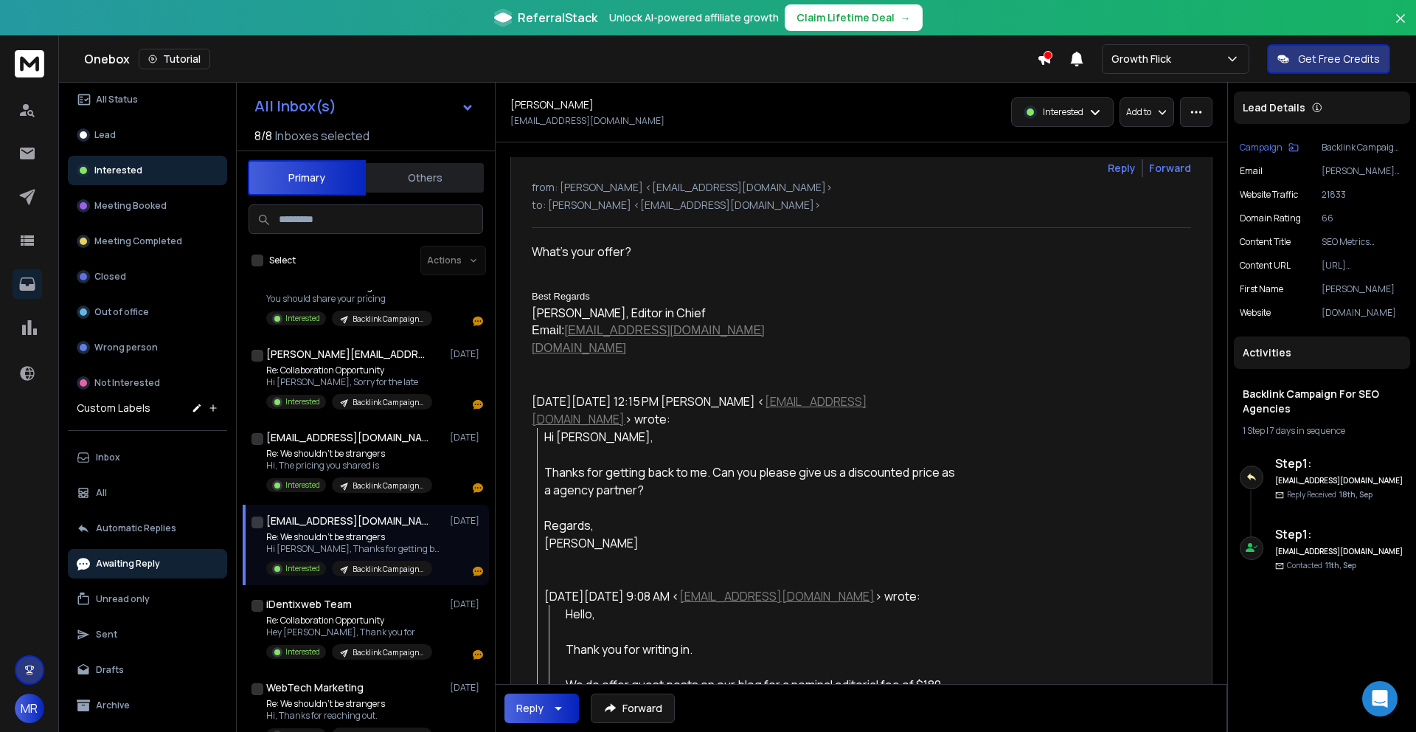
scroll to position [0, 0]
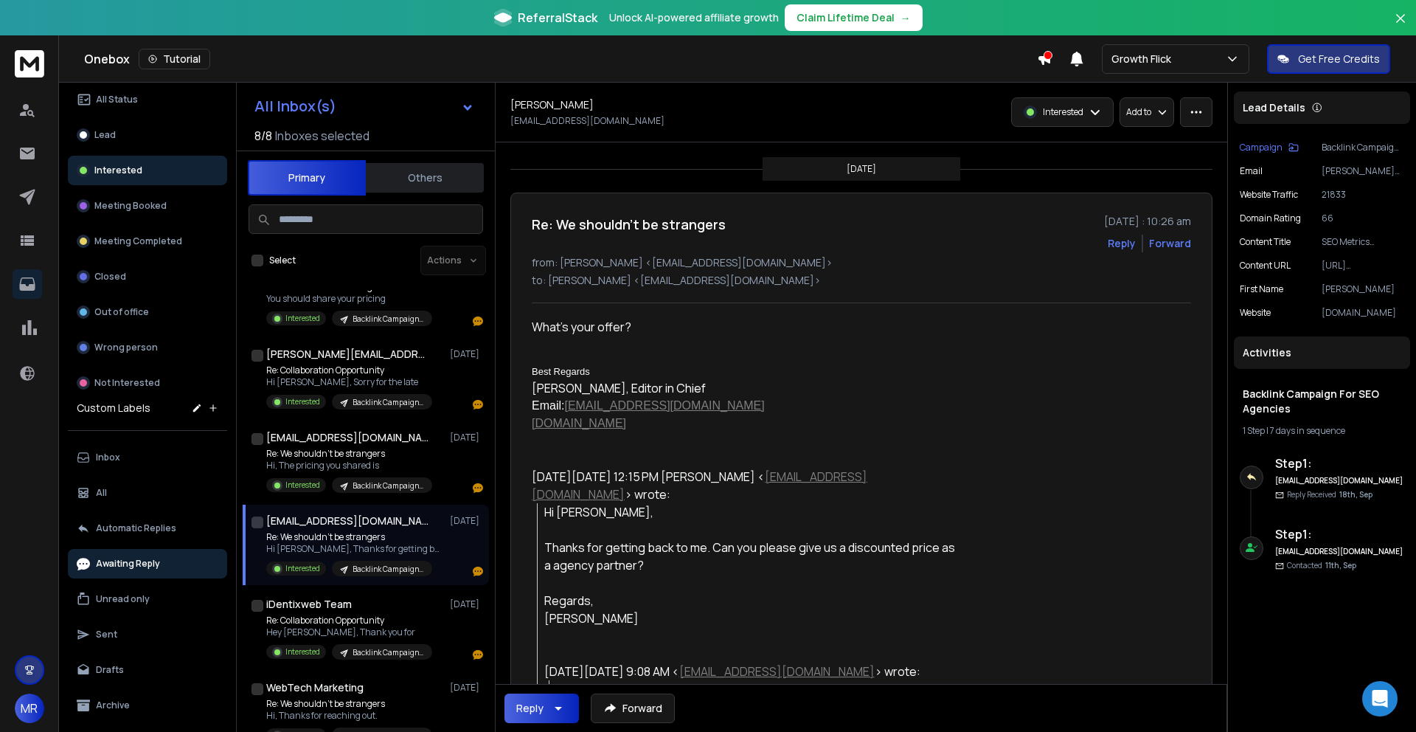
click at [1349, 314] on p "[DOMAIN_NAME]" at bounding box center [1363, 313] width 83 height 12
click at [539, 701] on div "Reply" at bounding box center [529, 708] width 27 height 15
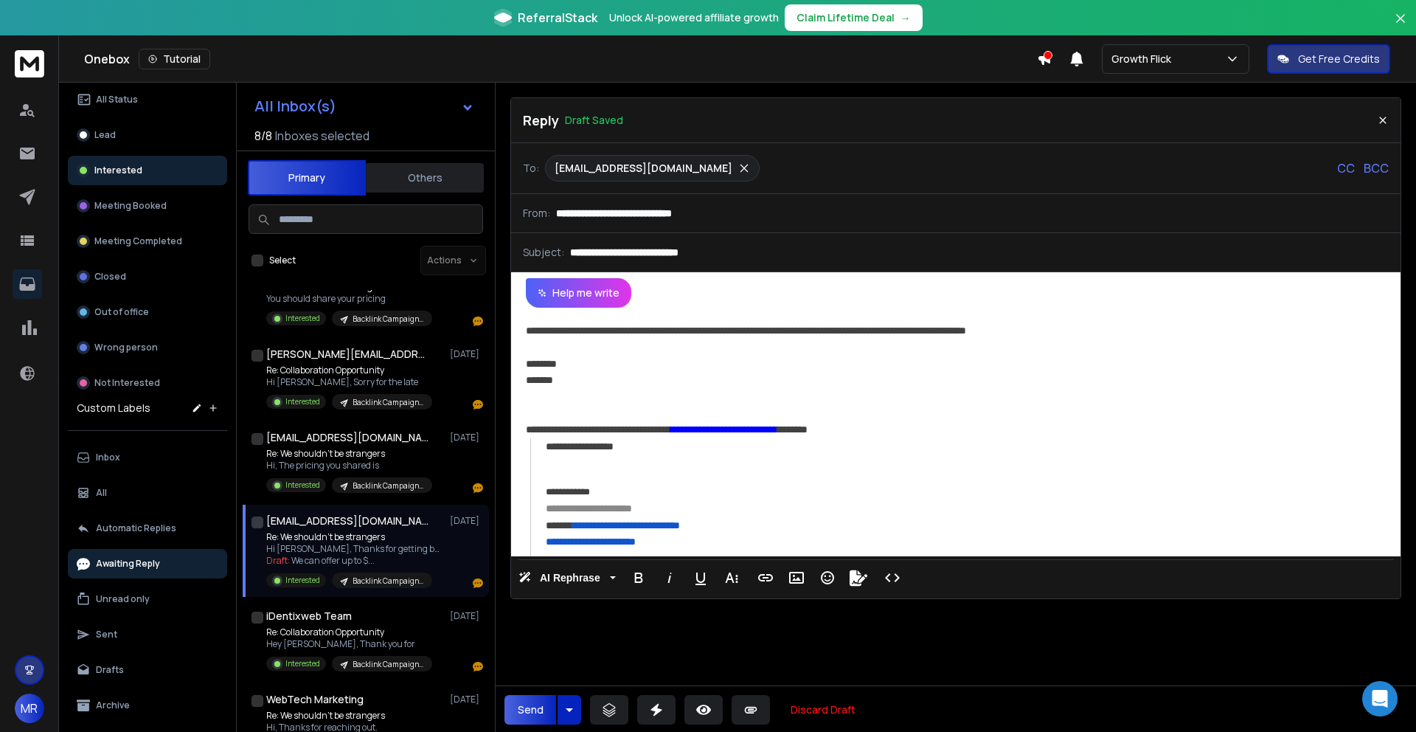
click at [538, 715] on button "Send" at bounding box center [530, 709] width 52 height 29
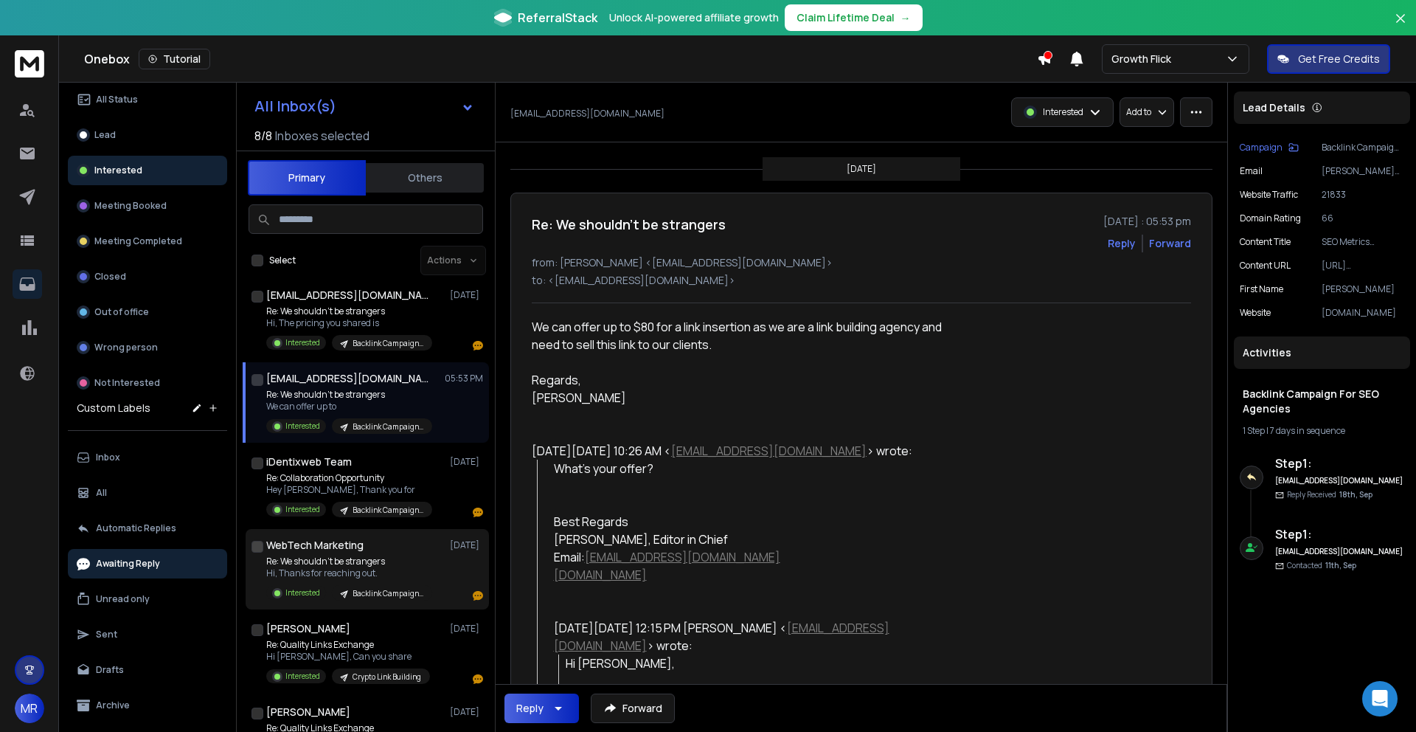
scroll to position [687, 0]
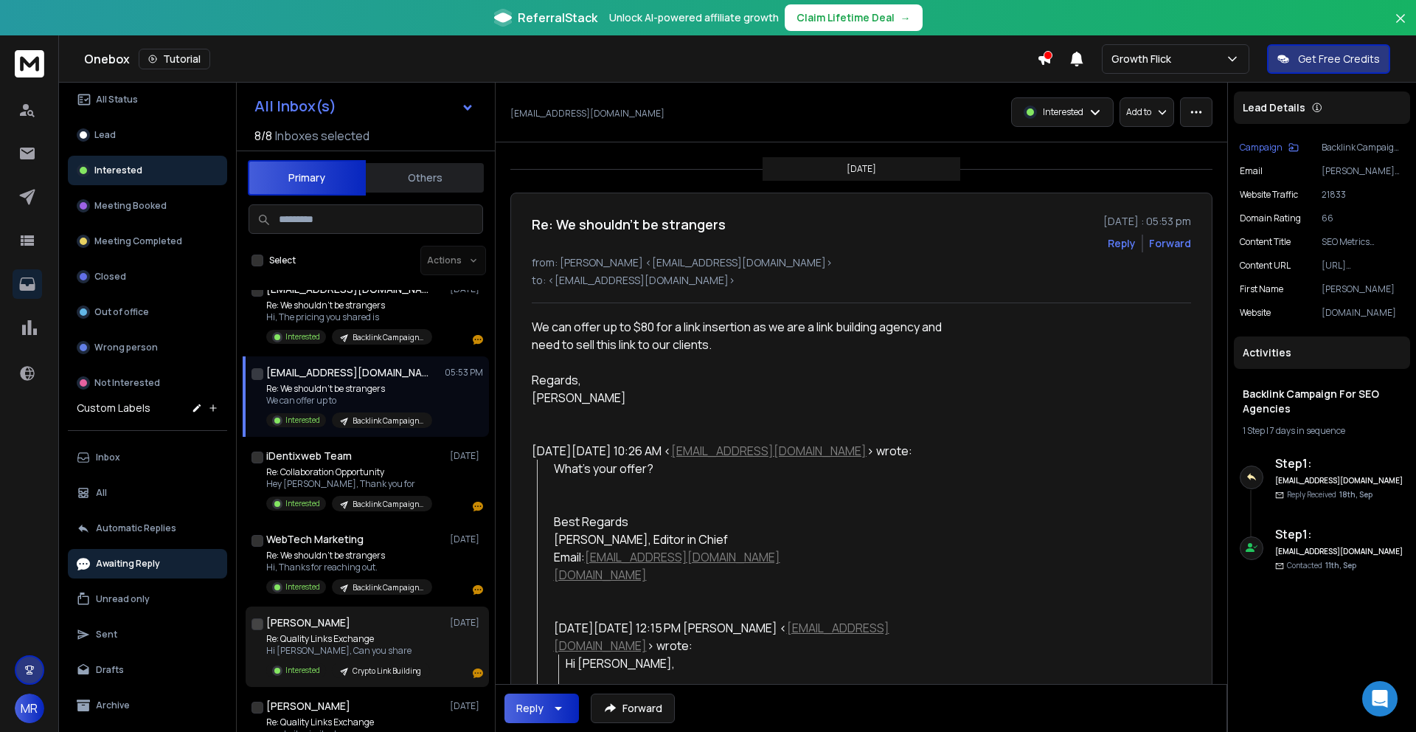
click at [404, 633] on p "Re: Quality Links Exchange" at bounding box center [348, 639] width 164 height 12
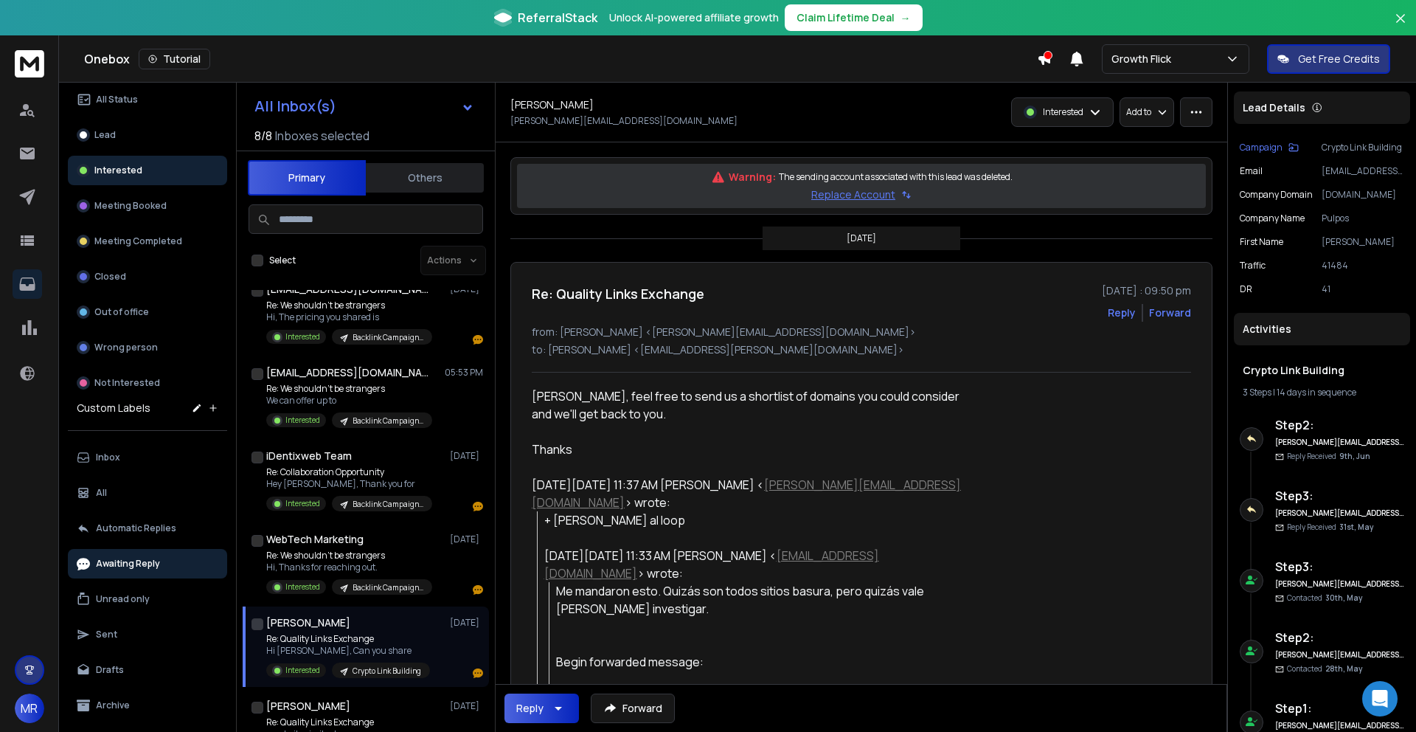
click at [1341, 197] on p "[DOMAIN_NAME]" at bounding box center [1363, 195] width 83 height 12
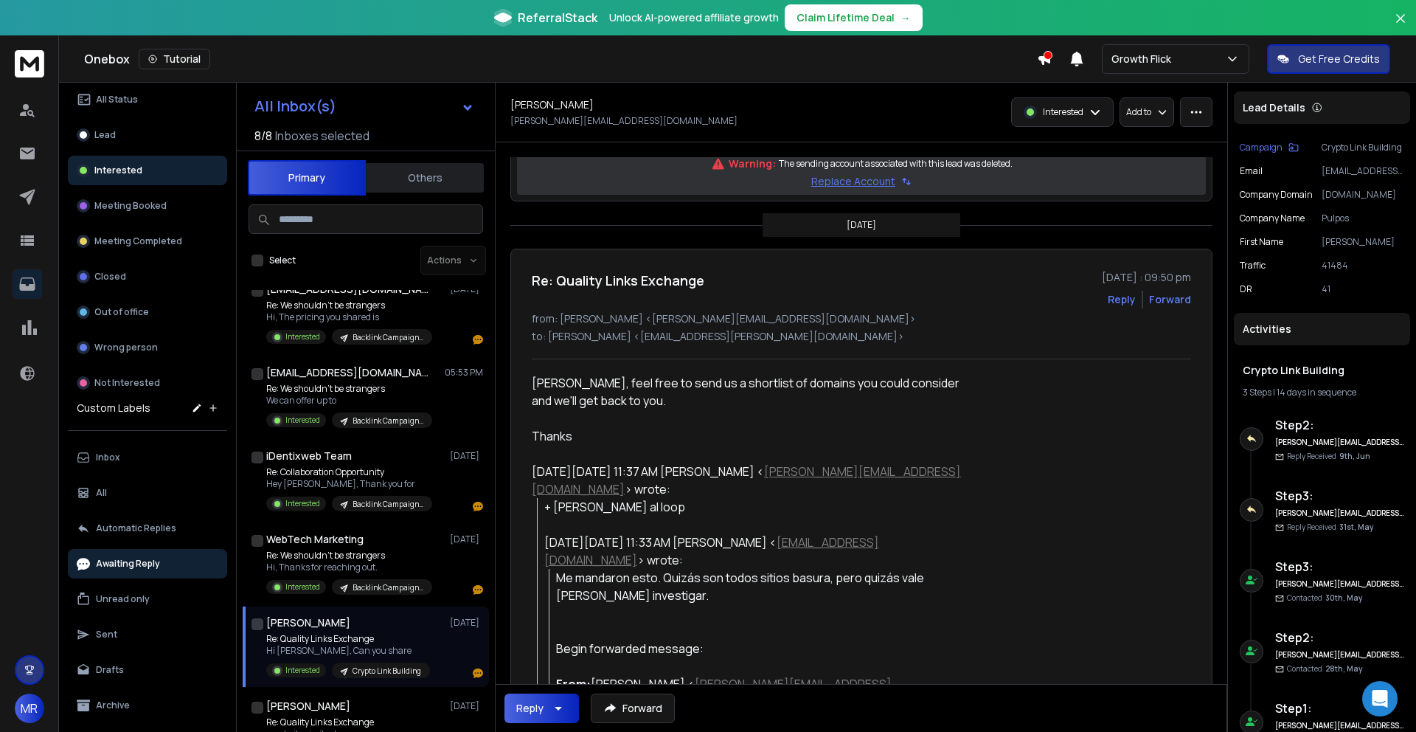
scroll to position [0, 0]
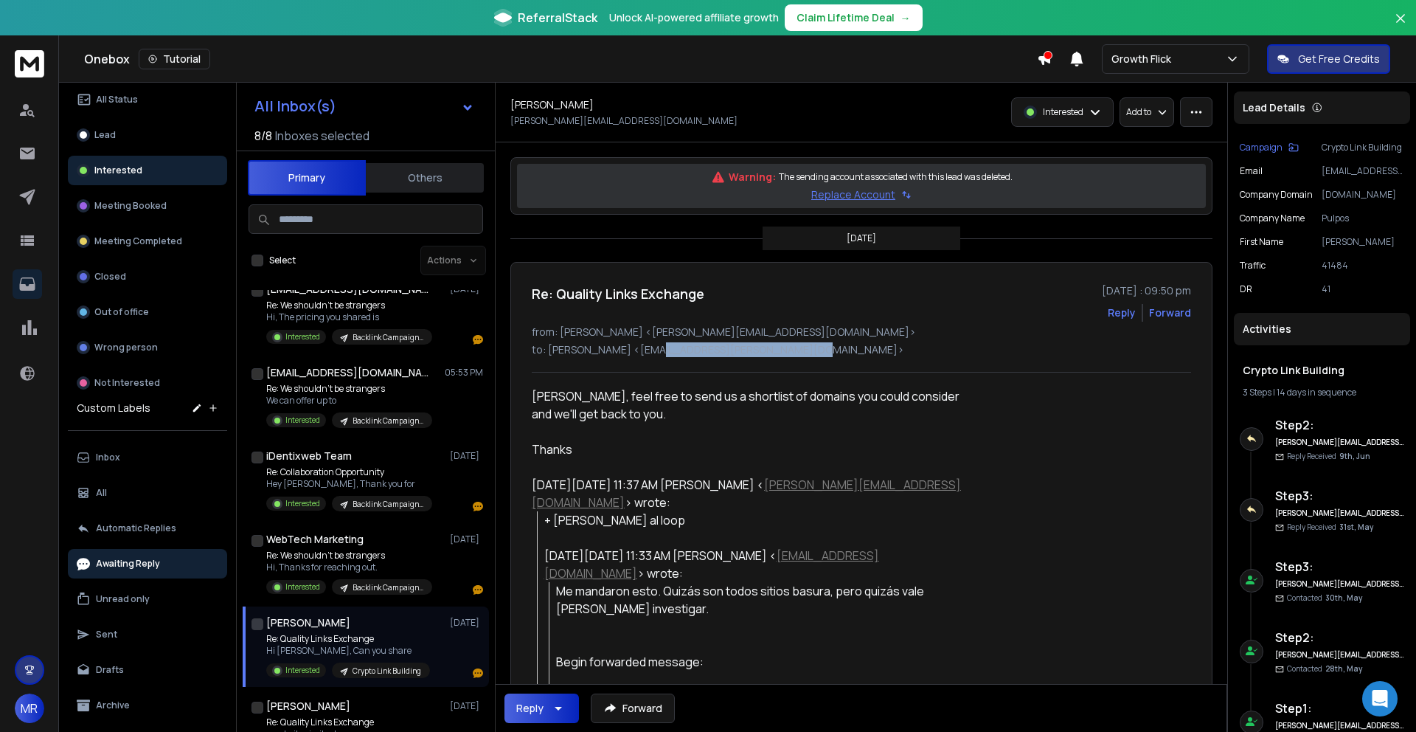
drag, startPoint x: 645, startPoint y: 350, endPoint x: 791, endPoint y: 348, distance: 145.3
click at [791, 348] on p "to: [PERSON_NAME] <[EMAIL_ADDRESS][PERSON_NAME][DOMAIN_NAME]>" at bounding box center [861, 349] width 659 height 15
copy p "[EMAIL_ADDRESS][PERSON_NAME][DOMAIN_NAME]"
drag, startPoint x: 574, startPoint y: 348, endPoint x: 567, endPoint y: 353, distance: 8.0
click at [574, 348] on p "to: [PERSON_NAME] <[EMAIL_ADDRESS][PERSON_NAME][DOMAIN_NAME]>" at bounding box center [861, 349] width 659 height 15
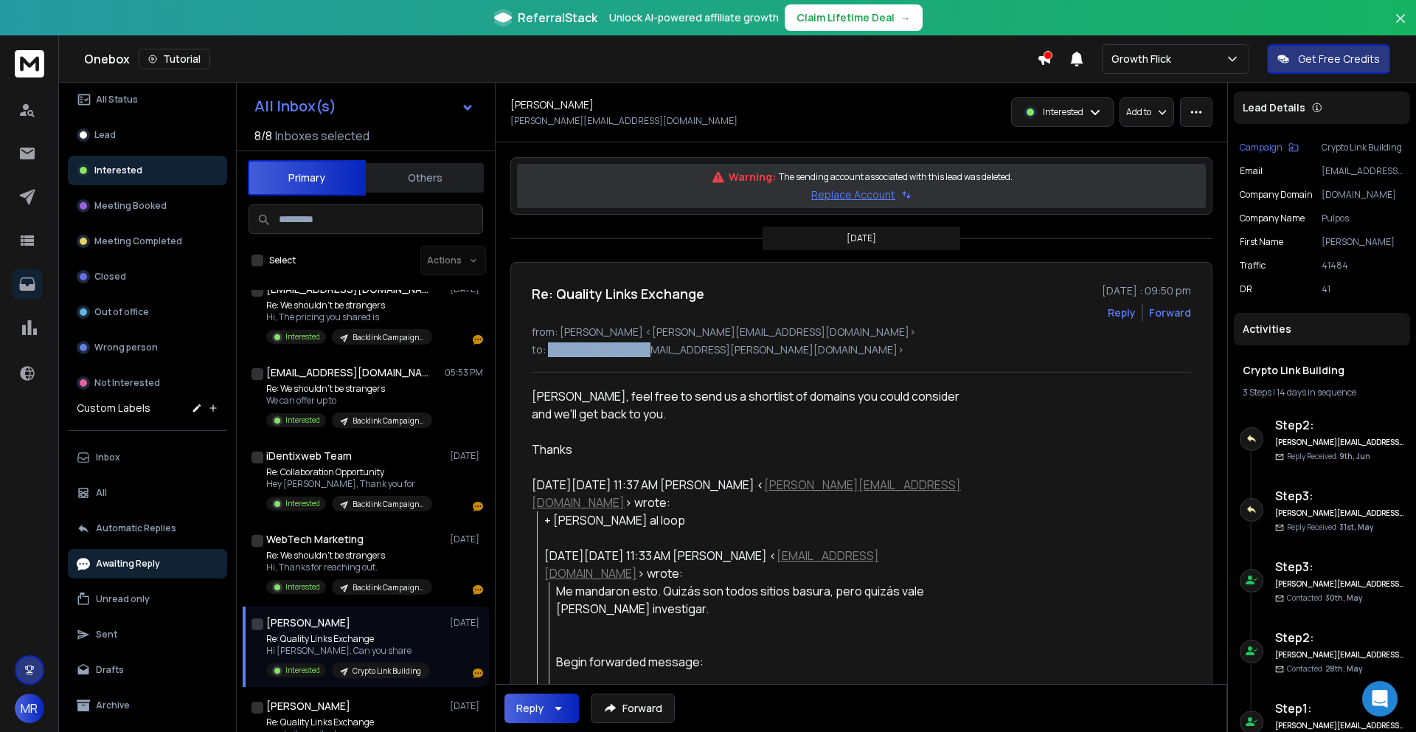
drag, startPoint x: 546, startPoint y: 349, endPoint x: 635, endPoint y: 347, distance: 88.5
click at [635, 347] on p "to: [PERSON_NAME] <[EMAIL_ADDRESS][PERSON_NAME][DOMAIN_NAME]>" at bounding box center [861, 349] width 659 height 15
copy p "[PERSON_NAME]"
click at [690, 436] on div at bounding box center [747, 432] width 431 height 18
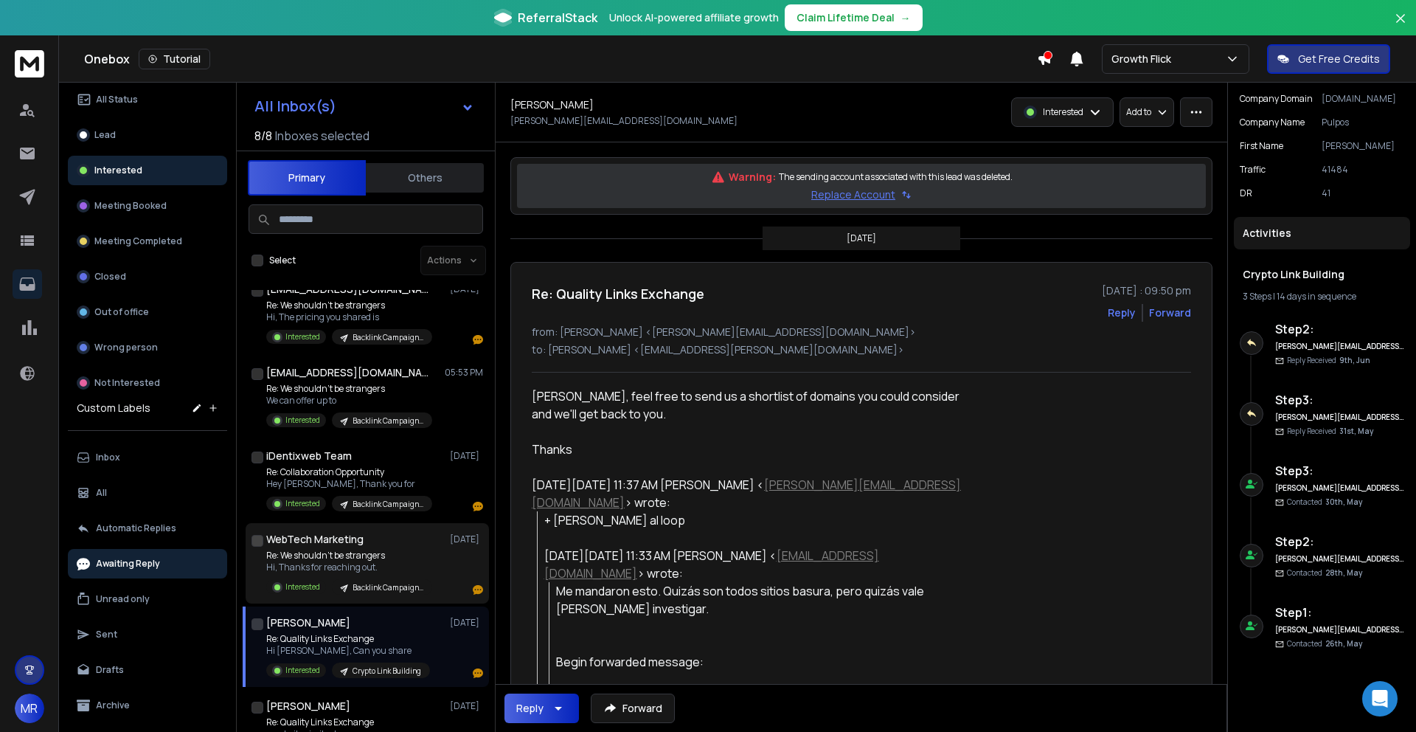
click at [337, 559] on p "Re: We shouldn't be strangers" at bounding box center [349, 555] width 166 height 12
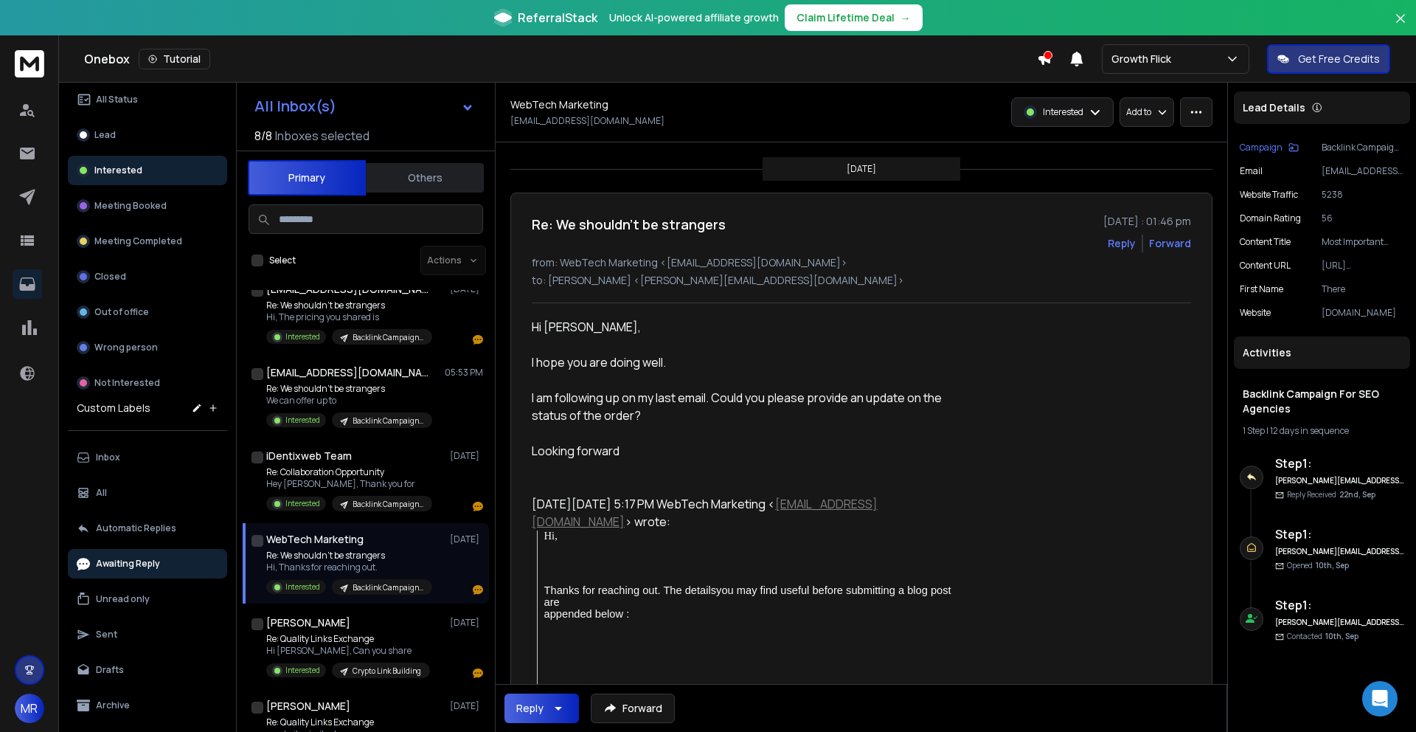
click at [1361, 317] on p "[DOMAIN_NAME]" at bounding box center [1363, 313] width 83 height 12
click at [549, 703] on icon "button" at bounding box center [558, 708] width 18 height 18
drag, startPoint x: 559, startPoint y: 645, endPoint x: 591, endPoint y: 638, distance: 32.4
click at [560, 645] on div "Reply" at bounding box center [539, 640] width 77 height 29
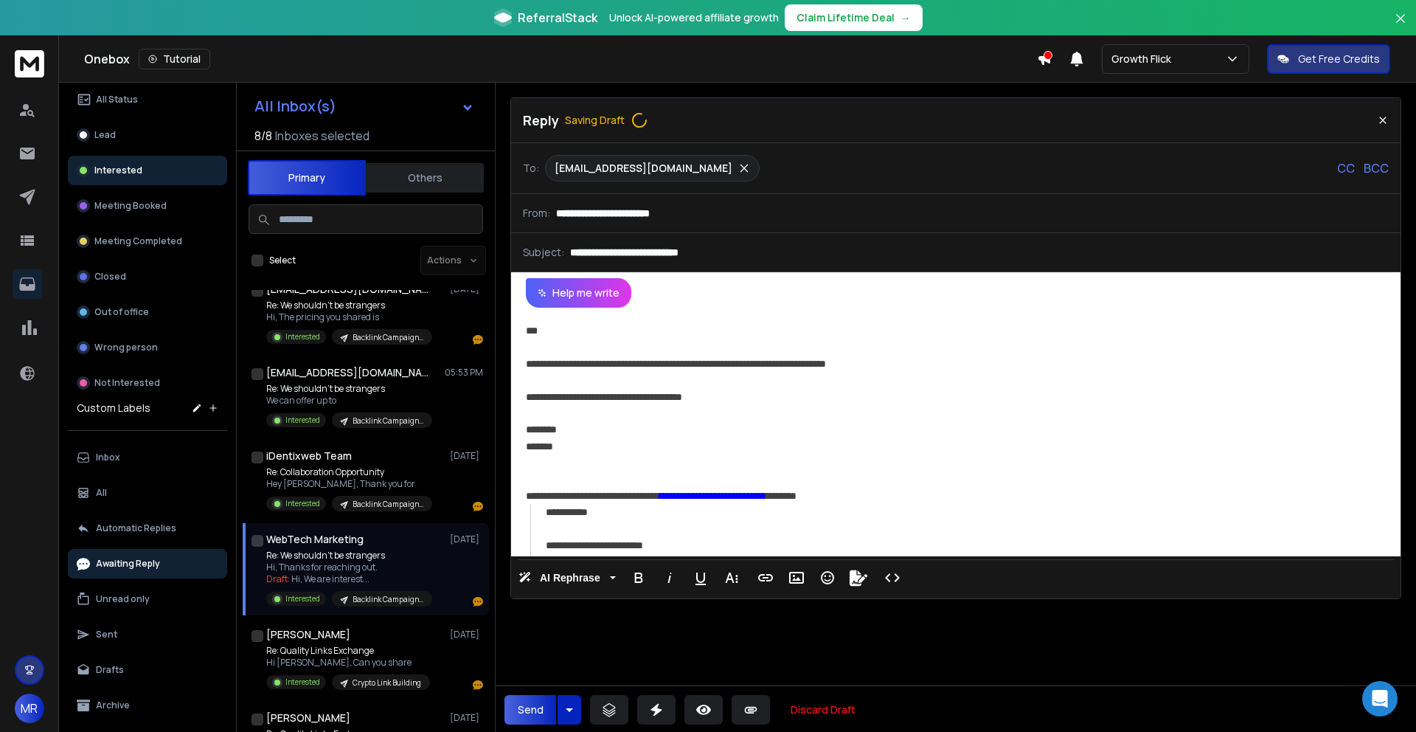
click at [534, 709] on button "Send" at bounding box center [530, 709] width 52 height 29
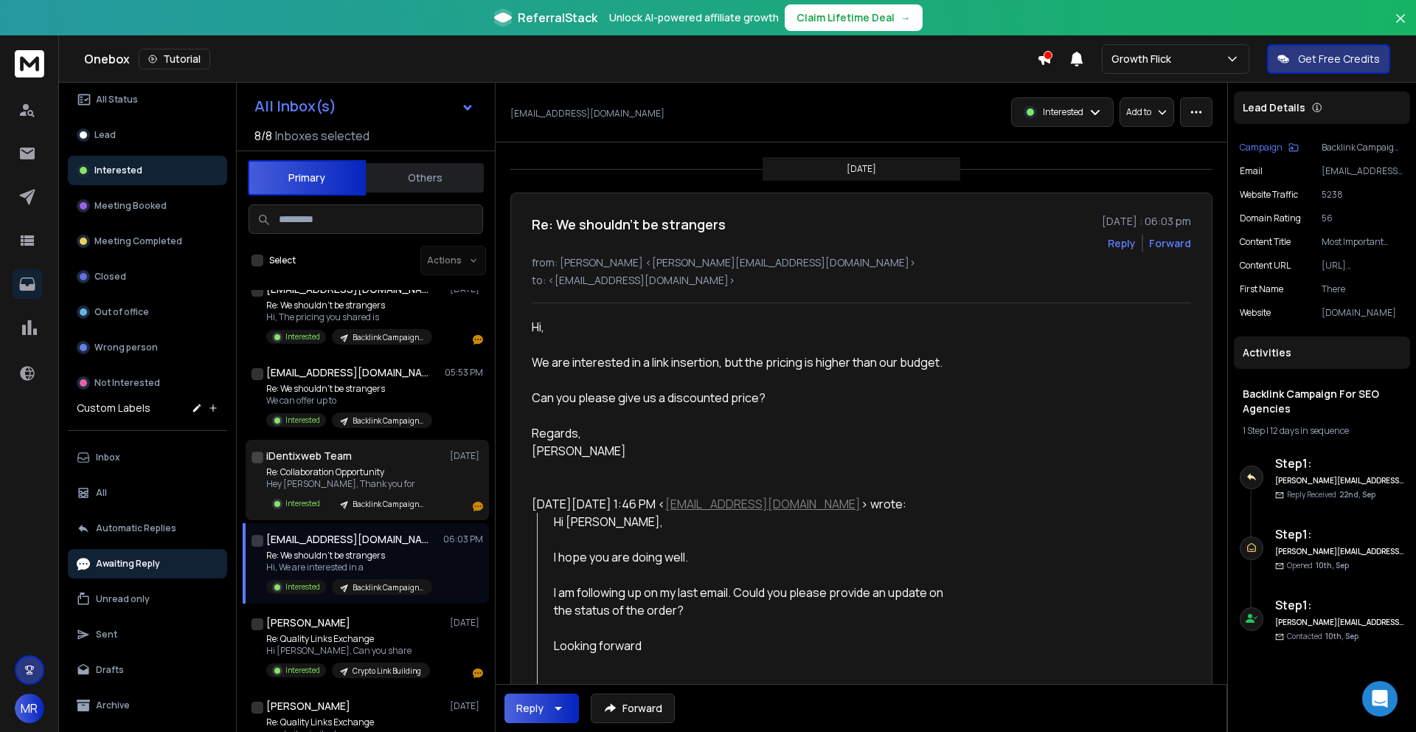
click at [343, 473] on p "Re: Collaboration Opportunity" at bounding box center [349, 472] width 166 height 12
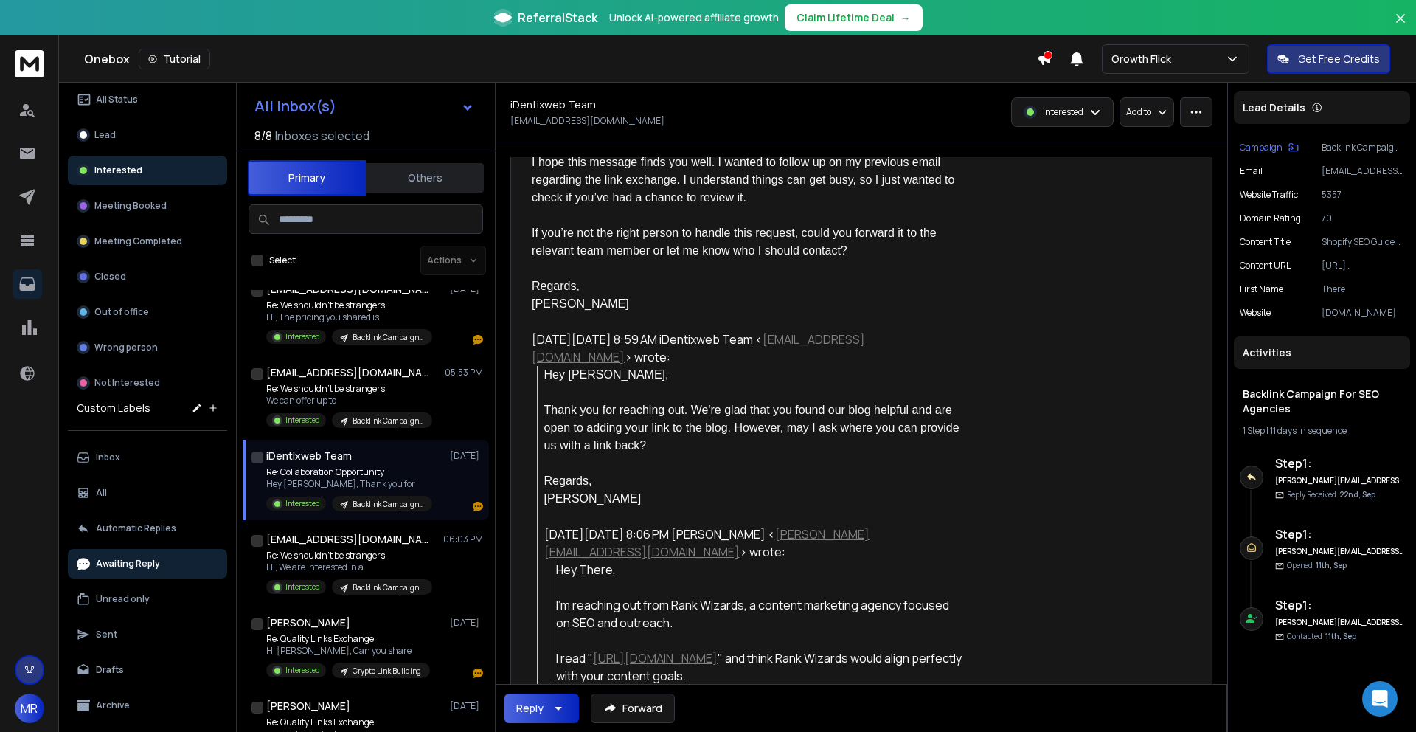
scroll to position [201, 0]
click at [1361, 311] on p "[DOMAIN_NAME]" at bounding box center [1363, 313] width 83 height 12
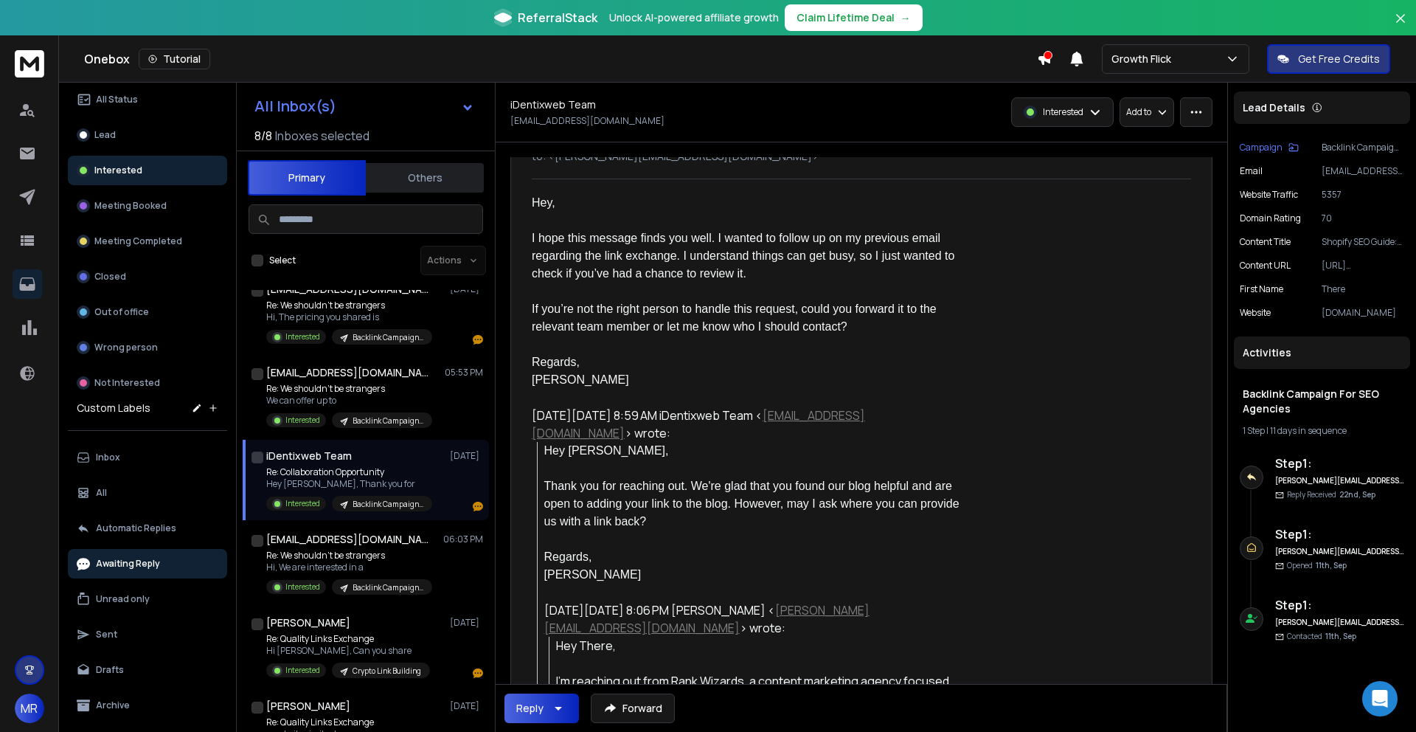
scroll to position [130, 0]
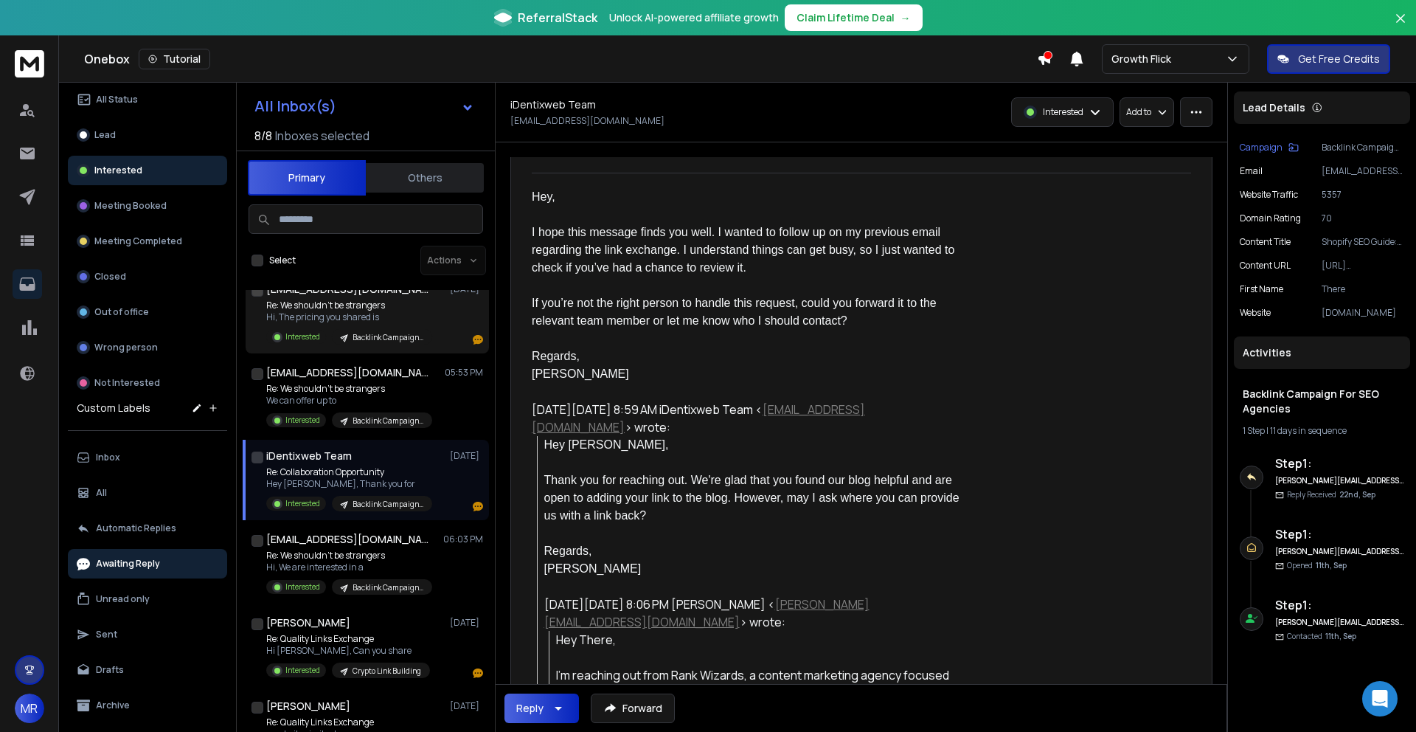
click at [339, 326] on div "Re: We shouldn't be strangers Hi, The pricing you shared is Interested Backlink…" at bounding box center [349, 321] width 166 height 45
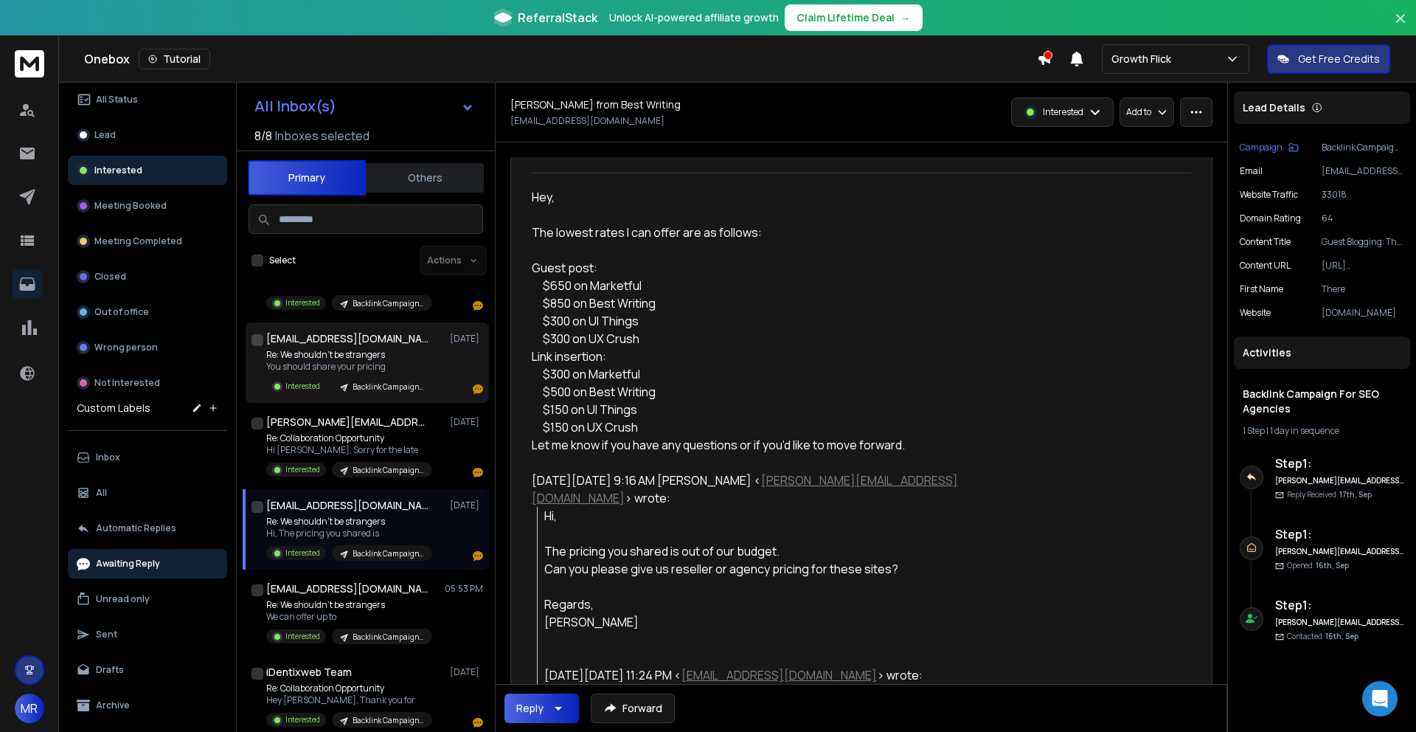
scroll to position [436, 0]
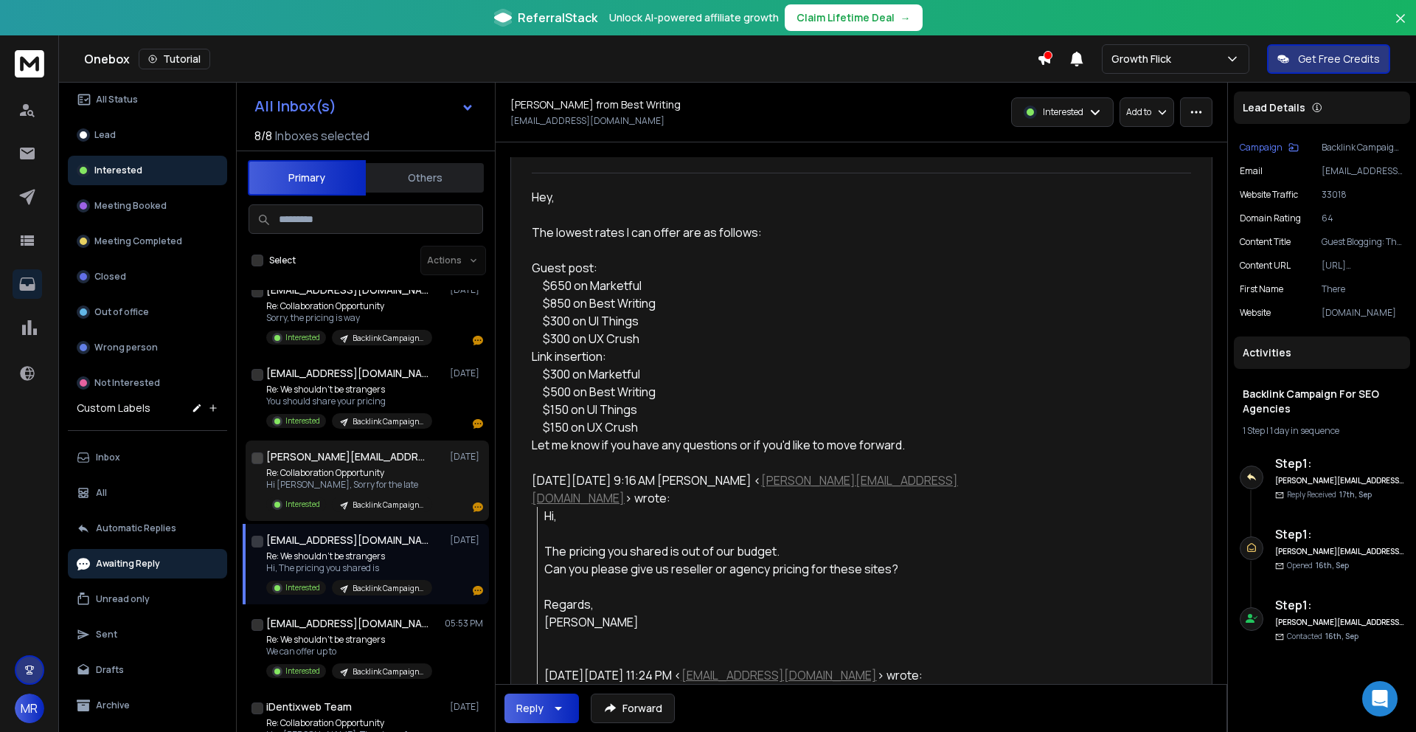
click at [302, 471] on p "Re: Collaboration Opportunity" at bounding box center [349, 473] width 166 height 12
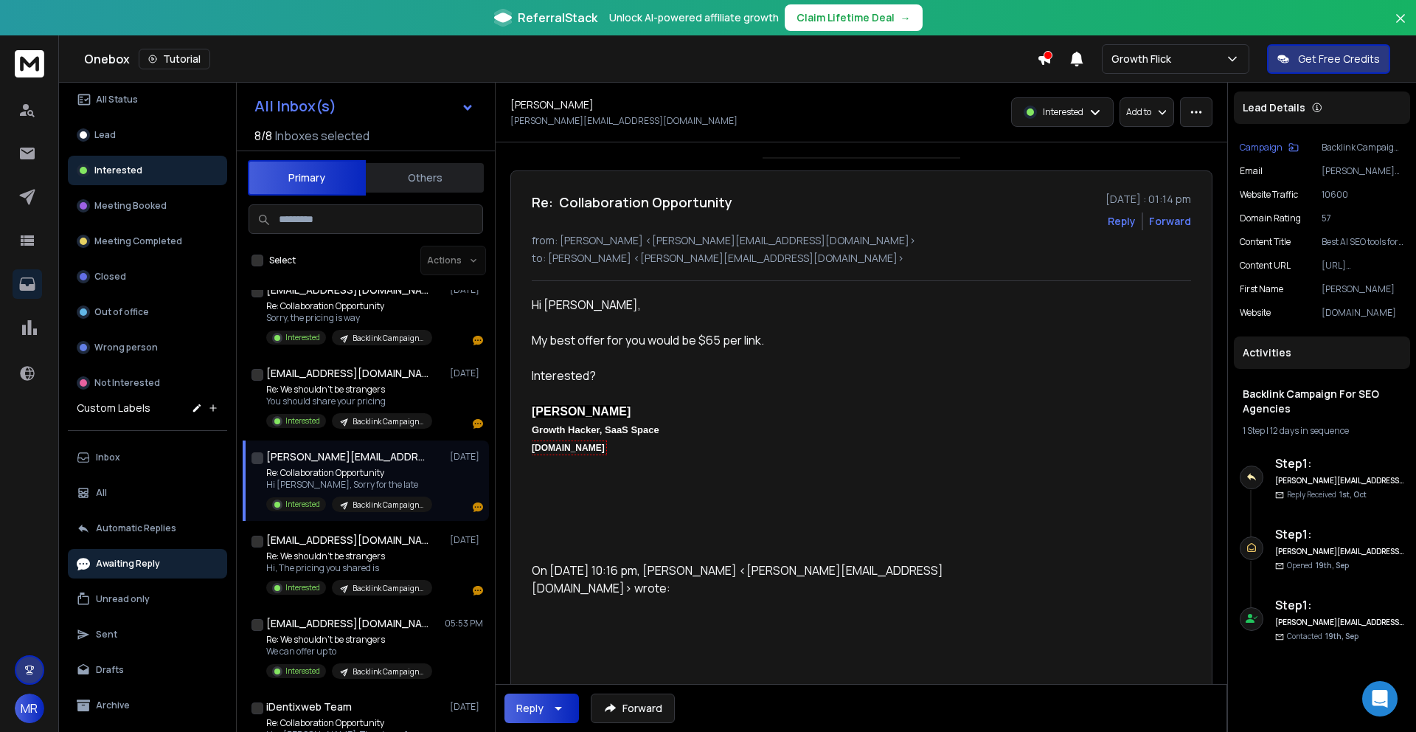
scroll to position [24, 0]
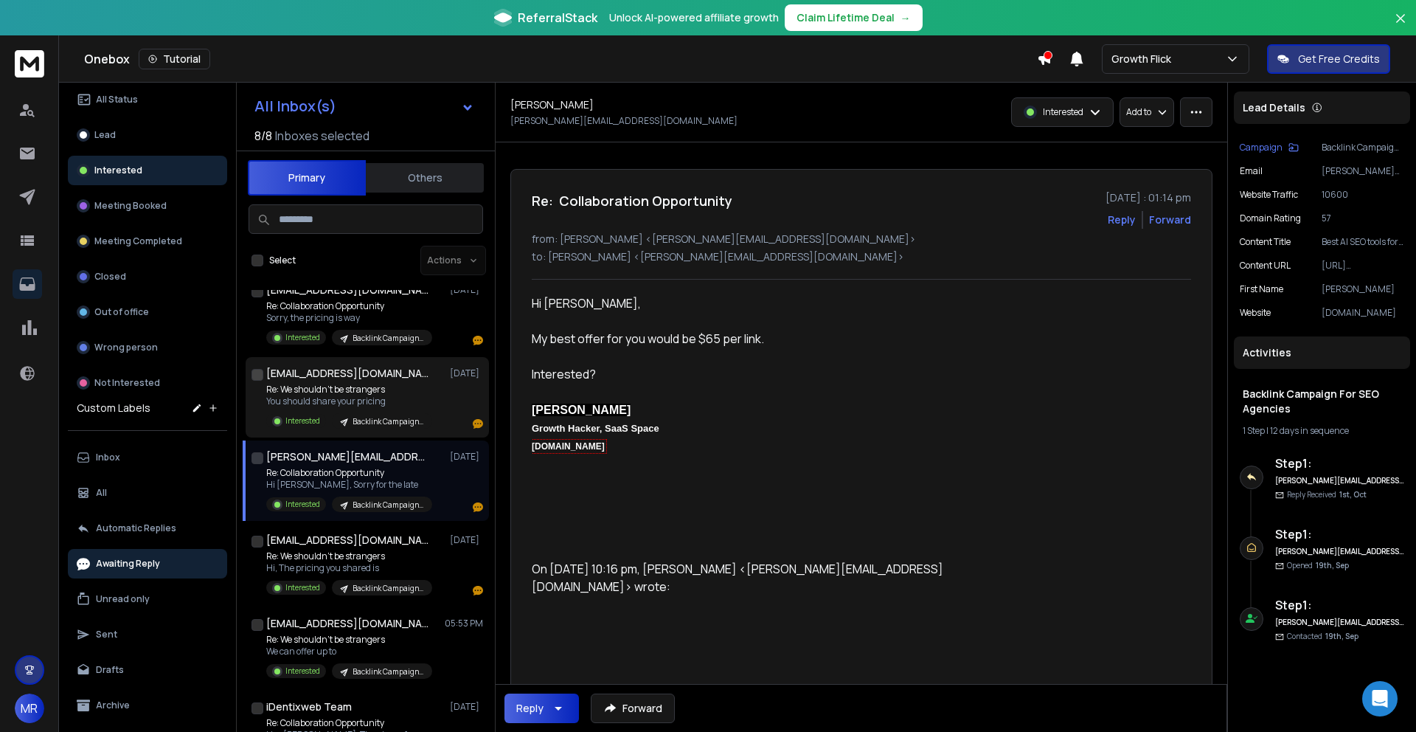
click at [288, 393] on p "Re: We shouldn't be strangers" at bounding box center [349, 389] width 166 height 12
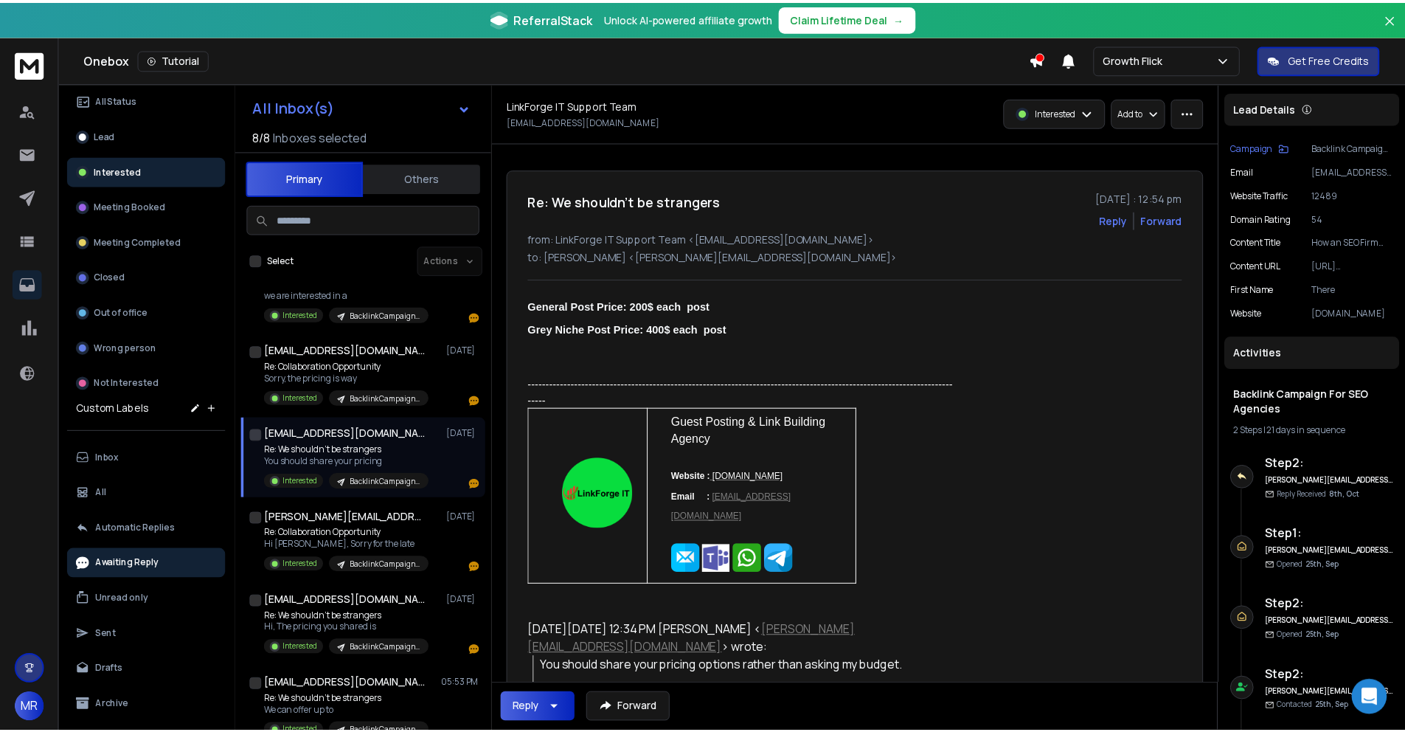
scroll to position [0, 0]
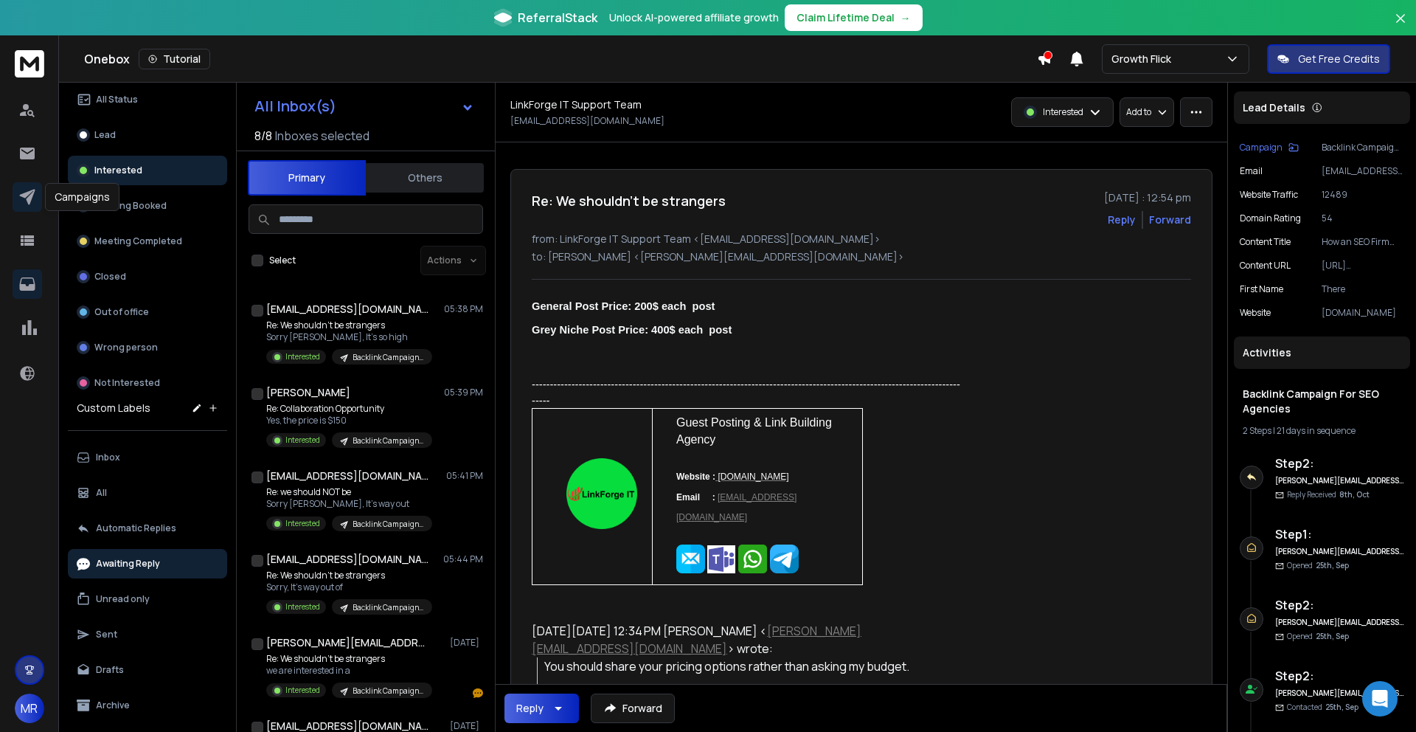
click at [33, 201] on icon at bounding box center [27, 197] width 18 height 18
